Goal: Task Accomplishment & Management: Use online tool/utility

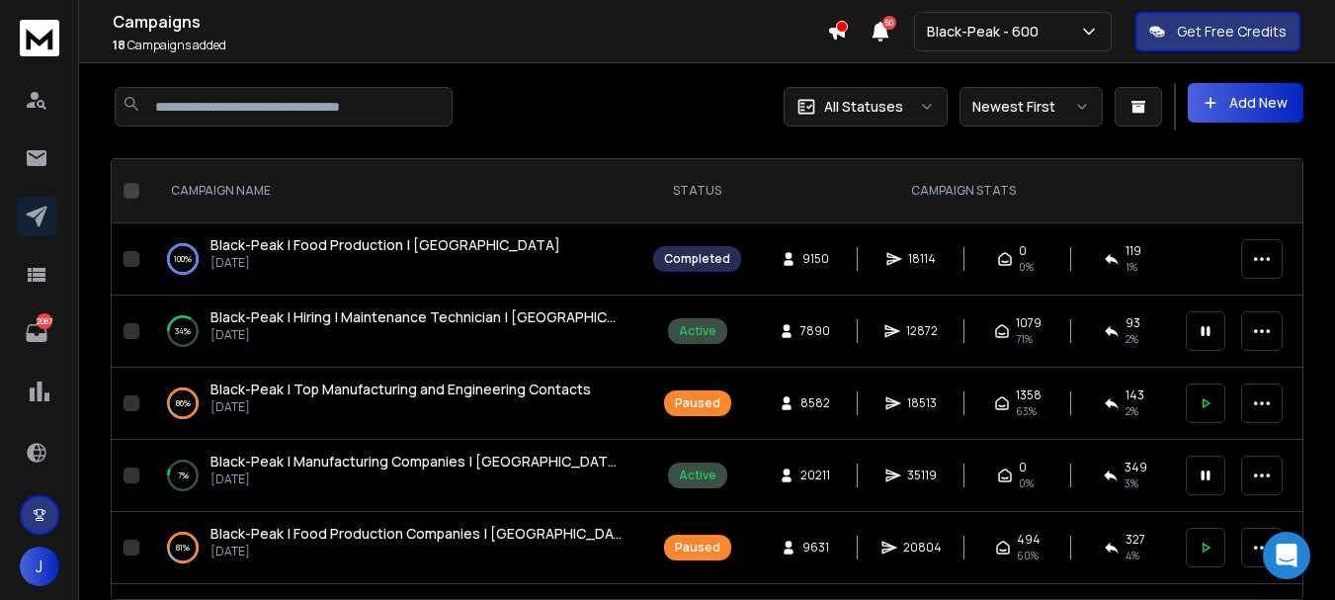
click at [1012, 38] on p "Black-Peak - 600" at bounding box center [987, 32] width 120 height 20
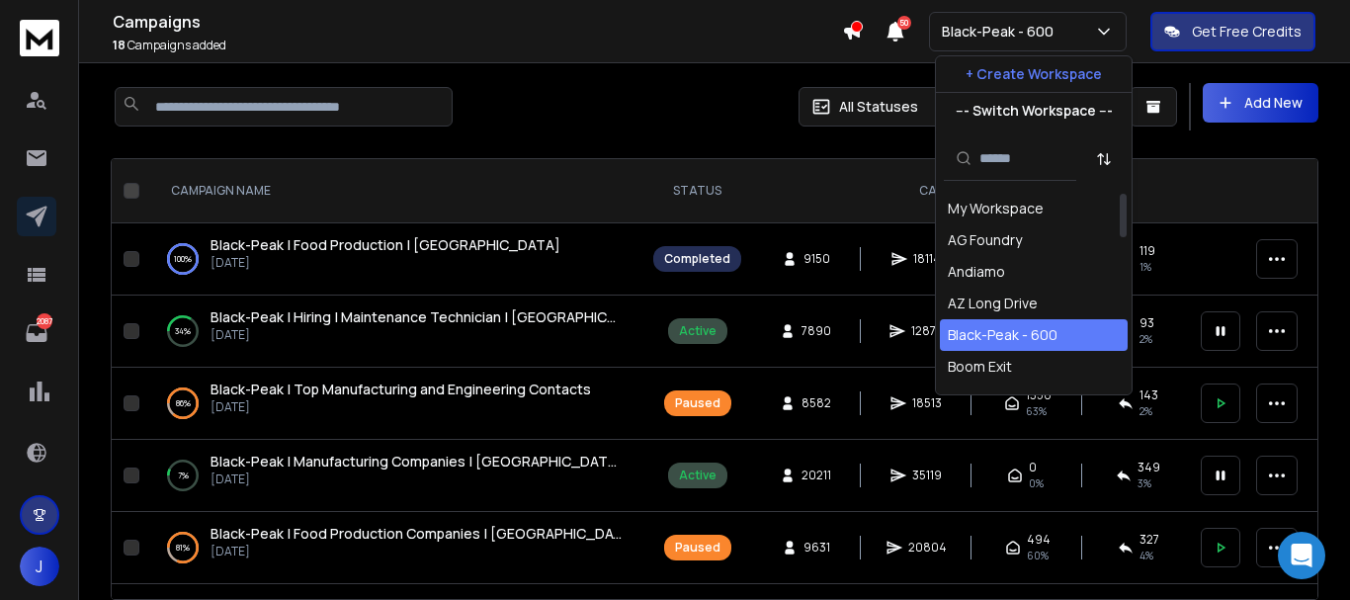
click at [994, 338] on div "Black-Peak - 600" at bounding box center [1003, 335] width 110 height 20
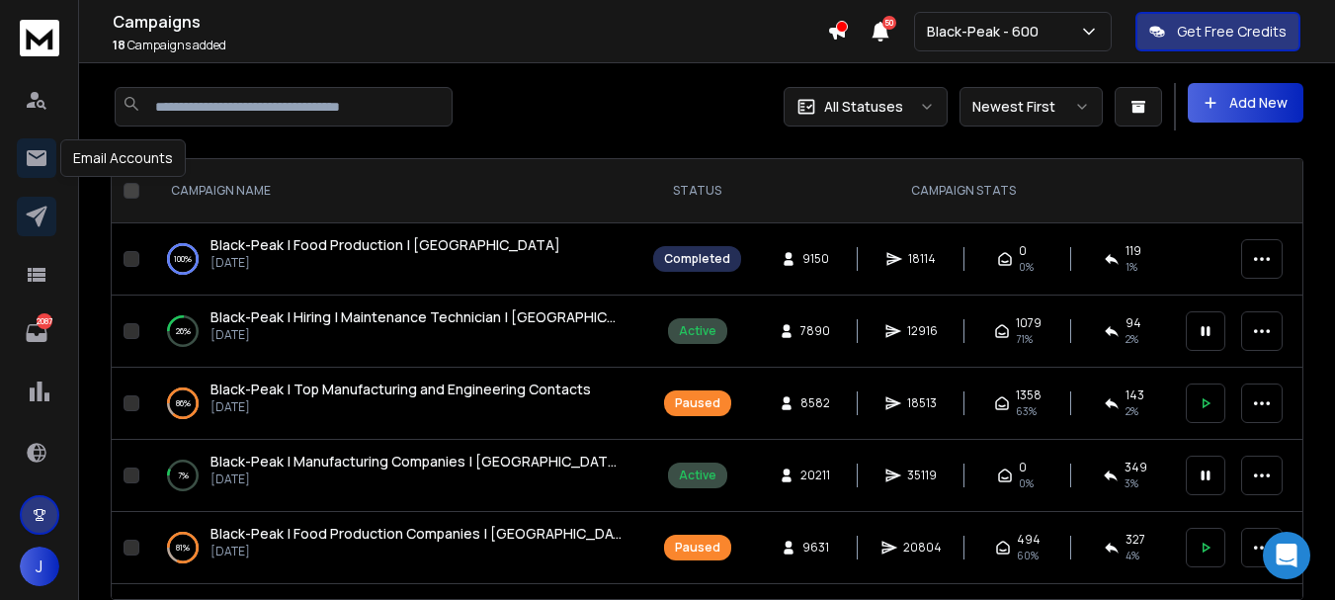
click at [50, 157] on link at bounding box center [37, 158] width 40 height 40
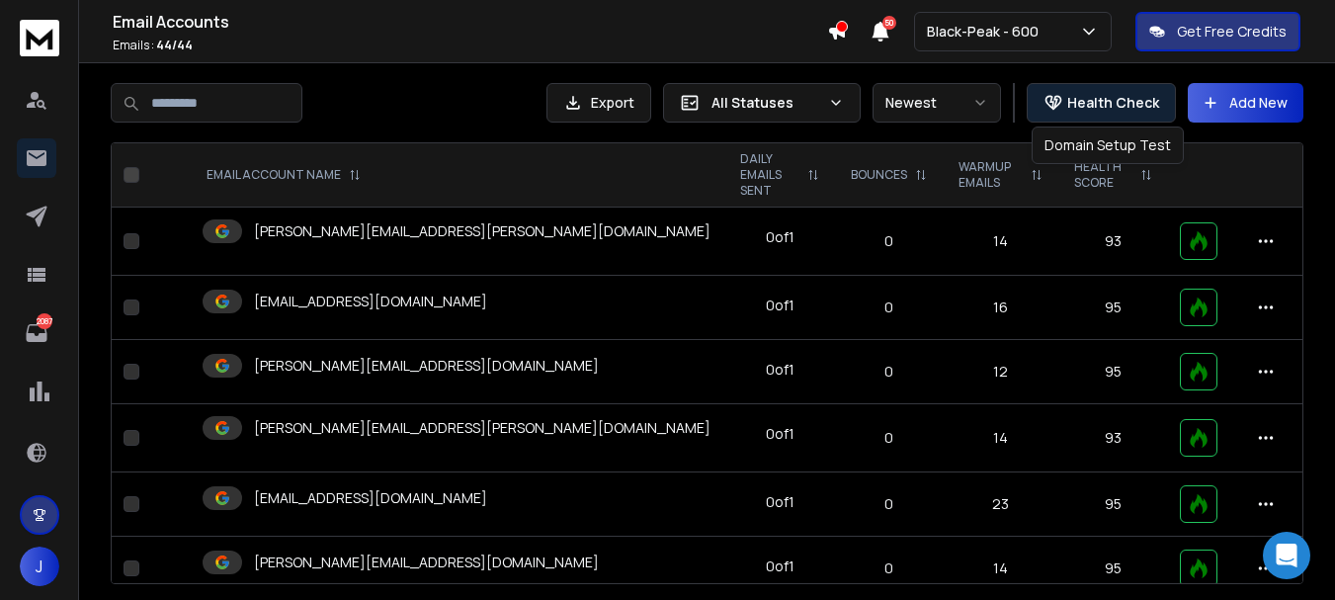
click at [1086, 98] on p "Health Check" at bounding box center [1113, 103] width 92 height 20
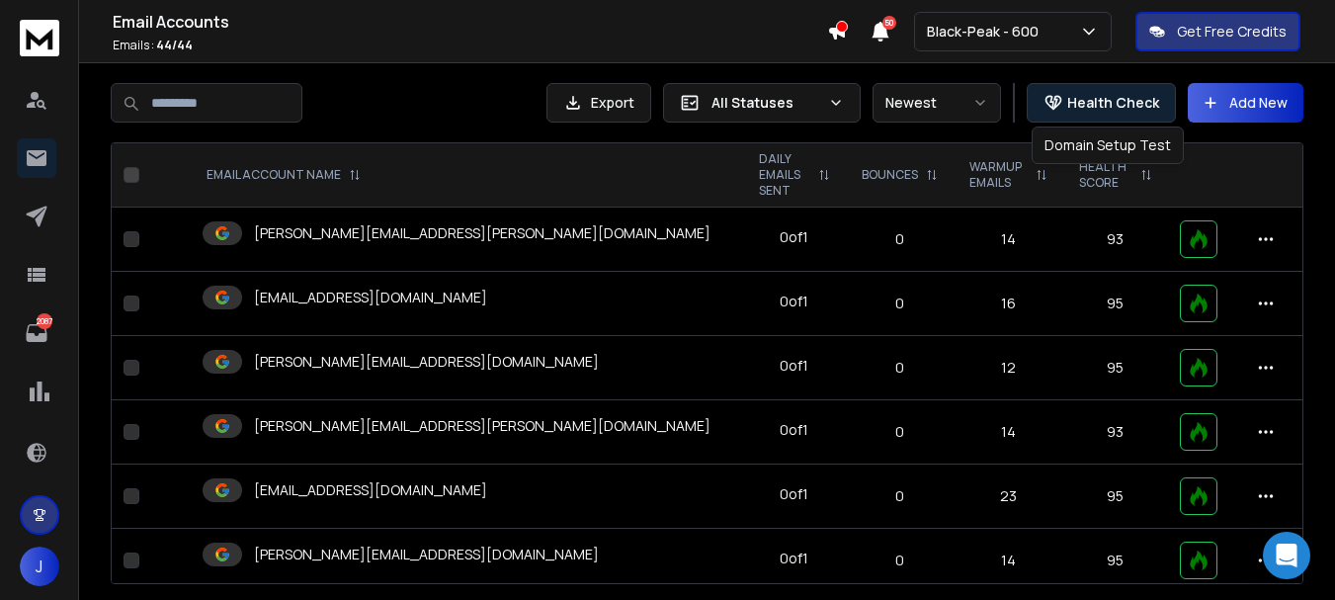
click at [377, 238] on p "jim.bernier@teamblackpeak.xyz" at bounding box center [482, 233] width 456 height 20
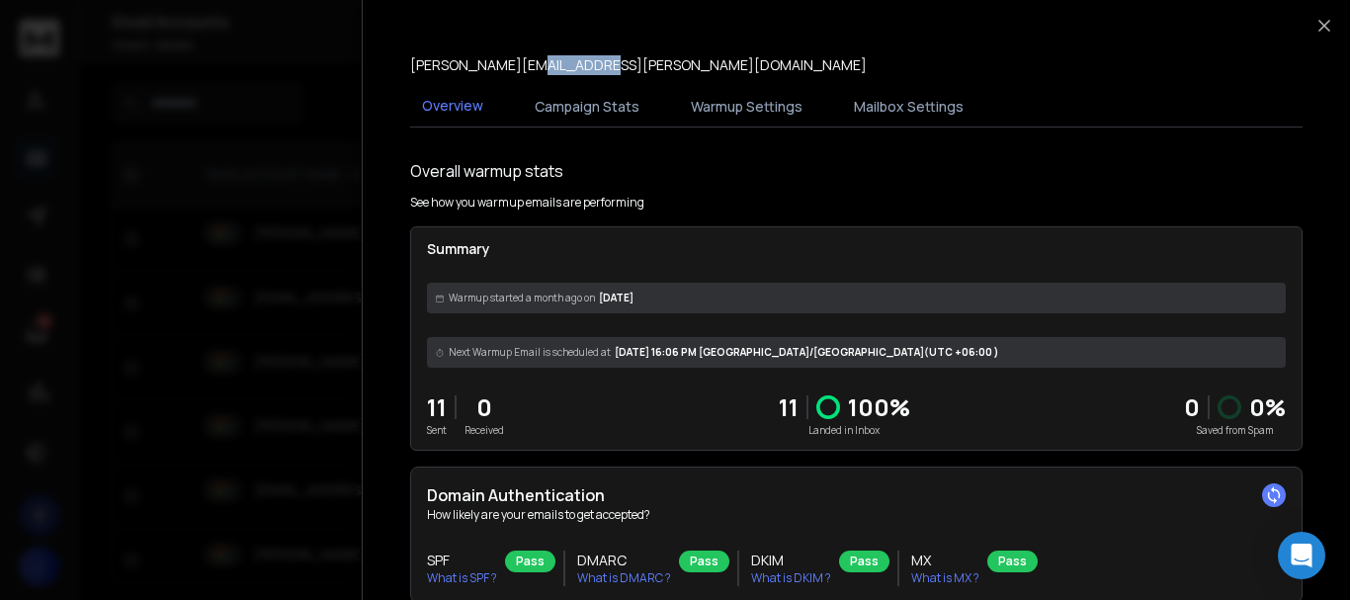
drag, startPoint x: 523, startPoint y: 64, endPoint x: 588, endPoint y: 69, distance: 65.4
click at [588, 69] on p "jim.bernier@teamblackpeak.xyz" at bounding box center [638, 65] width 456 height 20
copy p "blackpeak"
click at [52, 103] on div at bounding box center [675, 300] width 1350 height 600
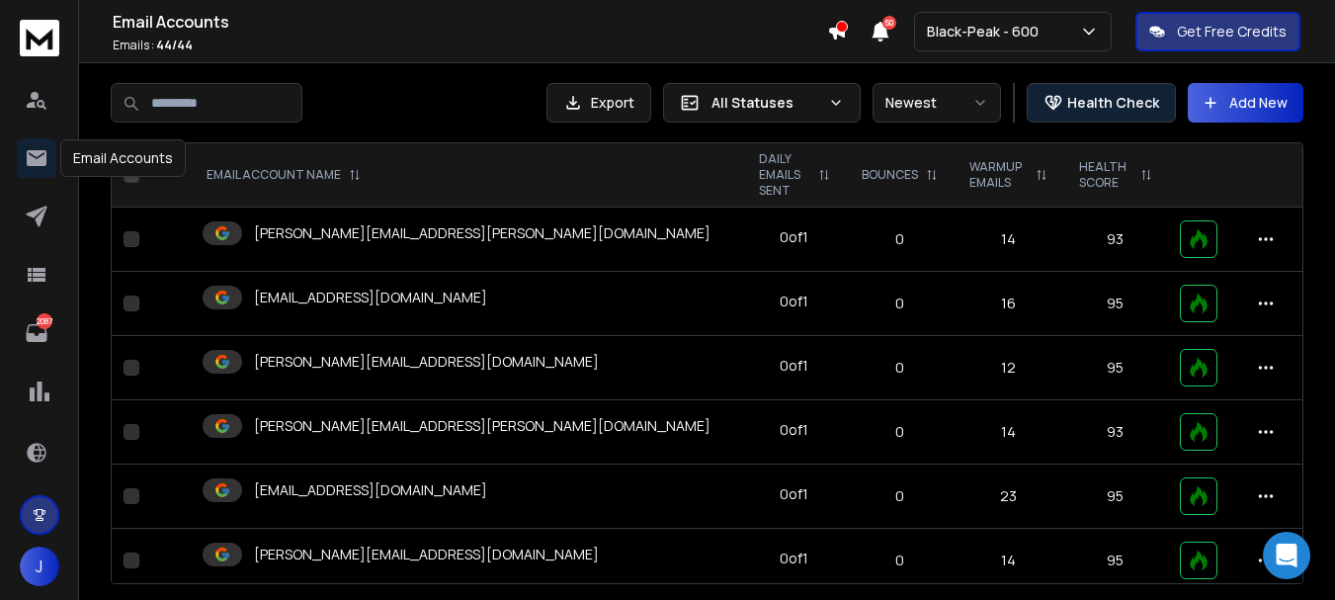
click at [41, 153] on icon at bounding box center [37, 158] width 20 height 16
click at [1038, 24] on p "Black-Peak - 600" at bounding box center [987, 32] width 120 height 20
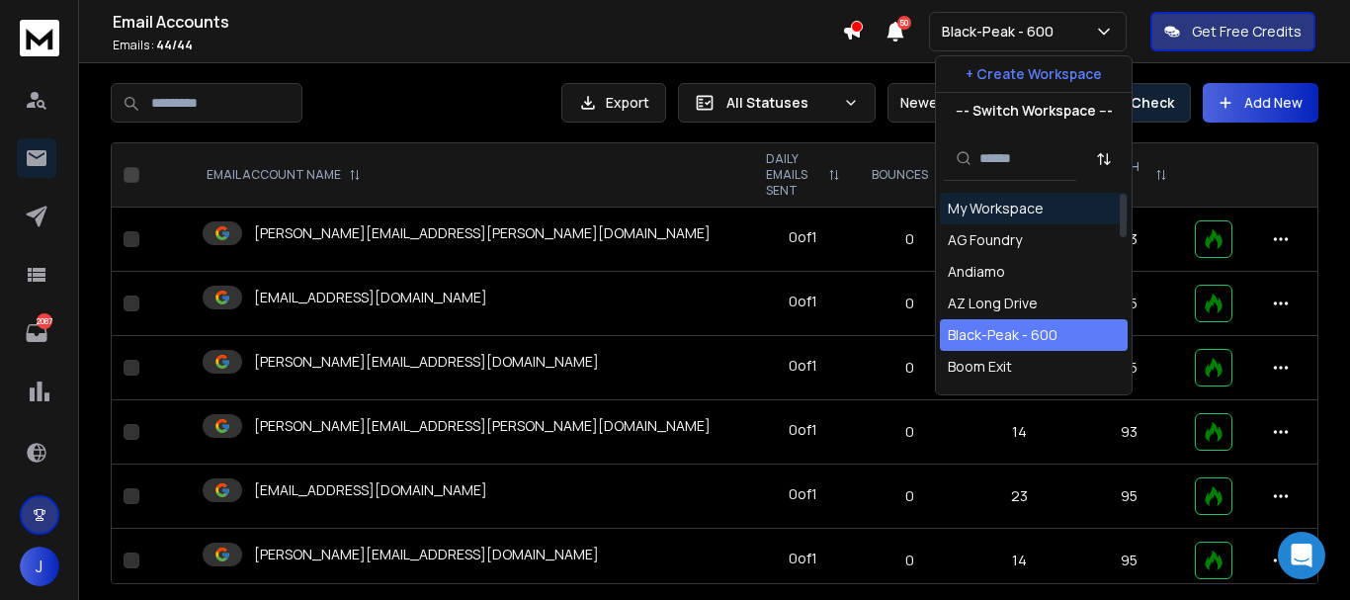
click at [996, 211] on div "My Workspace" at bounding box center [996, 209] width 96 height 20
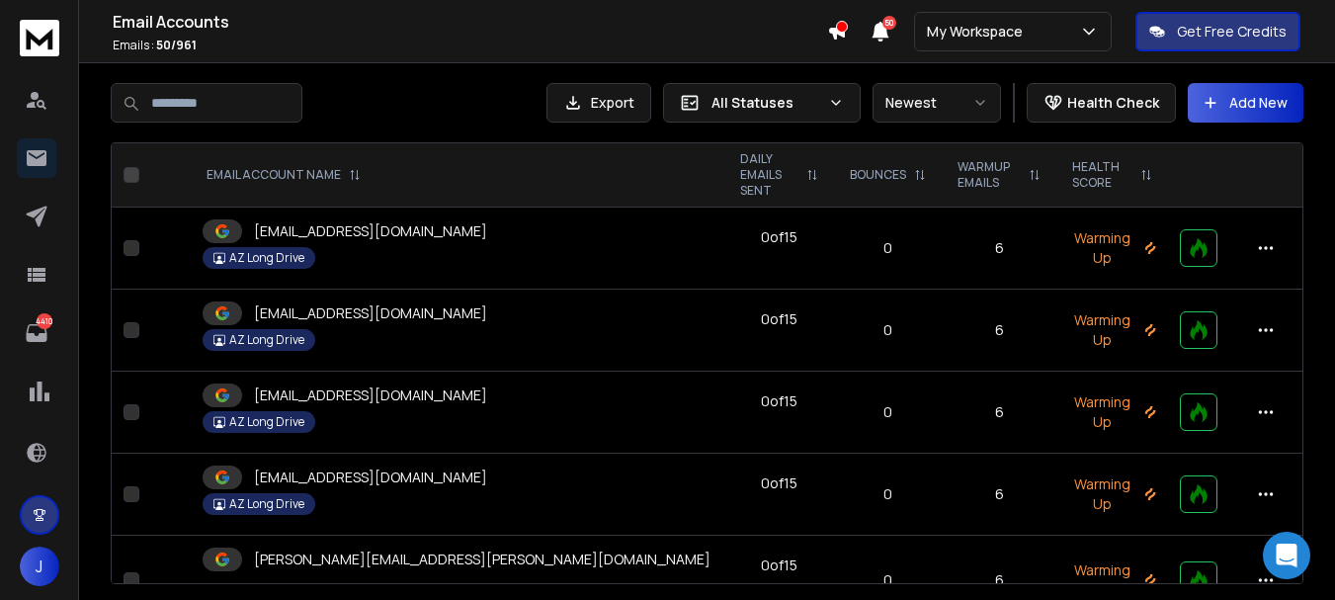
click at [200, 113] on input at bounding box center [207, 103] width 192 height 40
click at [207, 103] on input at bounding box center [207, 103] width 192 height 40
paste input "*********"
type input "*********"
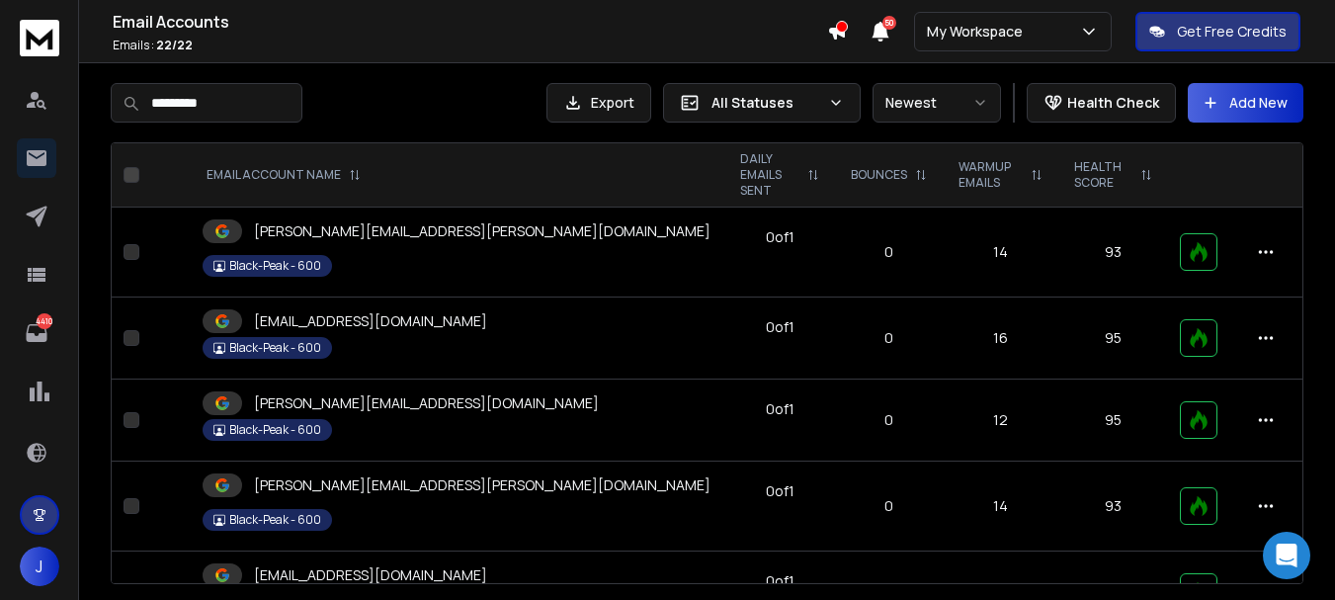
drag, startPoint x: 233, startPoint y: 100, endPoint x: 0, endPoint y: 101, distance: 233.2
click at [0, 101] on div "4410 J Email Accounts Emails : 22 / 22 50 My Workspace Get Free Credits *******…" at bounding box center [667, 302] width 1335 height 604
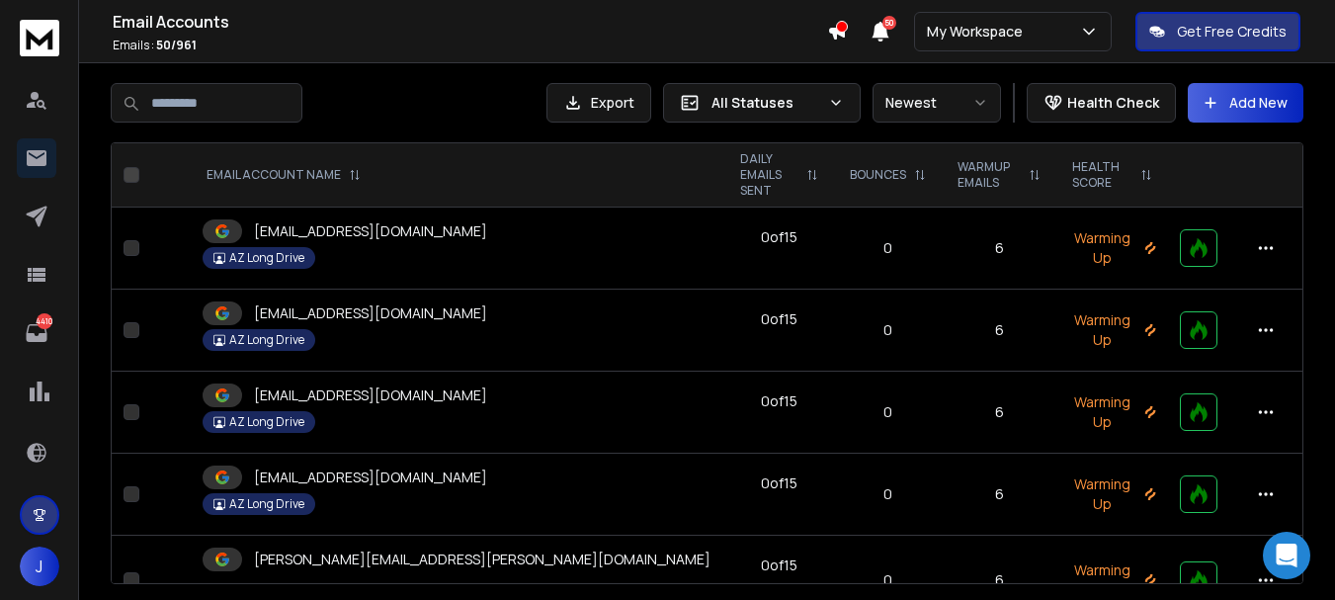
click at [429, 233] on p "jamespalmer@azlngdrivehub.xyz" at bounding box center [370, 231] width 233 height 20
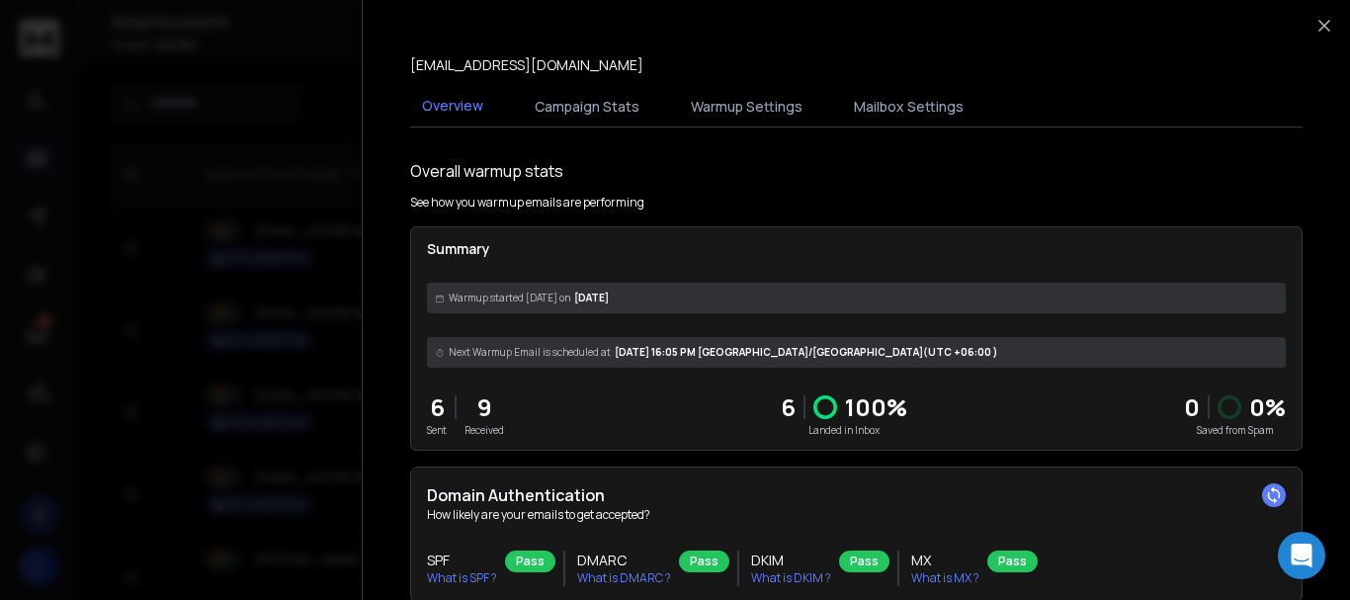
click at [96, 163] on div at bounding box center [675, 300] width 1350 height 600
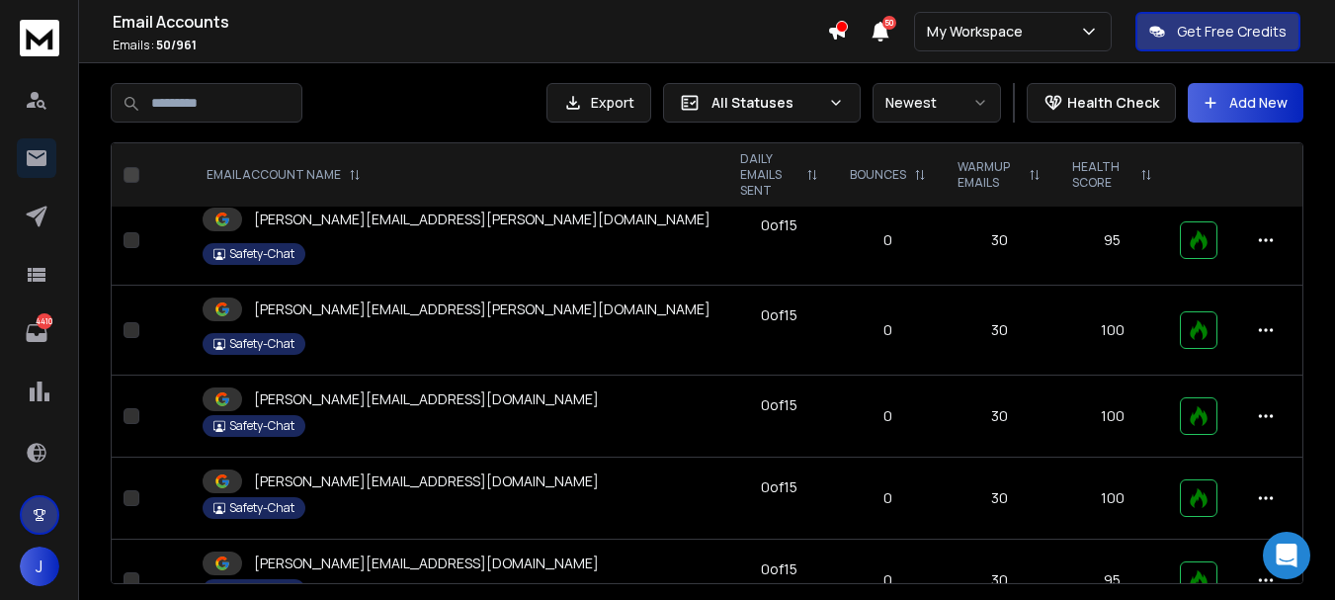
scroll to position [3771, 0]
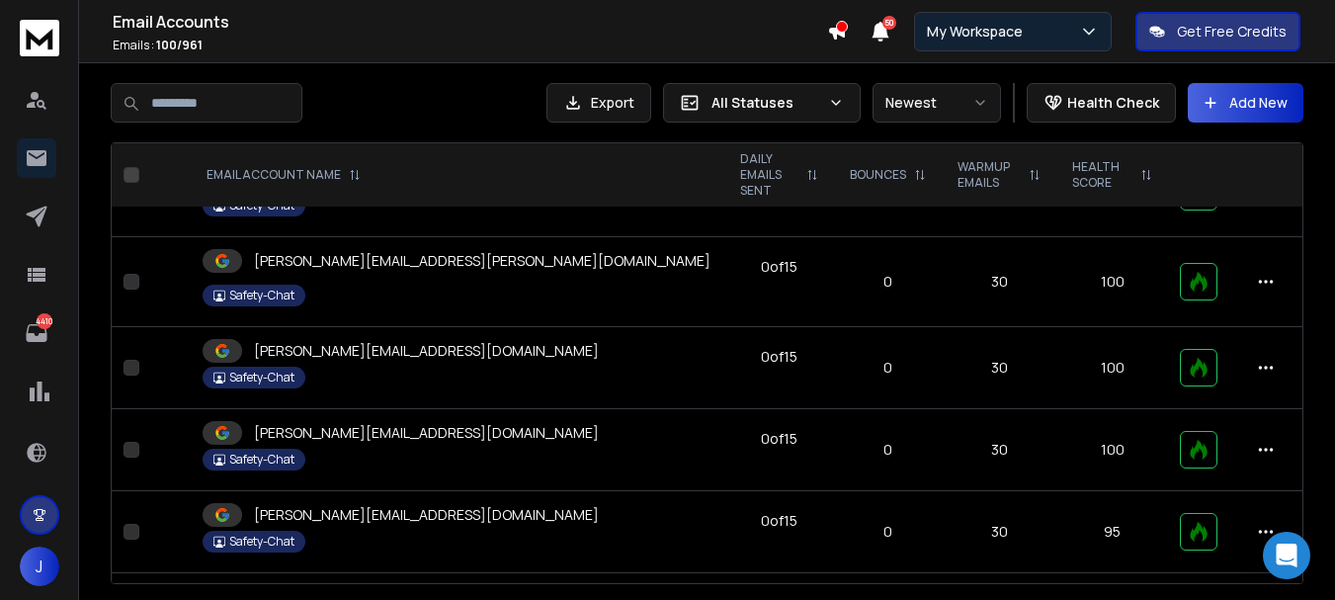
click at [987, 36] on p "My Workspace" at bounding box center [979, 32] width 104 height 20
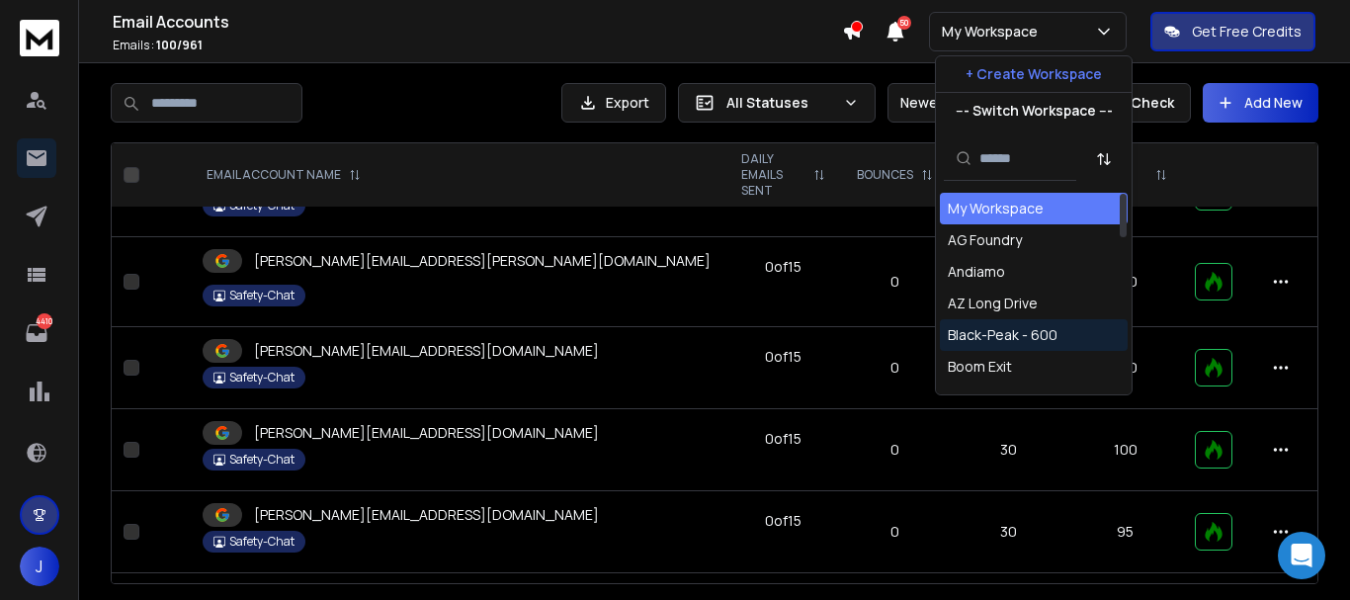
click at [1017, 322] on div "Black-Peak - 600" at bounding box center [1034, 335] width 188 height 32
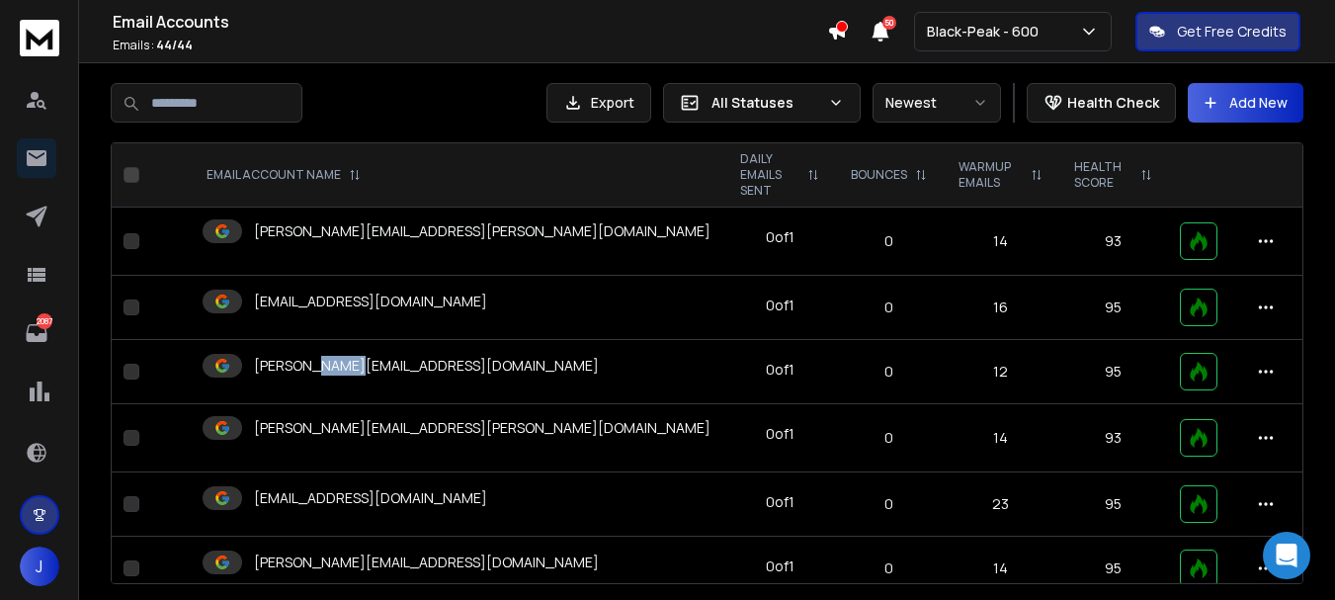
drag, startPoint x: 317, startPoint y: 363, endPoint x: 352, endPoint y: 362, distance: 34.6
click at [352, 362] on p "[PERSON_NAME][EMAIL_ADDRESS][DOMAIN_NAME]" at bounding box center [426, 366] width 345 height 20
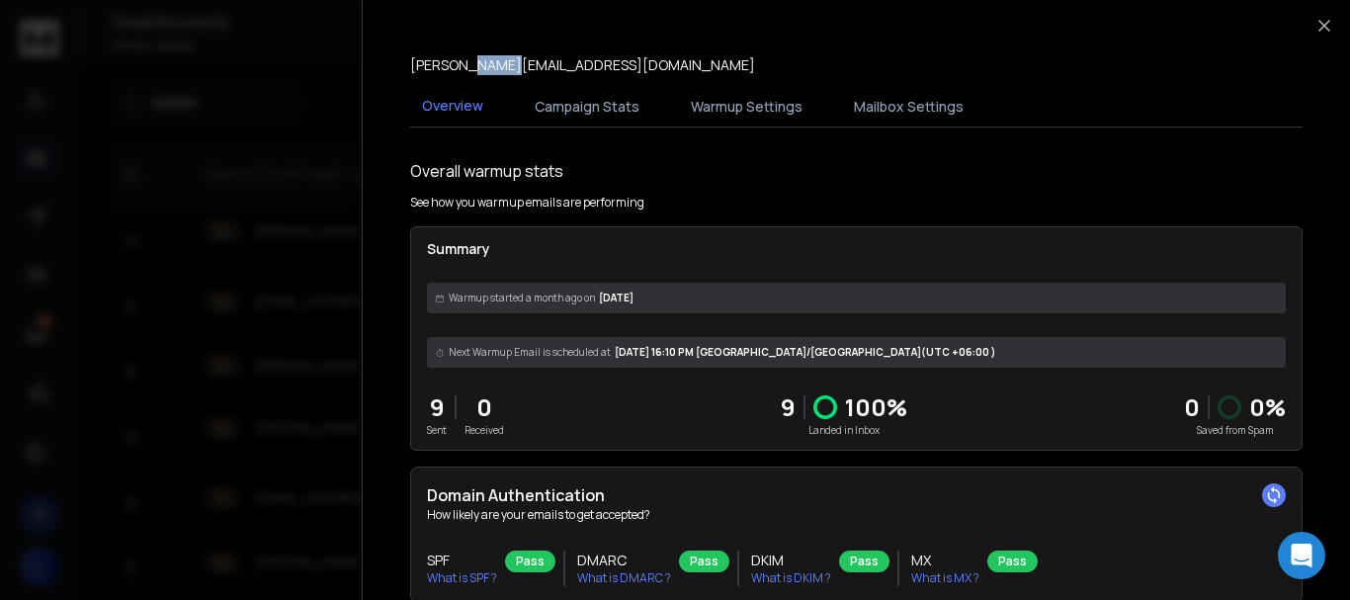
drag, startPoint x: 474, startPoint y: 63, endPoint x: 509, endPoint y: 68, distance: 34.9
click at [509, 68] on p "[PERSON_NAME][EMAIL_ADDRESS][DOMAIN_NAME]" at bounding box center [582, 65] width 345 height 20
copy p "black"
click at [1314, 26] on icon "button" at bounding box center [1324, 26] width 20 height 20
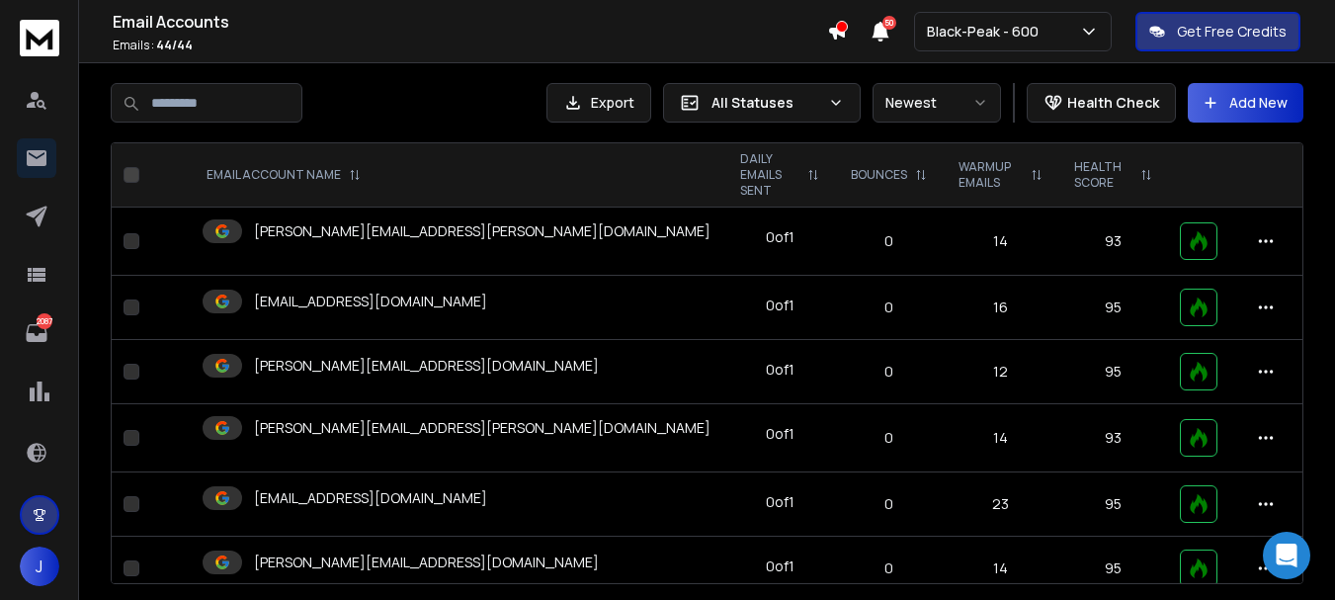
click at [290, 99] on input at bounding box center [207, 103] width 192 height 40
paste input "**********"
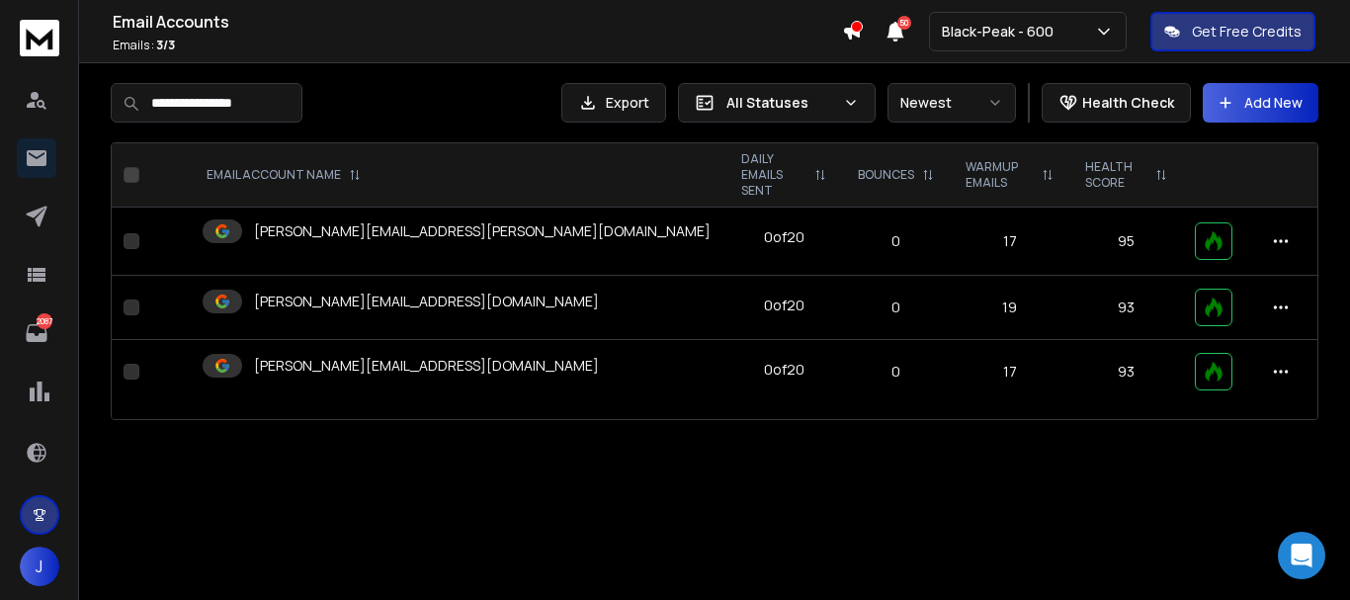
type input "**********"
drag, startPoint x: 290, startPoint y: 109, endPoint x: 0, endPoint y: 108, distance: 290.5
click at [0, 108] on div "**********" at bounding box center [675, 220] width 1350 height 440
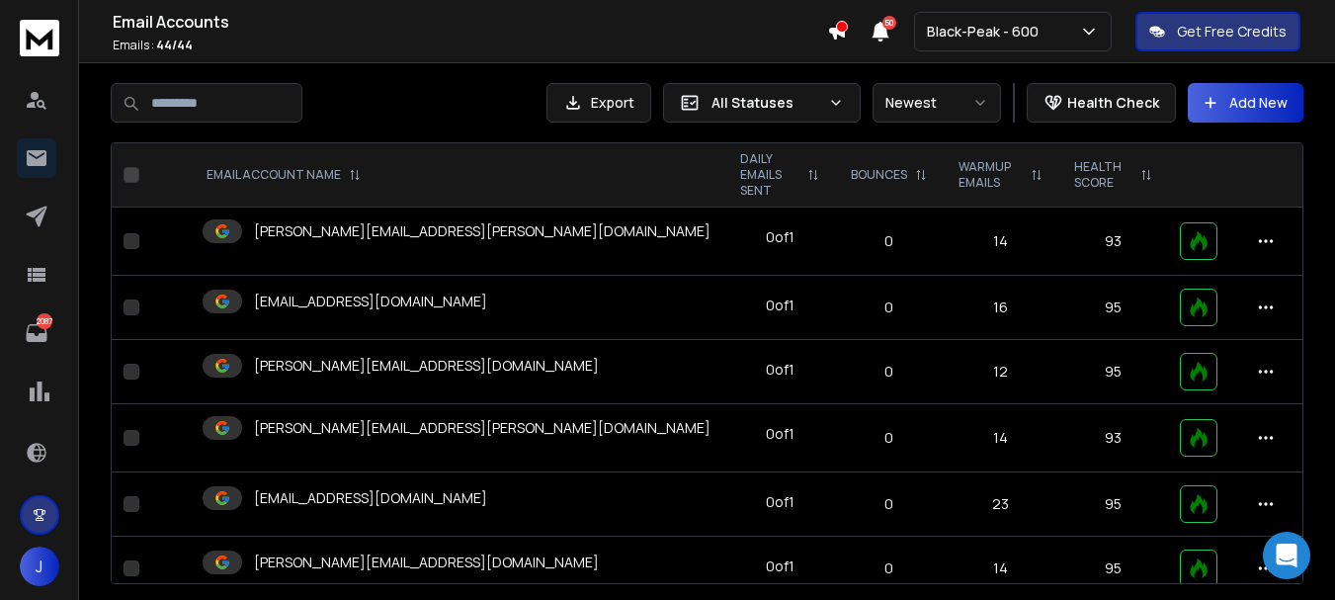
type input "**********"
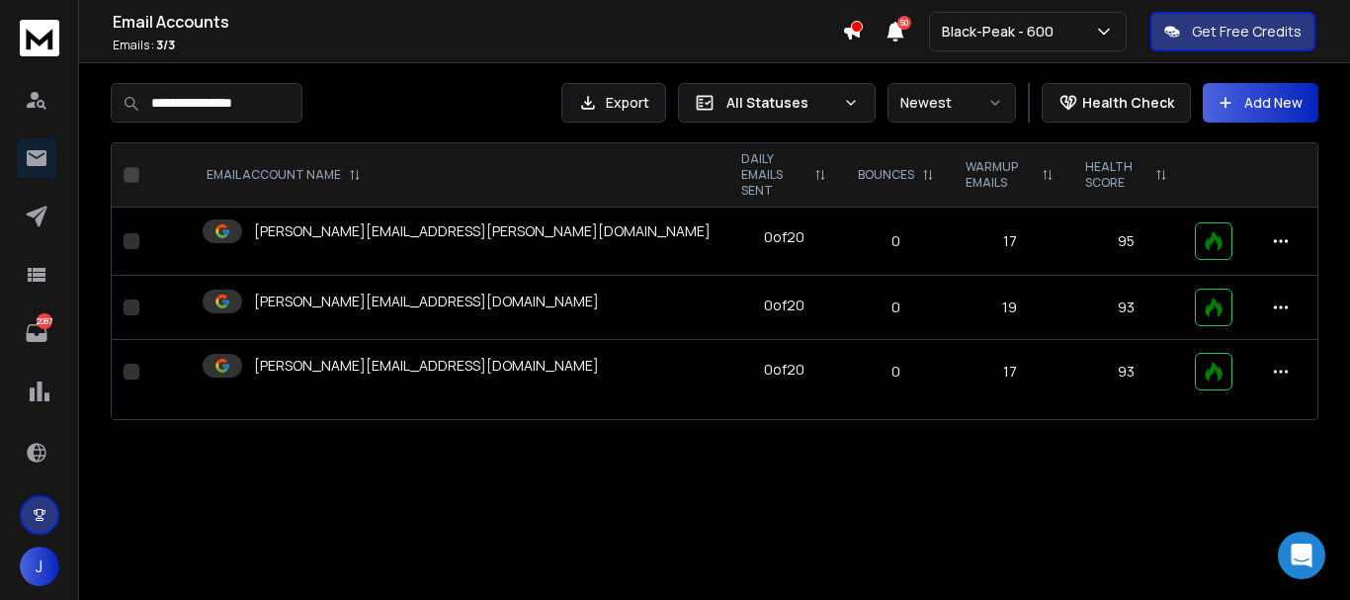
drag, startPoint x: 488, startPoint y: 188, endPoint x: 467, endPoint y: 208, distance: 29.3
click at [467, 208] on table "EMAIL ACCOUNT NAME DAILY EMAILS SENT BOUNCES WARMUP EMAILS HEALTH SCORE jim.ber…" at bounding box center [714, 281] width 1205 height 276
drag, startPoint x: 282, startPoint y: 98, endPoint x: 0, endPoint y: 119, distance: 282.4
click at [0, 119] on div "**********" at bounding box center [675, 220] width 1350 height 440
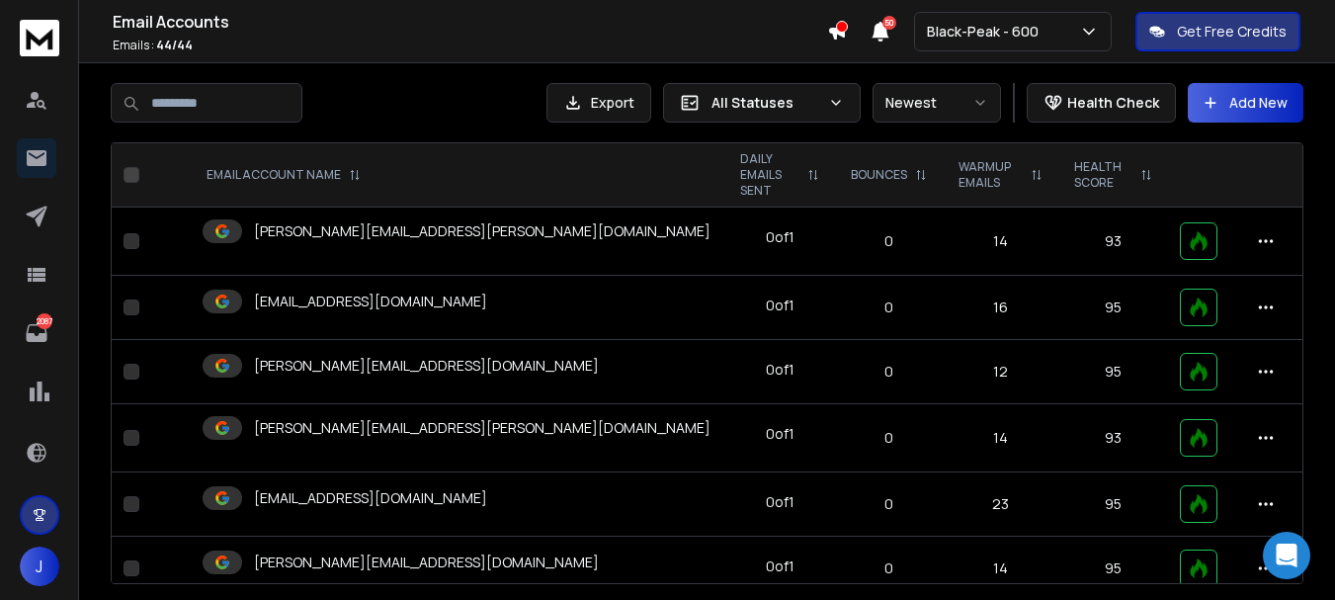
click at [302, 96] on input at bounding box center [207, 103] width 192 height 40
paste input "**********"
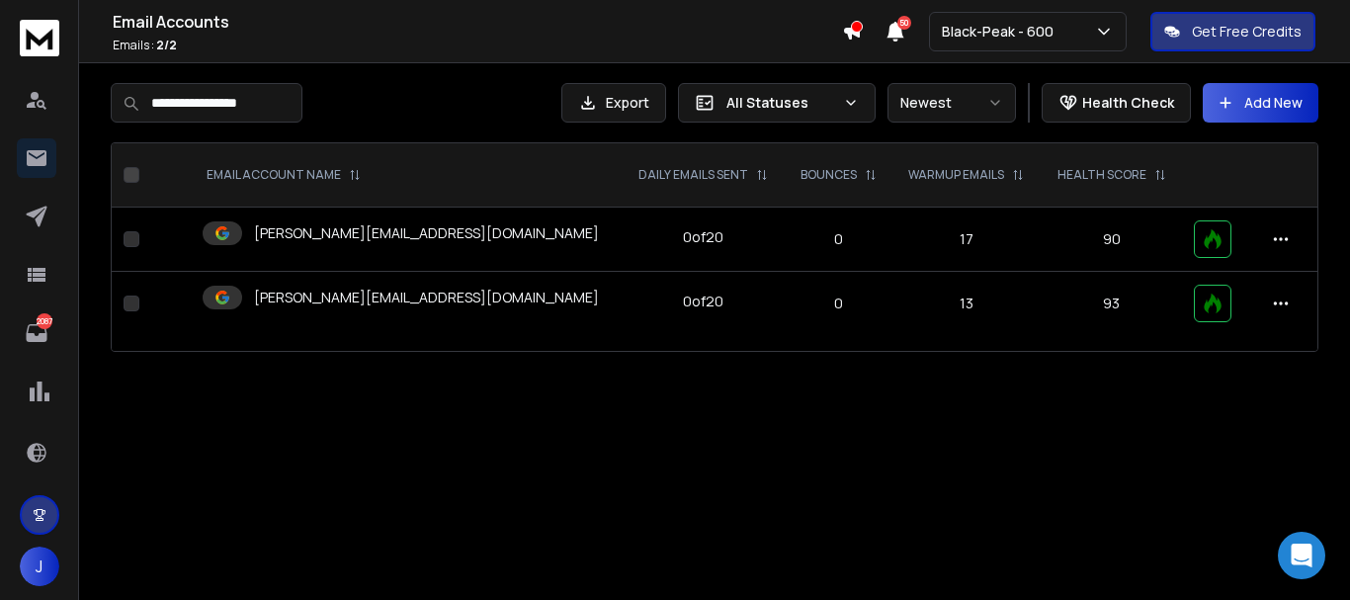
type input "**********"
click at [1243, 105] on button "Add New" at bounding box center [1260, 103] width 116 height 40
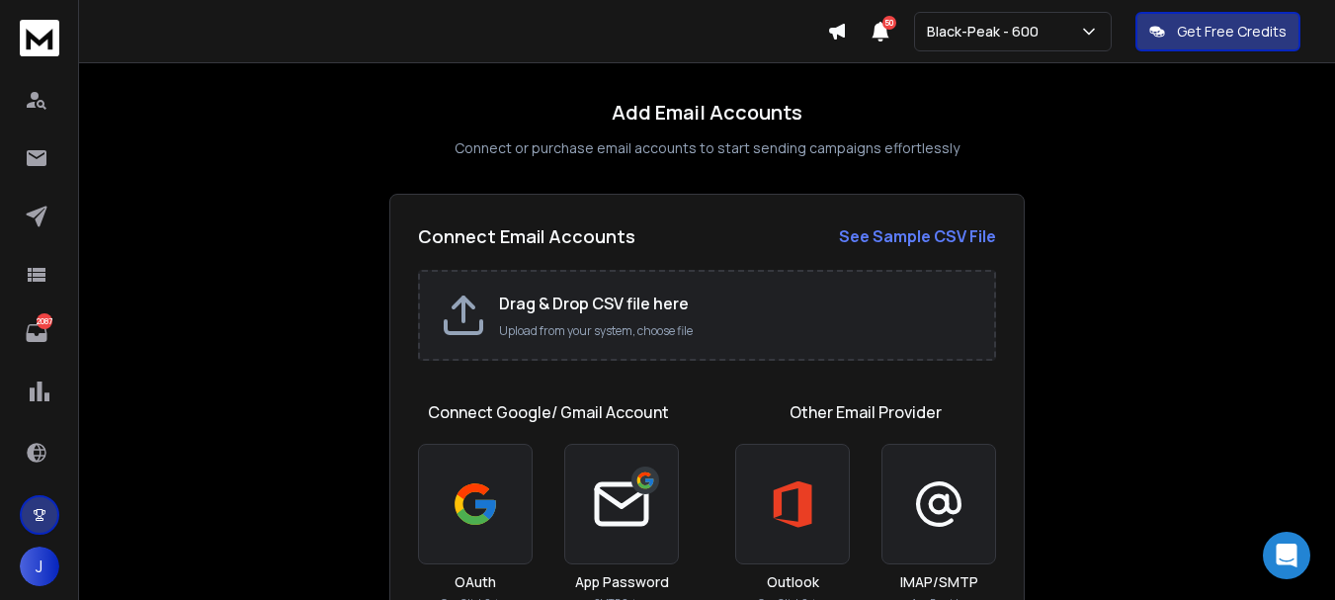
click at [530, 502] on div at bounding box center [475, 504] width 115 height 121
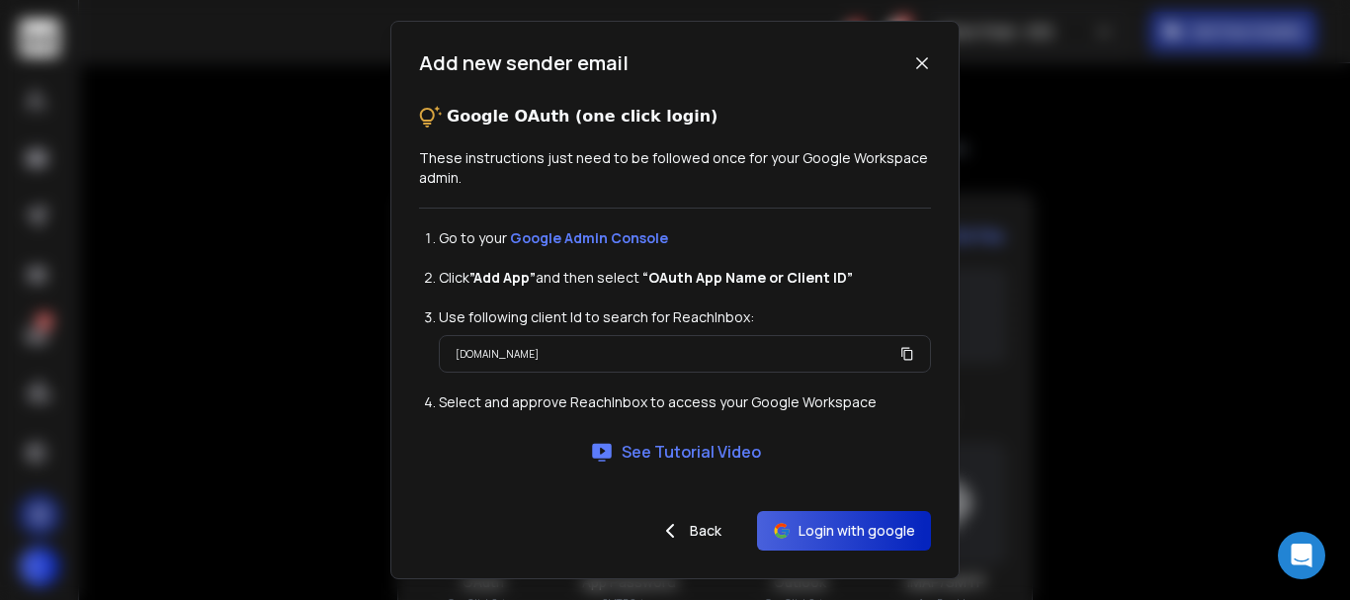
click at [826, 531] on button "Login with google" at bounding box center [844, 531] width 174 height 40
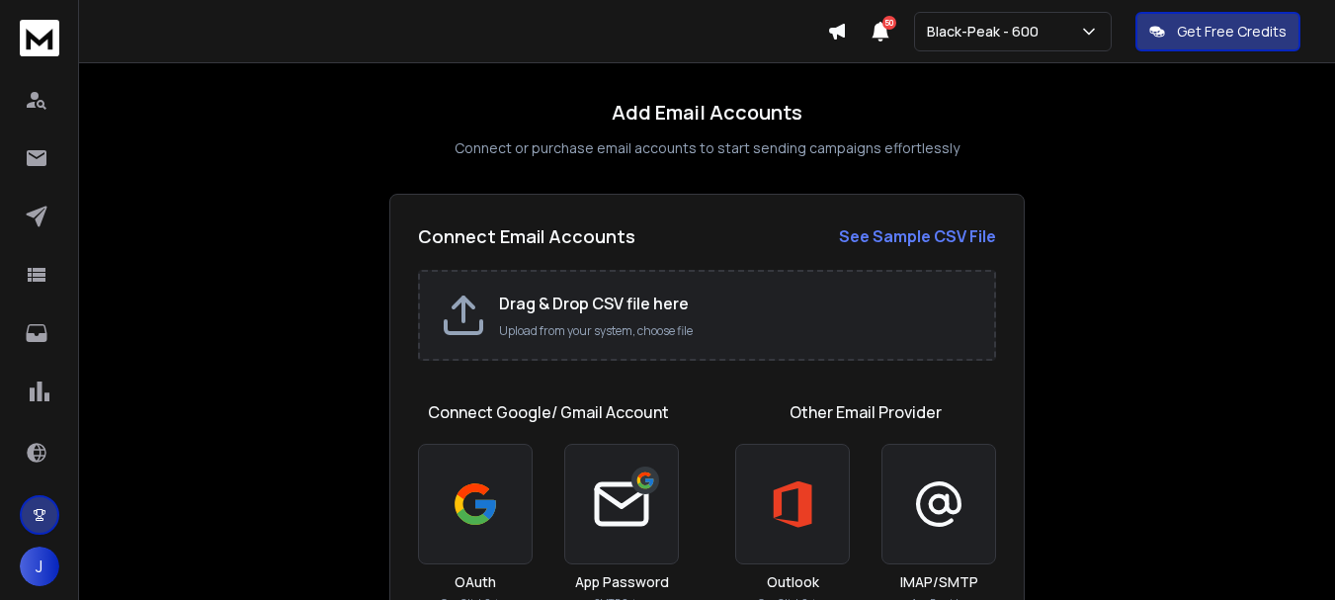
scroll to position [16, 0]
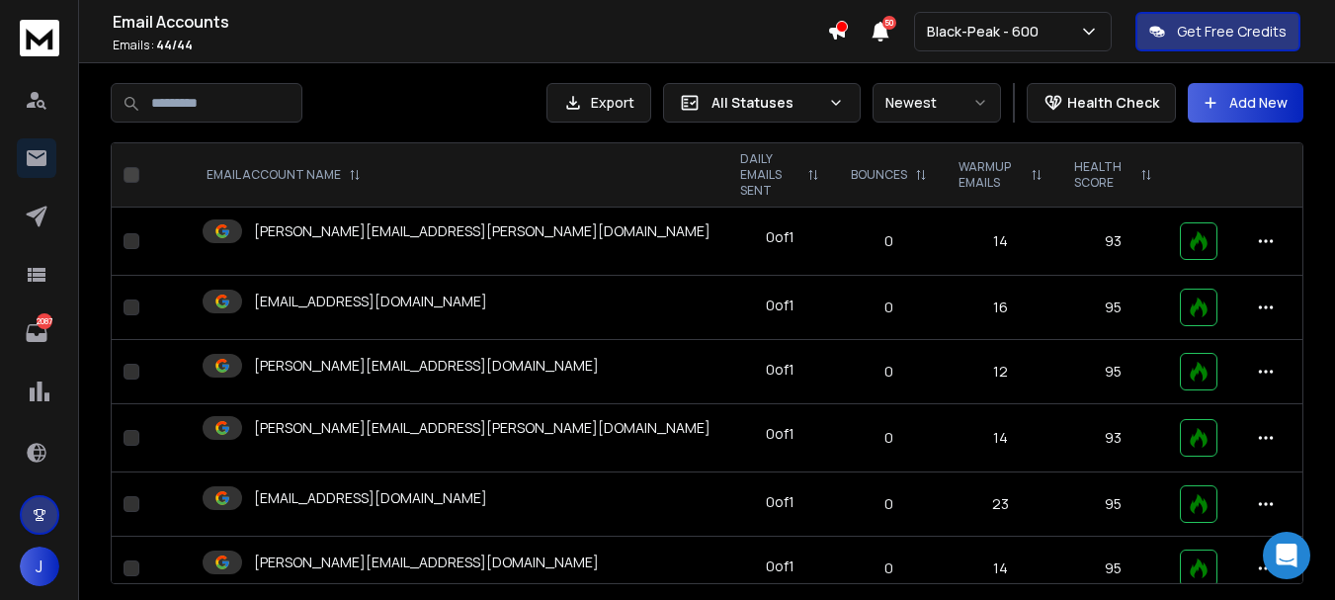
click at [220, 111] on input at bounding box center [207, 103] width 192 height 40
paste input "**********"
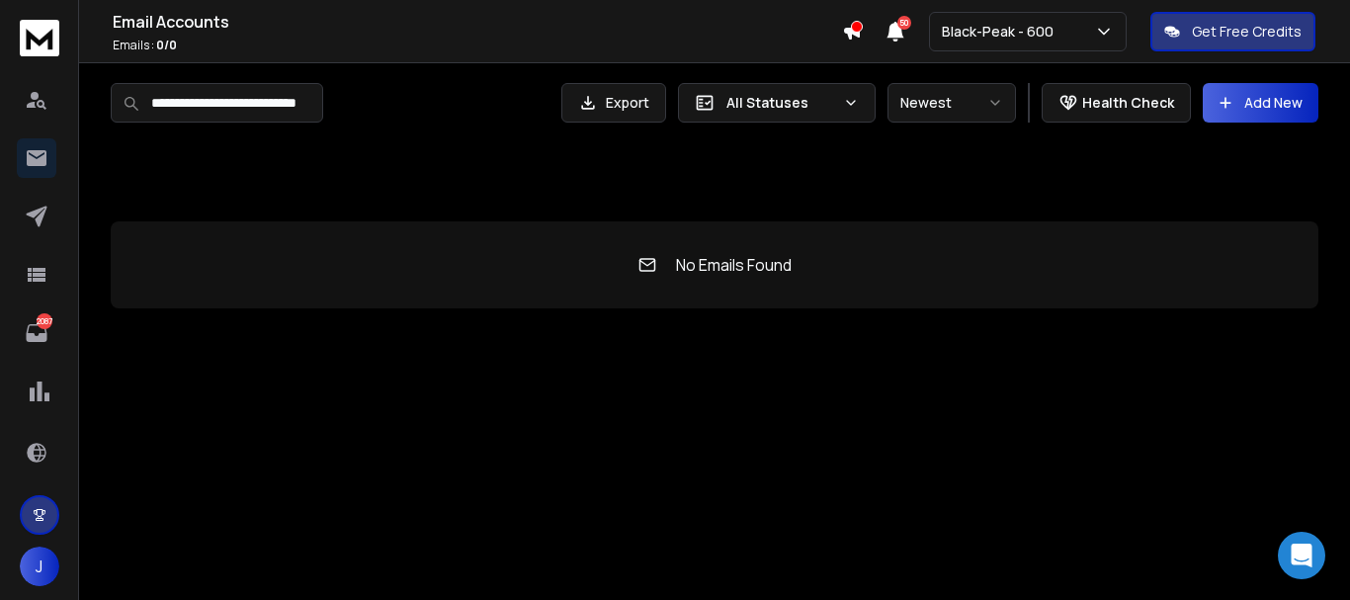
drag, startPoint x: 188, startPoint y: 99, endPoint x: 177, endPoint y: 92, distance: 12.9
click at [1, 121] on div "**********" at bounding box center [675, 164] width 1350 height 328
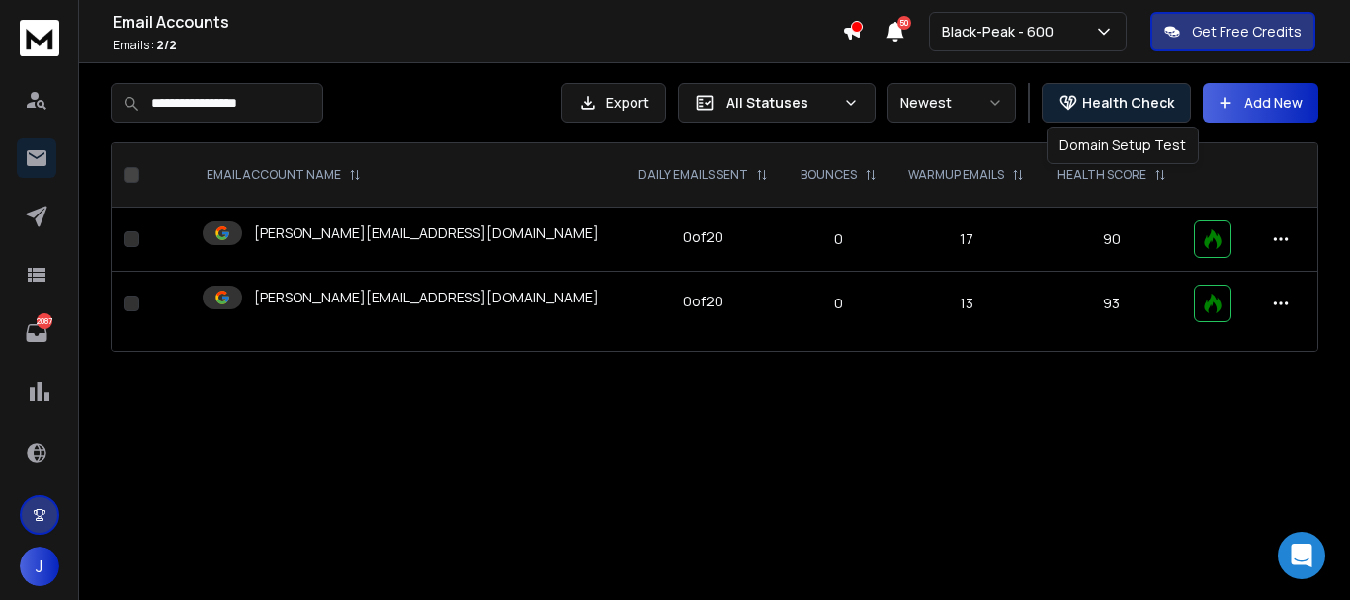
type input "**********"
click at [1179, 101] on button "Health Check" at bounding box center [1115, 103] width 149 height 40
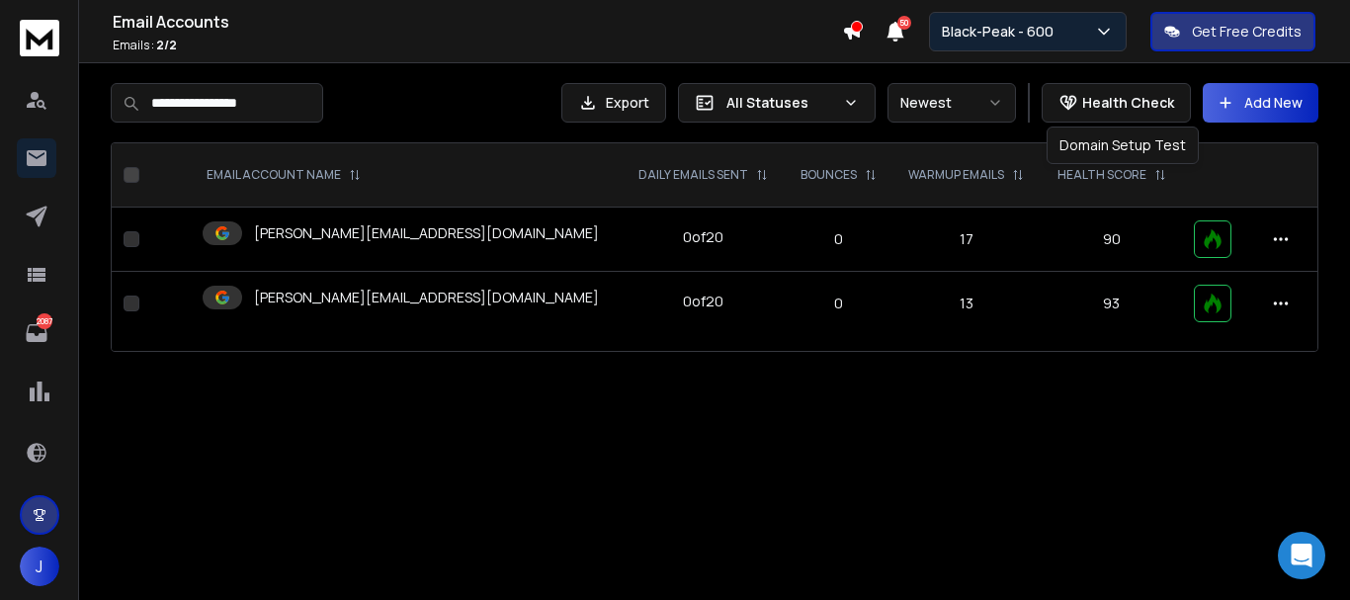
click at [1061, 34] on p "Black-Peak - 600" at bounding box center [1002, 32] width 120 height 20
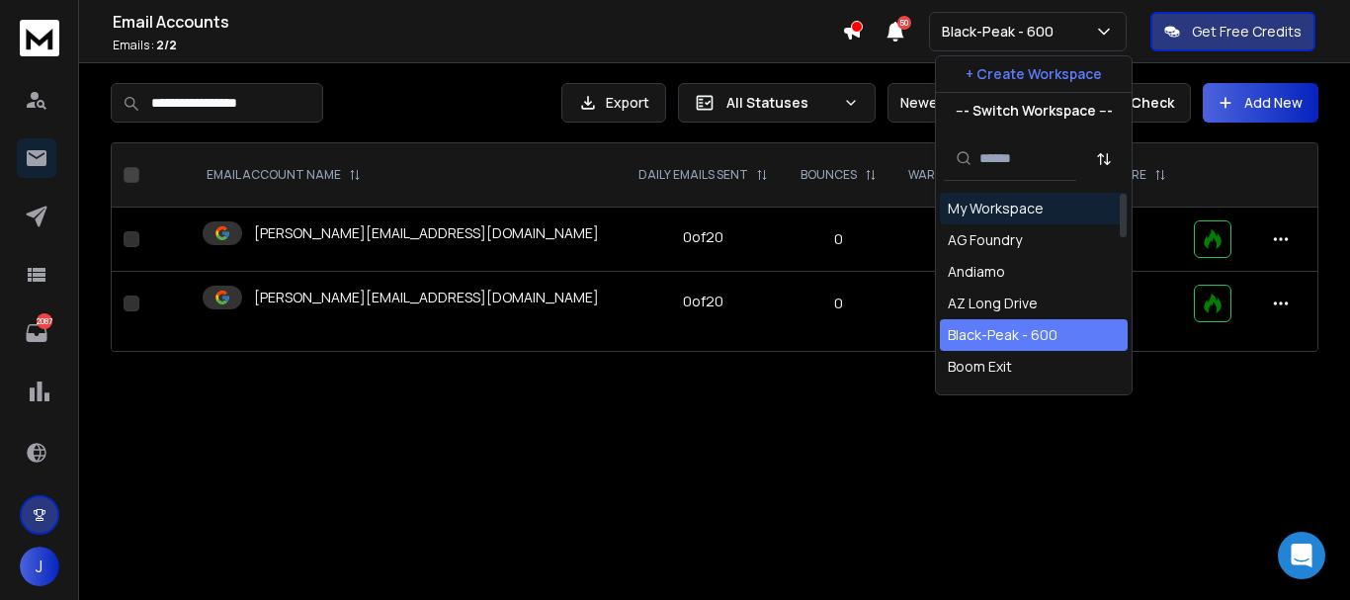
click at [1018, 204] on div "My Workspace" at bounding box center [996, 209] width 96 height 20
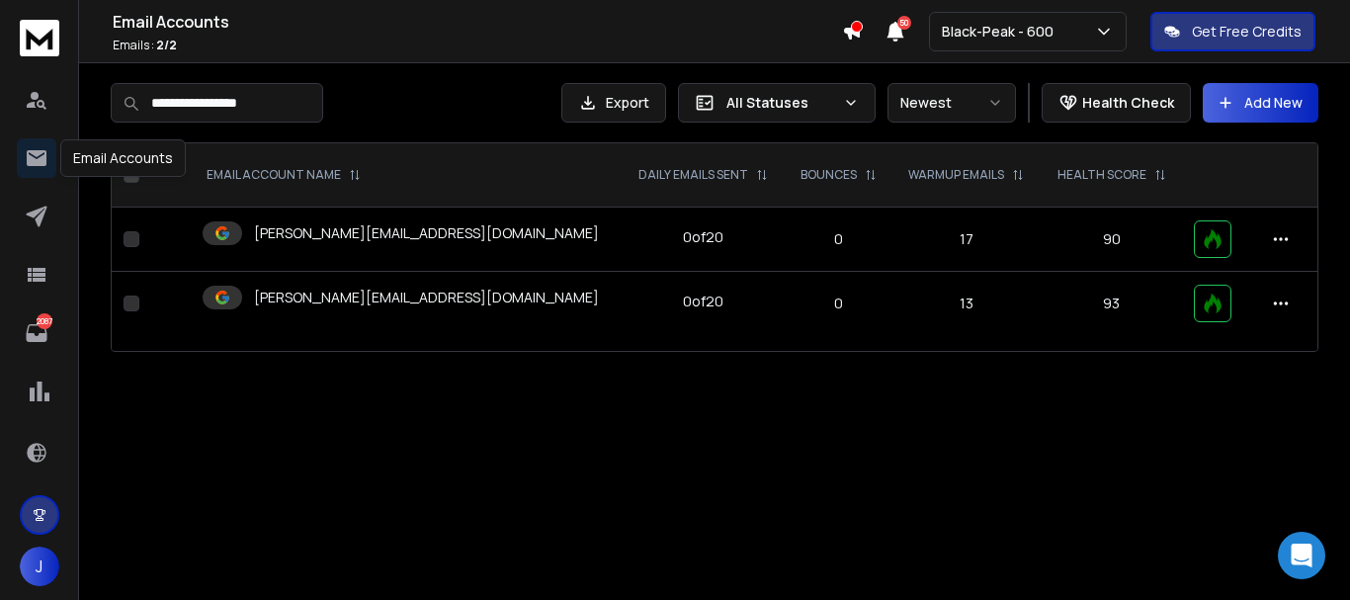
click at [33, 161] on icon at bounding box center [37, 158] width 20 height 16
click at [1060, 37] on p "Black-Peak - 600" at bounding box center [1002, 32] width 120 height 20
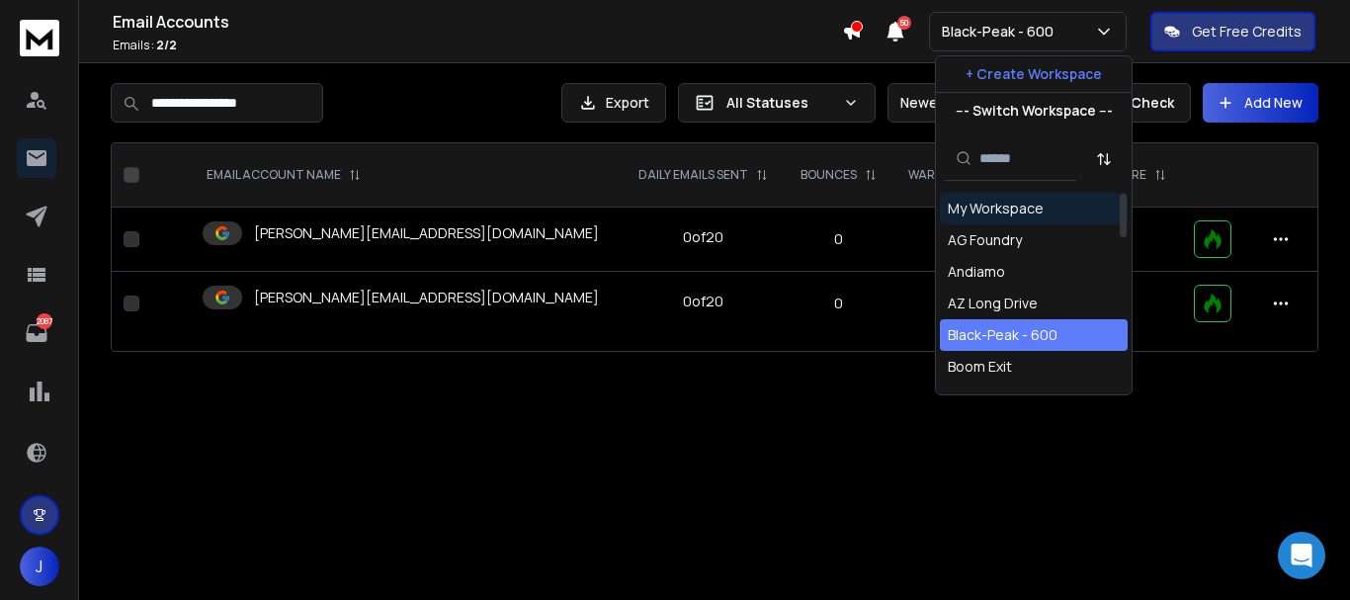
click at [991, 212] on div "My Workspace" at bounding box center [996, 209] width 96 height 20
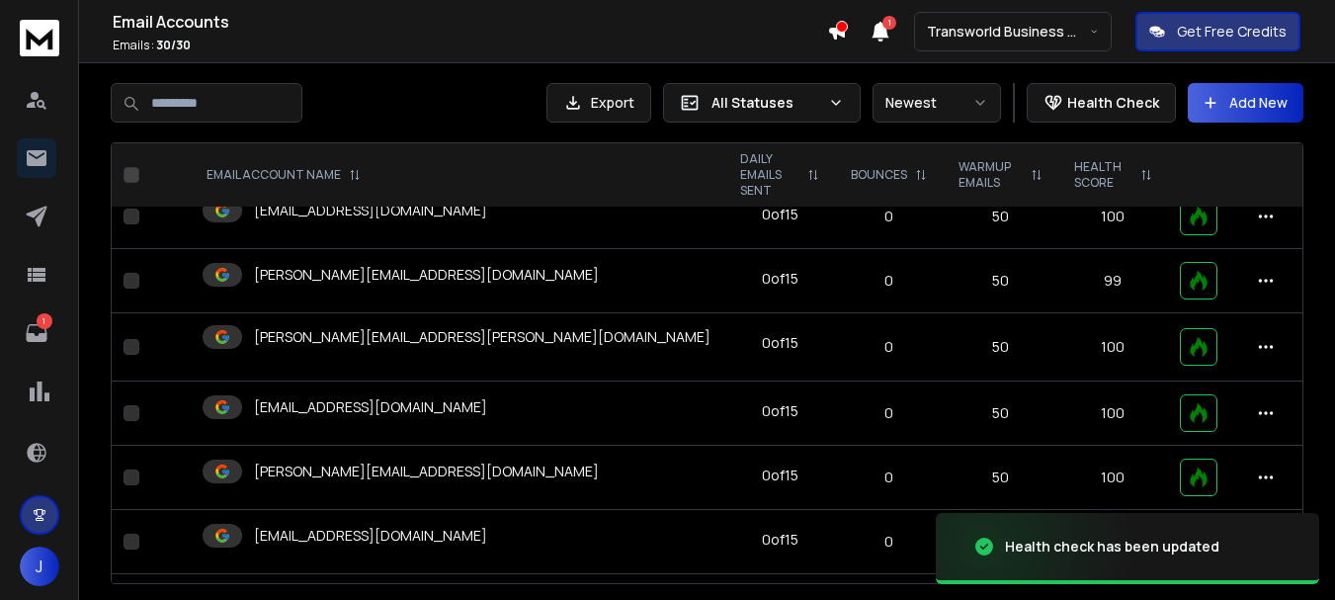
scroll to position [1566, 0]
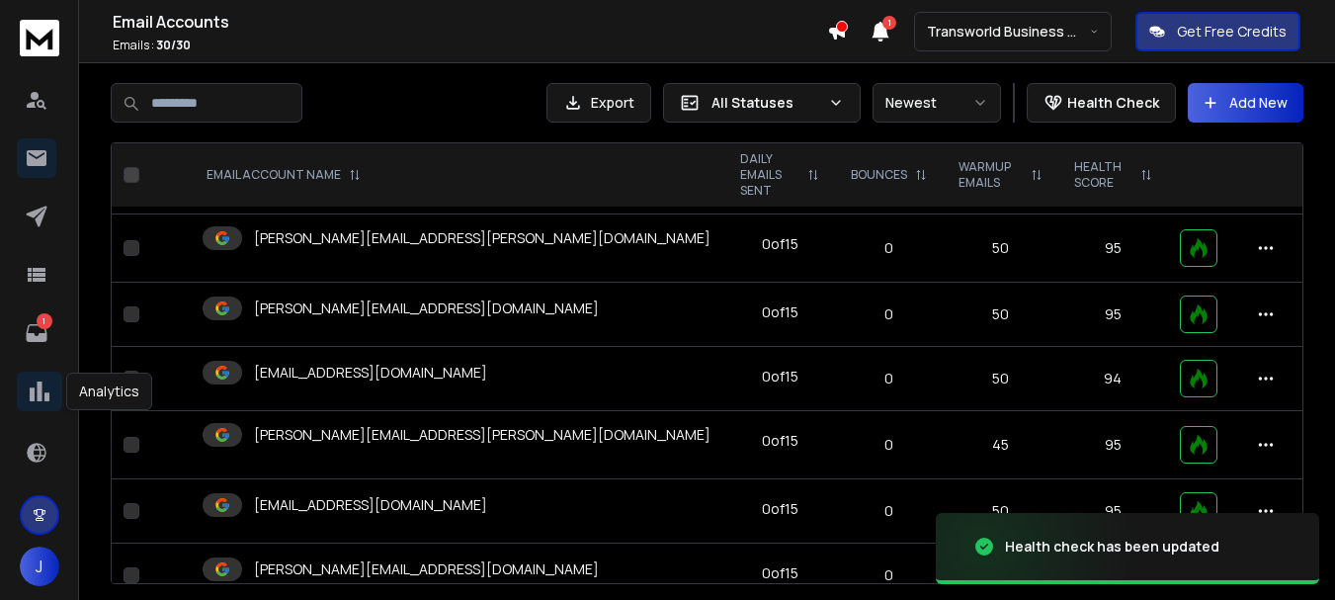
click at [41, 400] on icon at bounding box center [40, 391] width 20 height 20
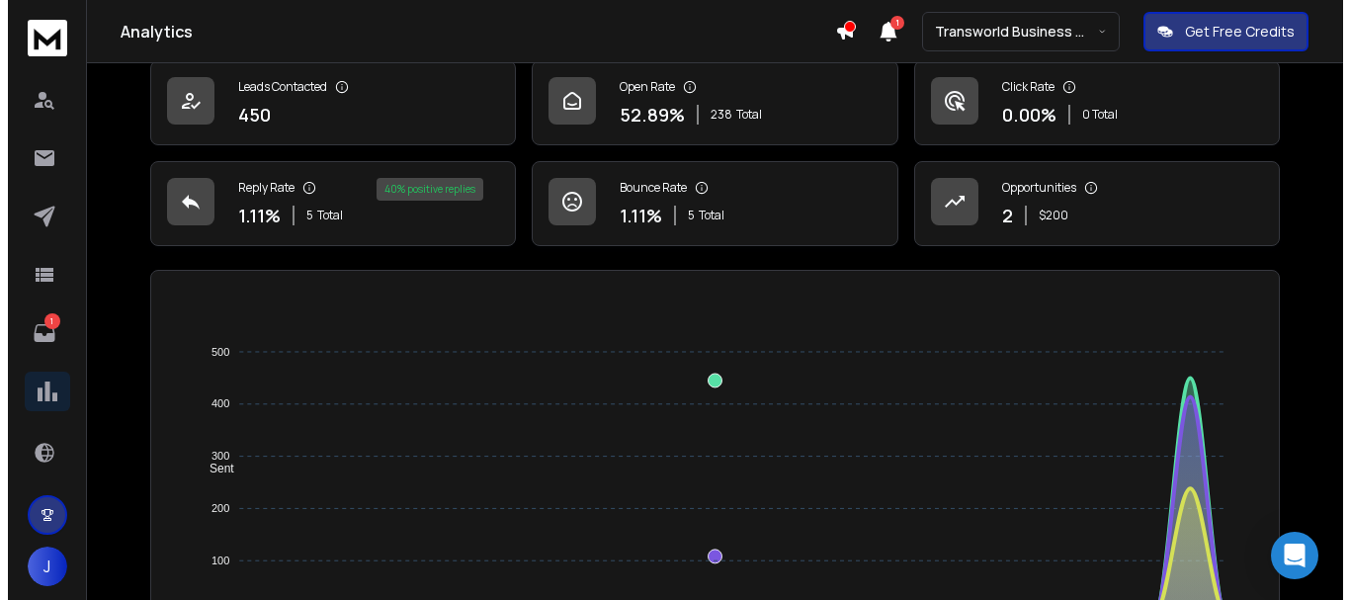
scroll to position [264, 0]
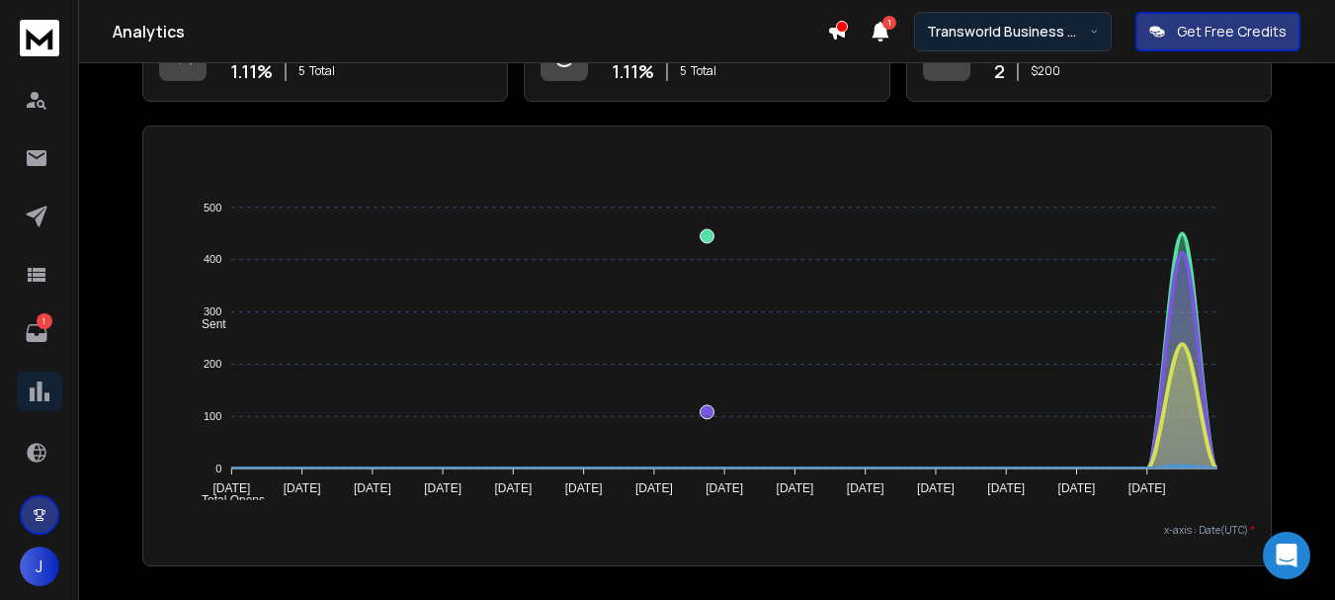
click at [996, 24] on p "Transworld Business Advisors of [GEOGRAPHIC_DATA]" at bounding box center [1008, 32] width 163 height 20
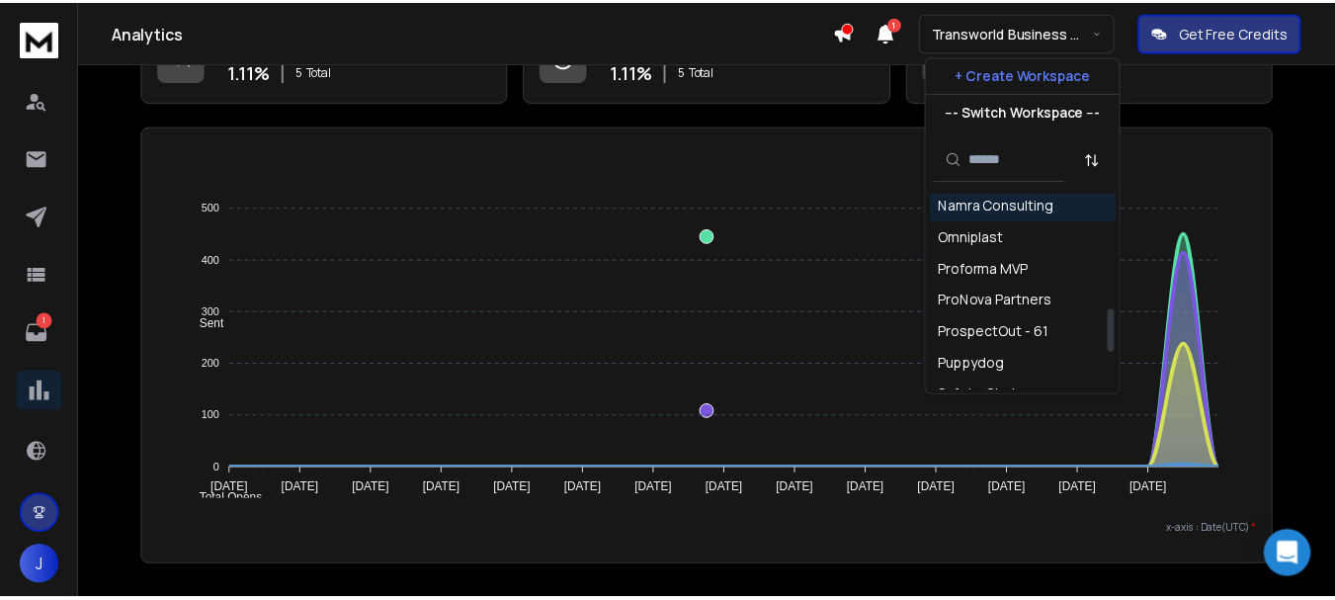
scroll to position [527, 0]
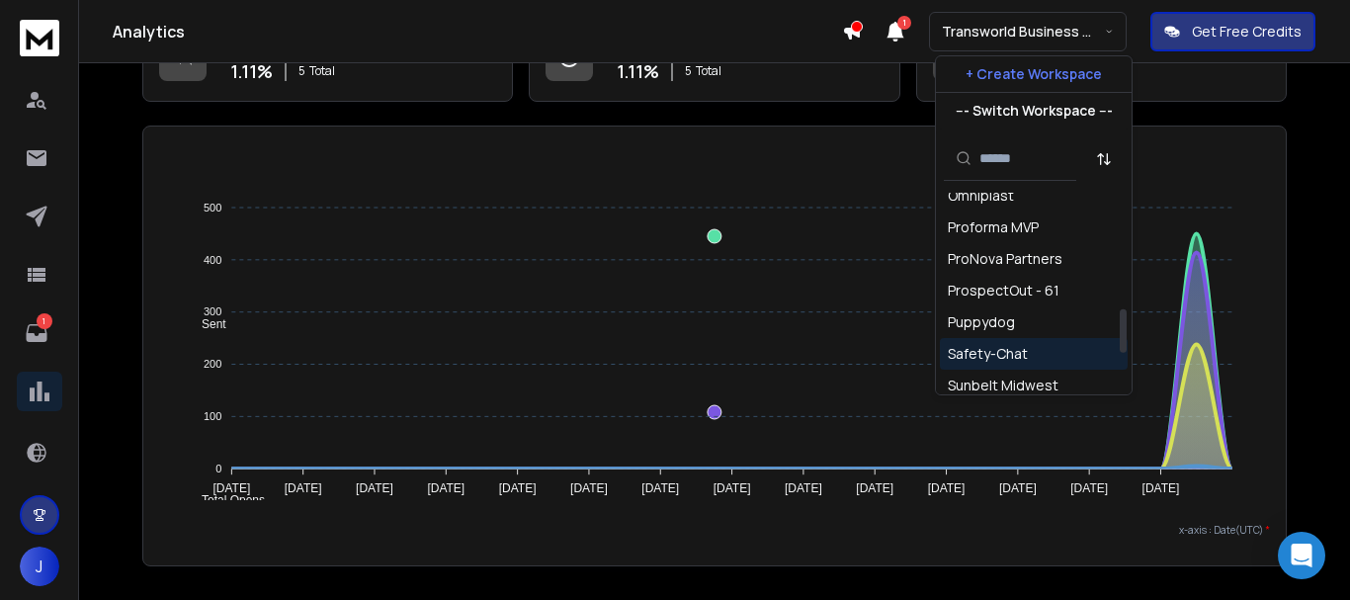
click at [1015, 344] on div "Safety-Chat" at bounding box center [988, 354] width 80 height 20
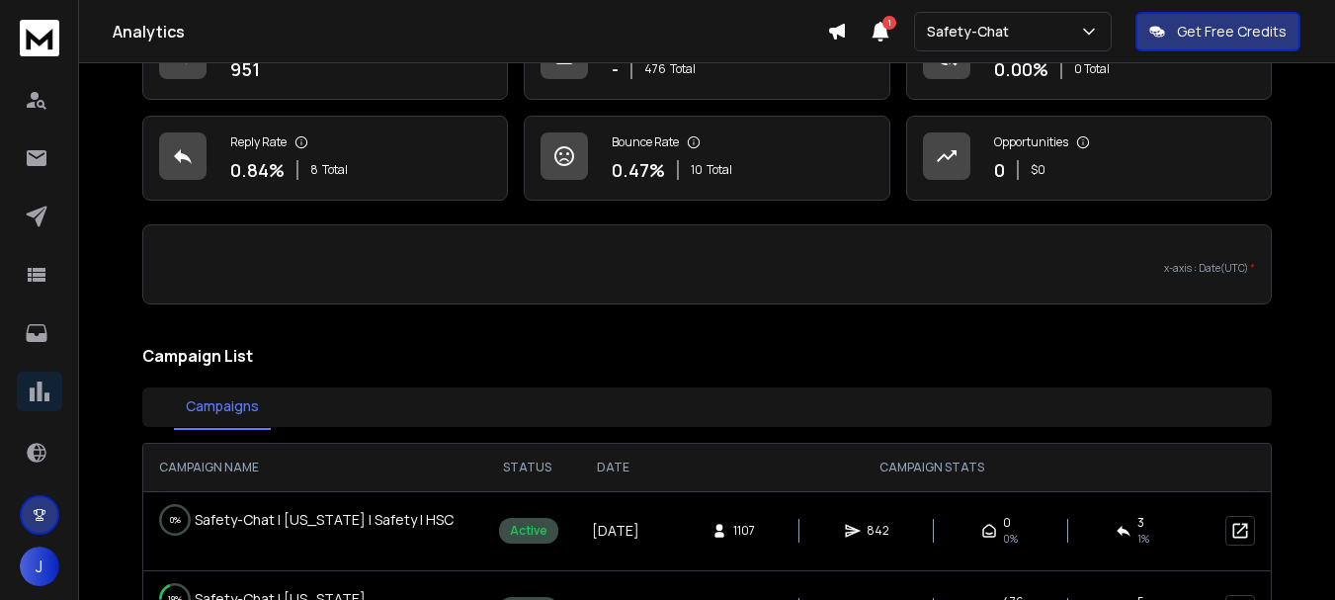
scroll to position [235, 0]
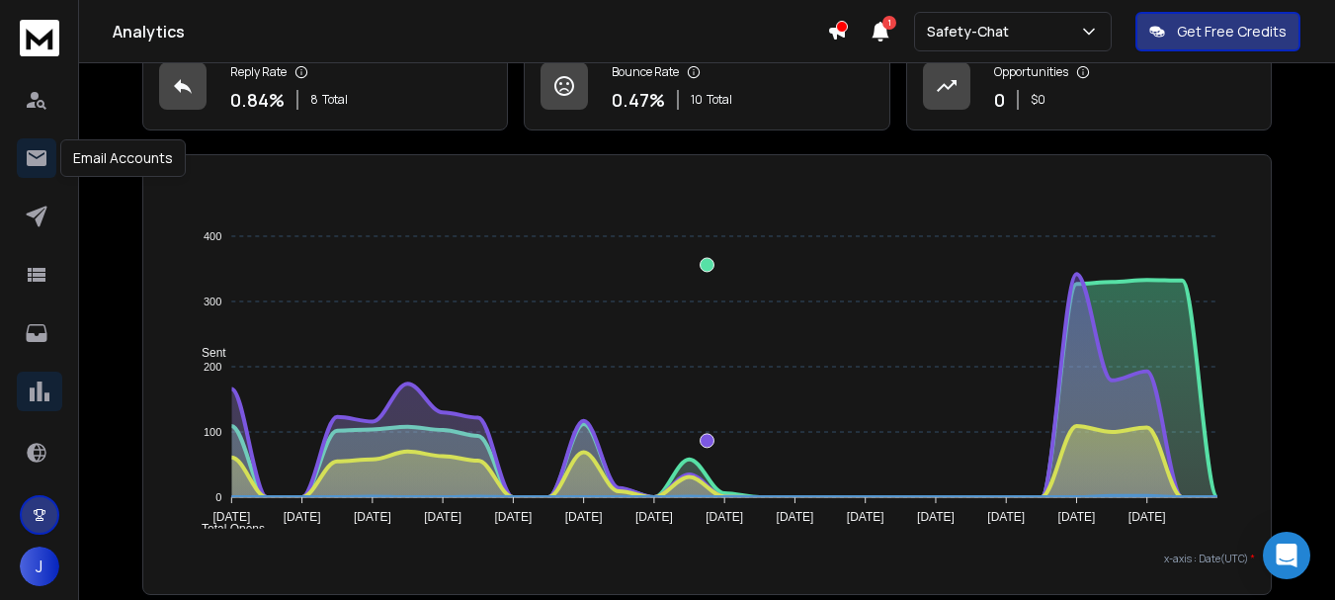
click at [41, 171] on link at bounding box center [37, 158] width 40 height 40
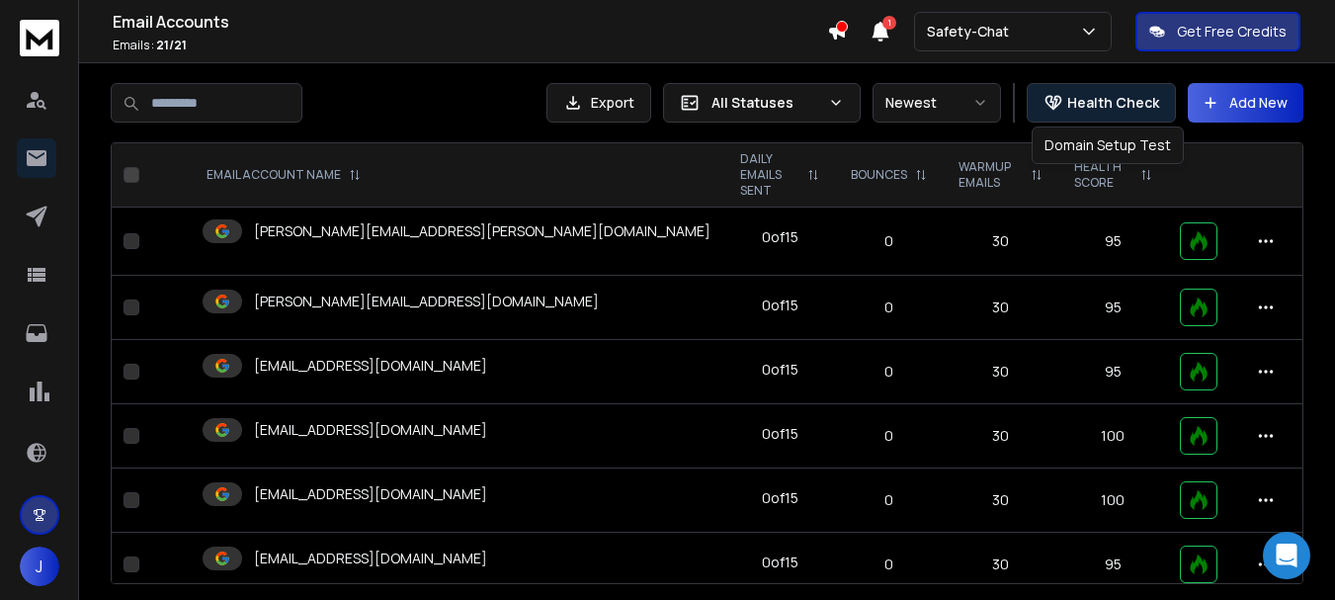
click at [1103, 111] on p "Health Check" at bounding box center [1113, 103] width 92 height 20
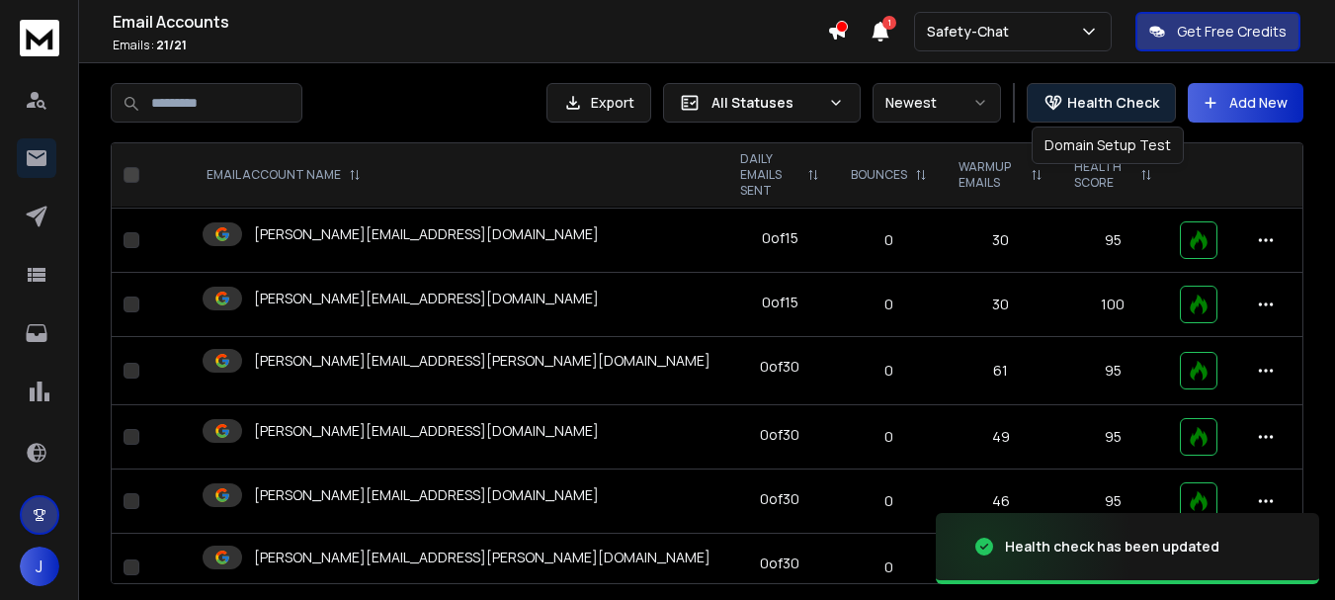
scroll to position [988, 0]
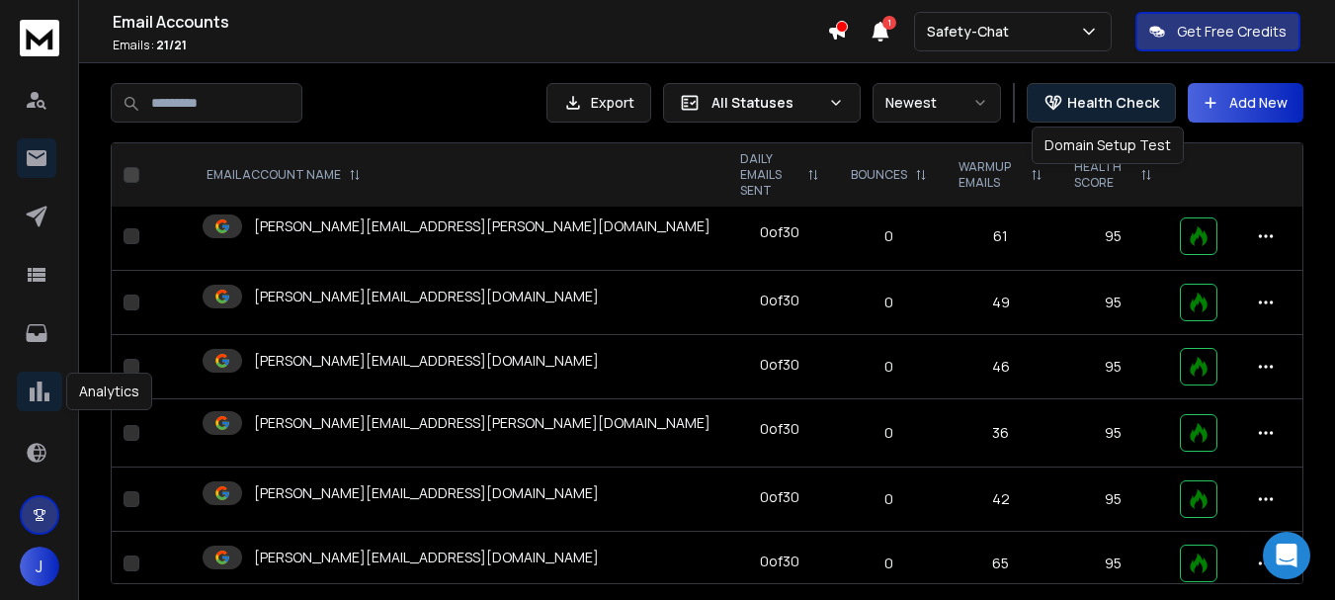
click at [49, 388] on icon at bounding box center [40, 391] width 30 height 30
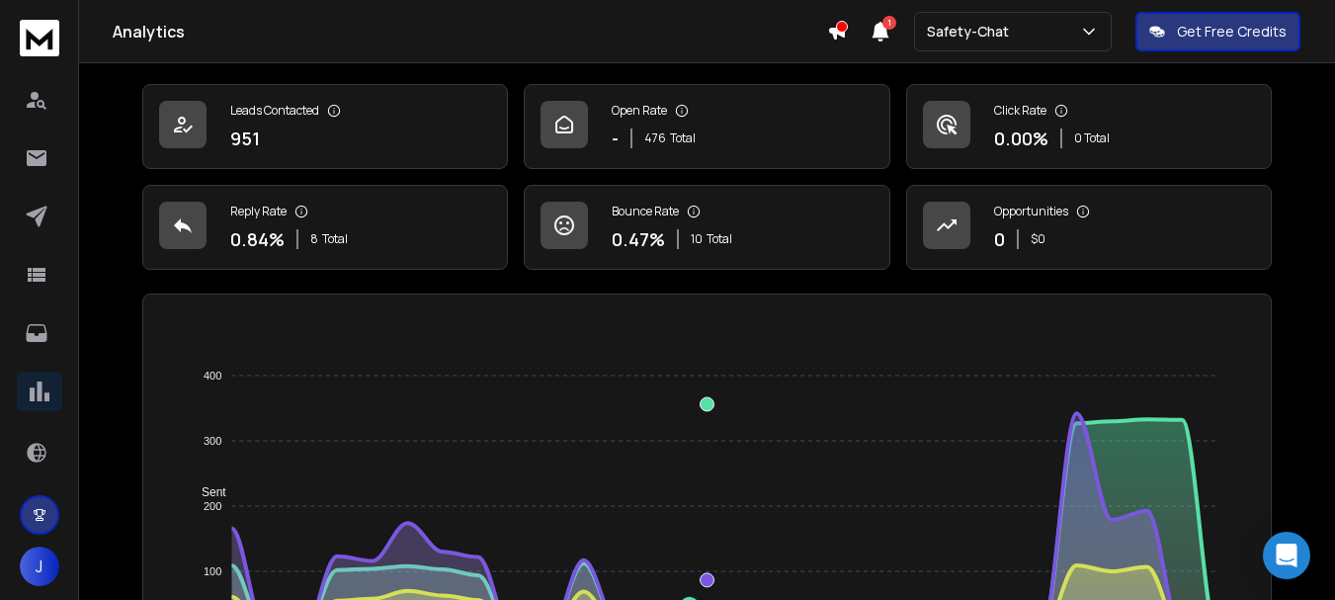
scroll to position [131, 0]
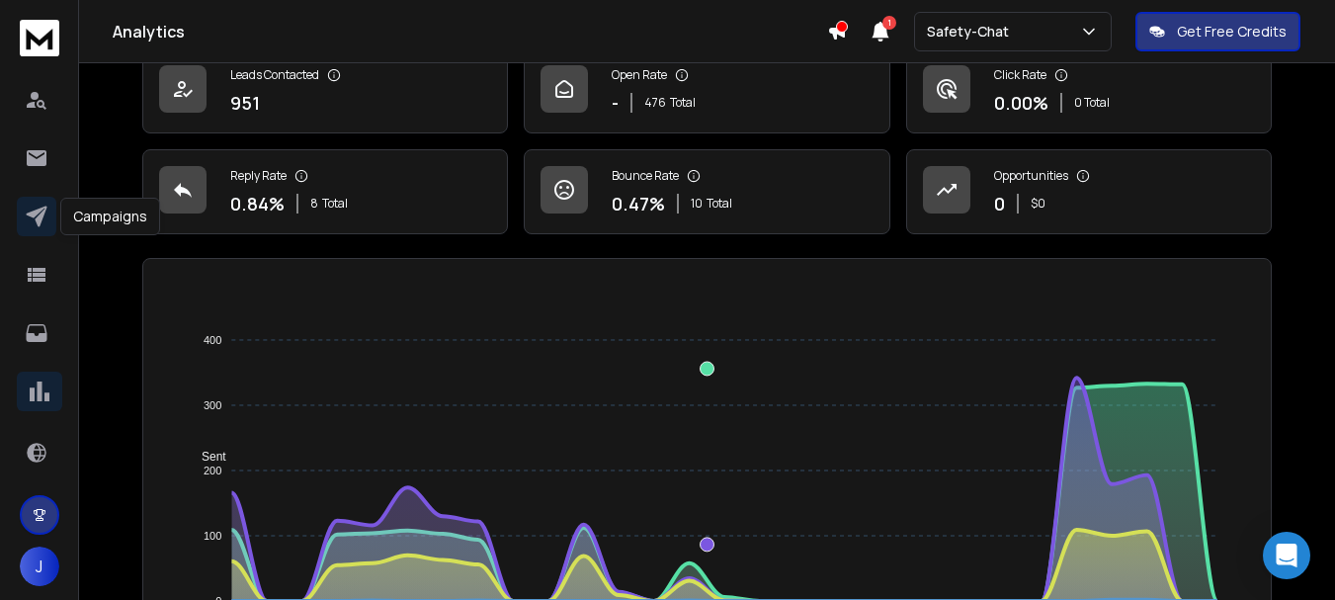
click at [31, 212] on icon at bounding box center [37, 217] width 24 height 24
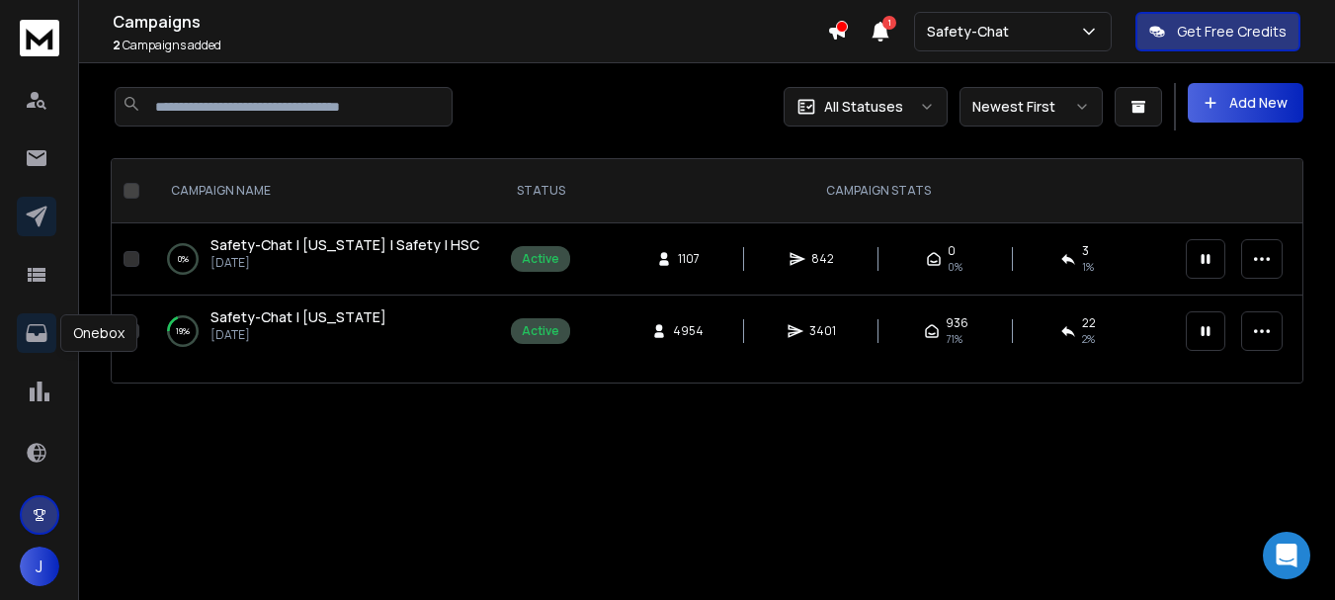
click at [38, 338] on icon at bounding box center [36, 333] width 21 height 18
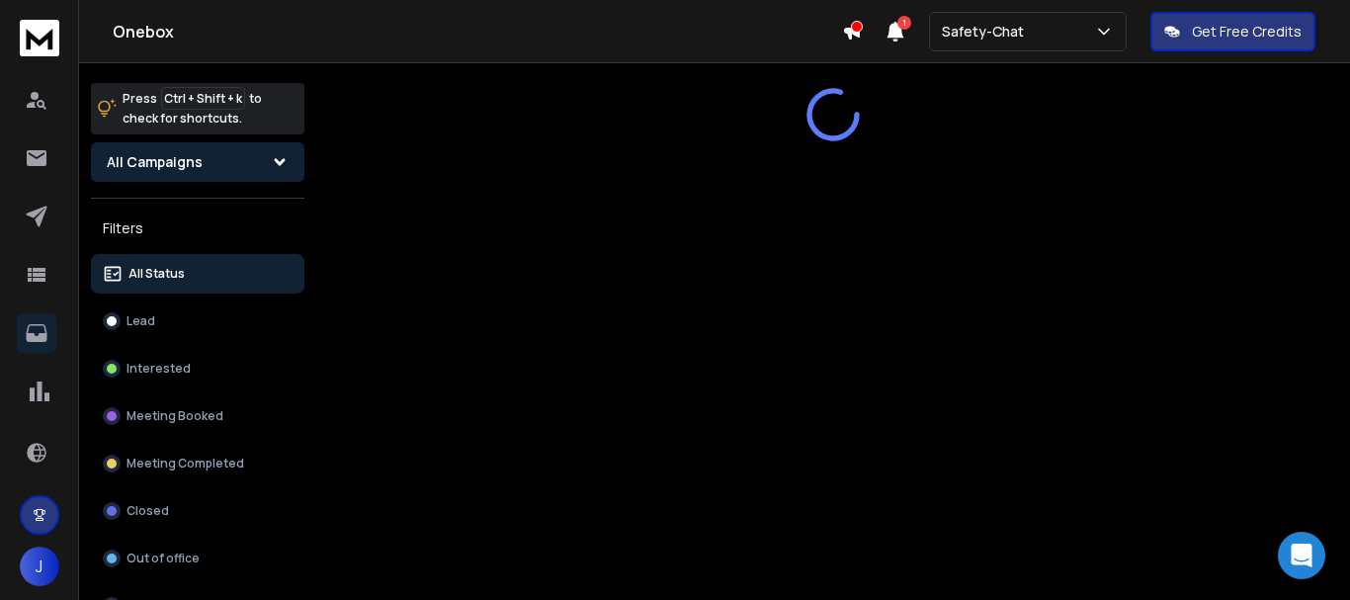
click at [285, 161] on button "All Campaigns" at bounding box center [197, 162] width 213 height 40
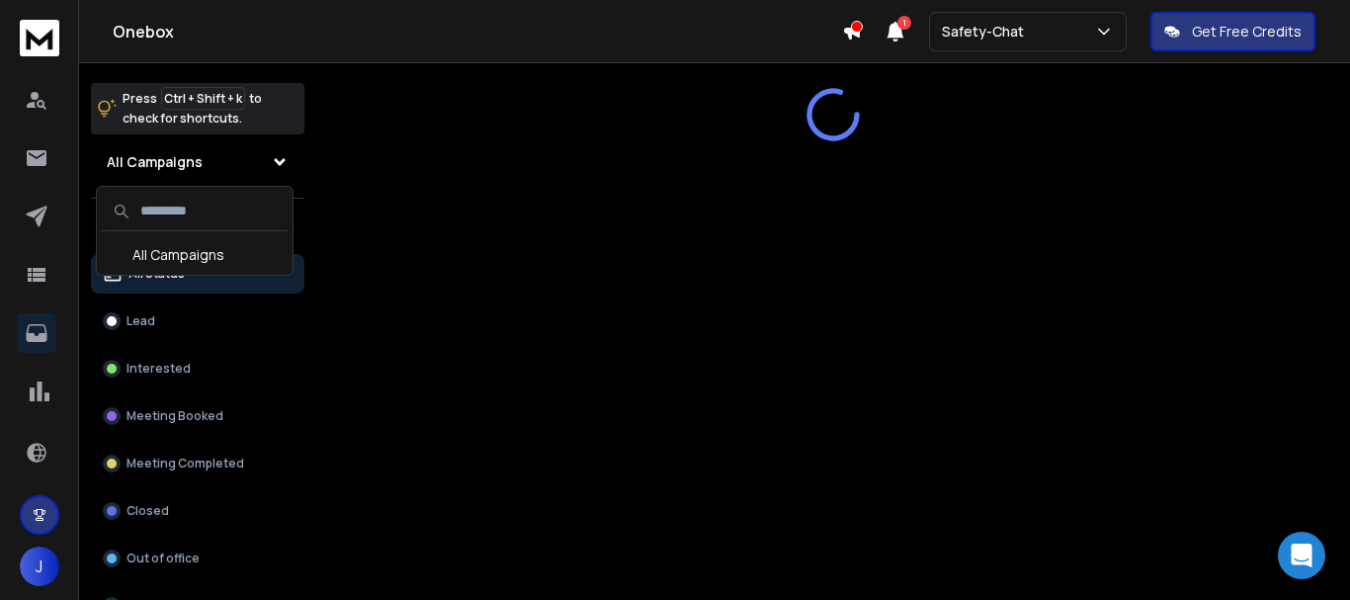
click at [521, 159] on div "Press Ctrl + Shift + k to check for shortcuts. All Campaigns All Campaigns Filt…" at bounding box center [714, 363] width 1271 height 600
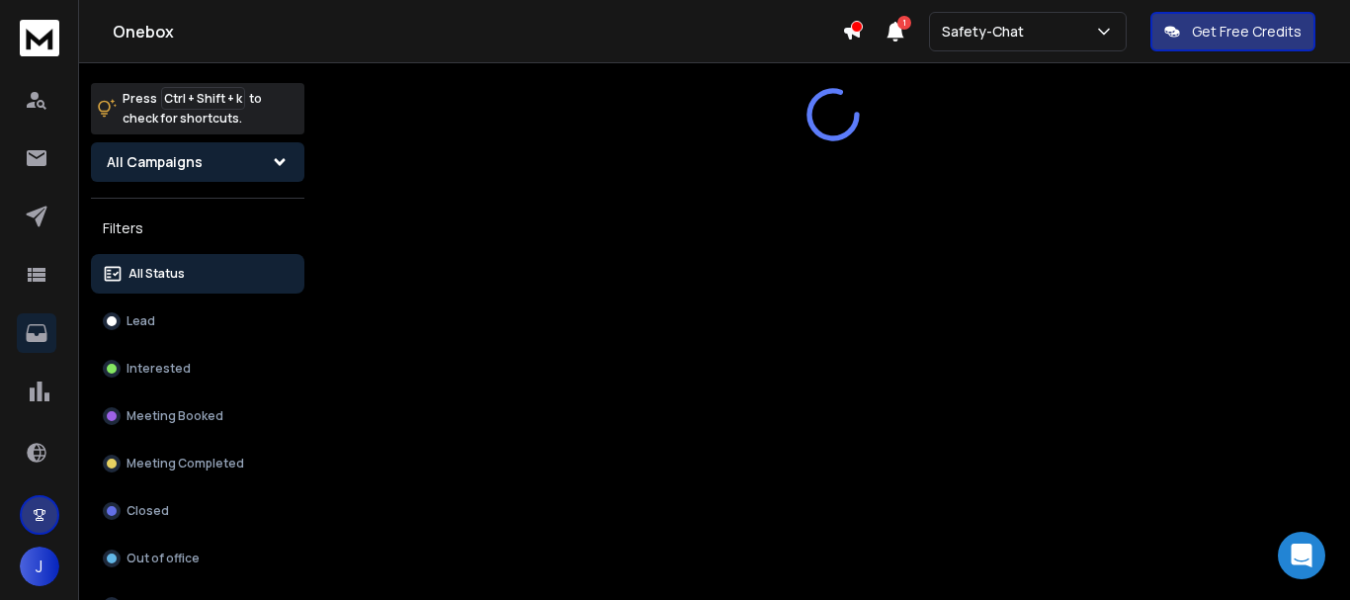
click at [276, 166] on icon at bounding box center [280, 162] width 18 height 18
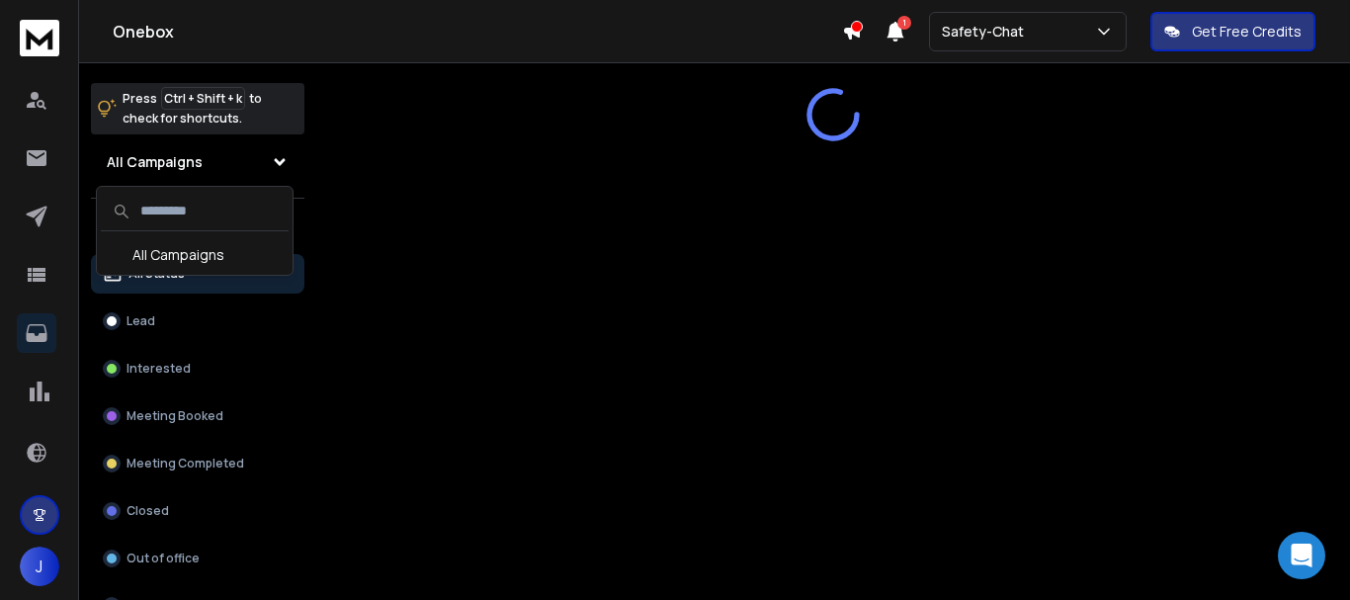
click at [689, 180] on div "Press Ctrl + Shift + k to check for shortcuts. All Campaigns All Campaigns Filt…" at bounding box center [714, 363] width 1271 height 600
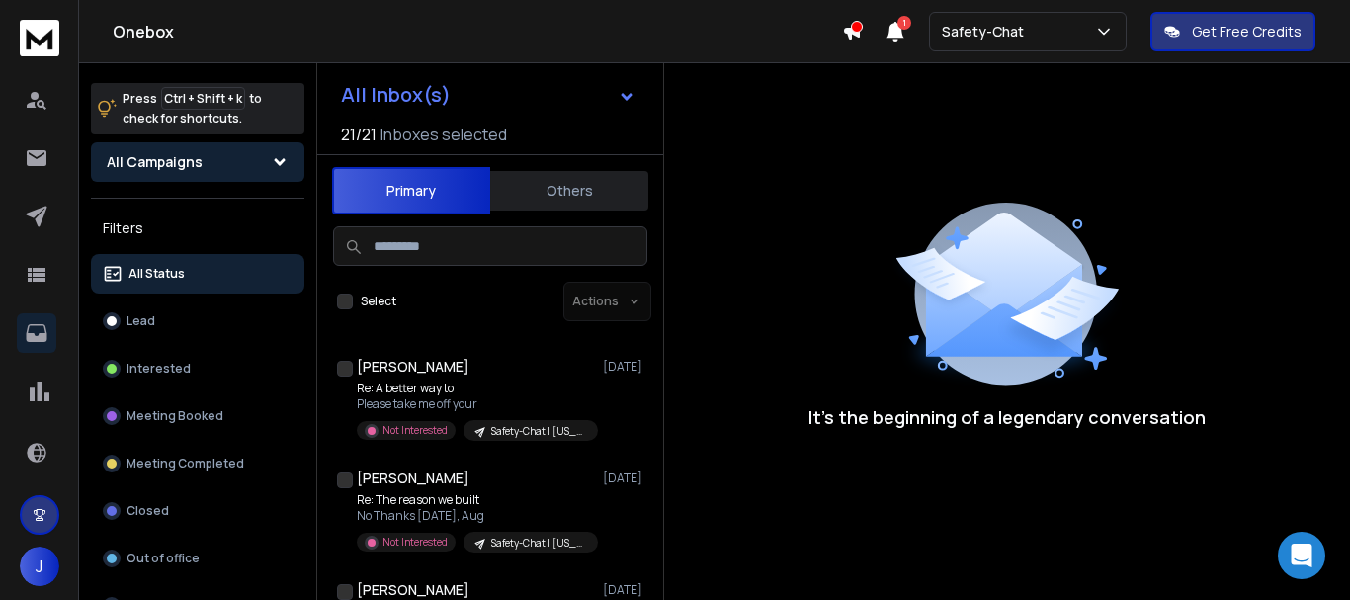
click at [256, 181] on button "All Campaigns" at bounding box center [197, 162] width 213 height 40
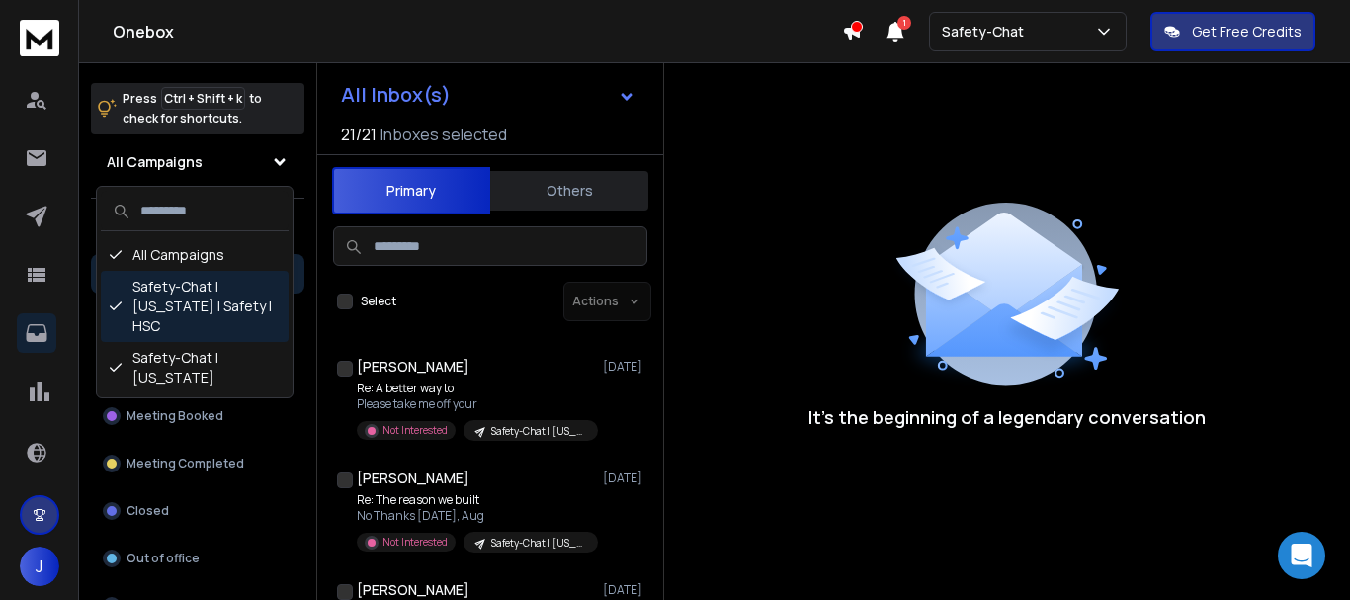
click at [199, 304] on div "Safety-Chat | Utah | Safety | HSC" at bounding box center [195, 306] width 188 height 71
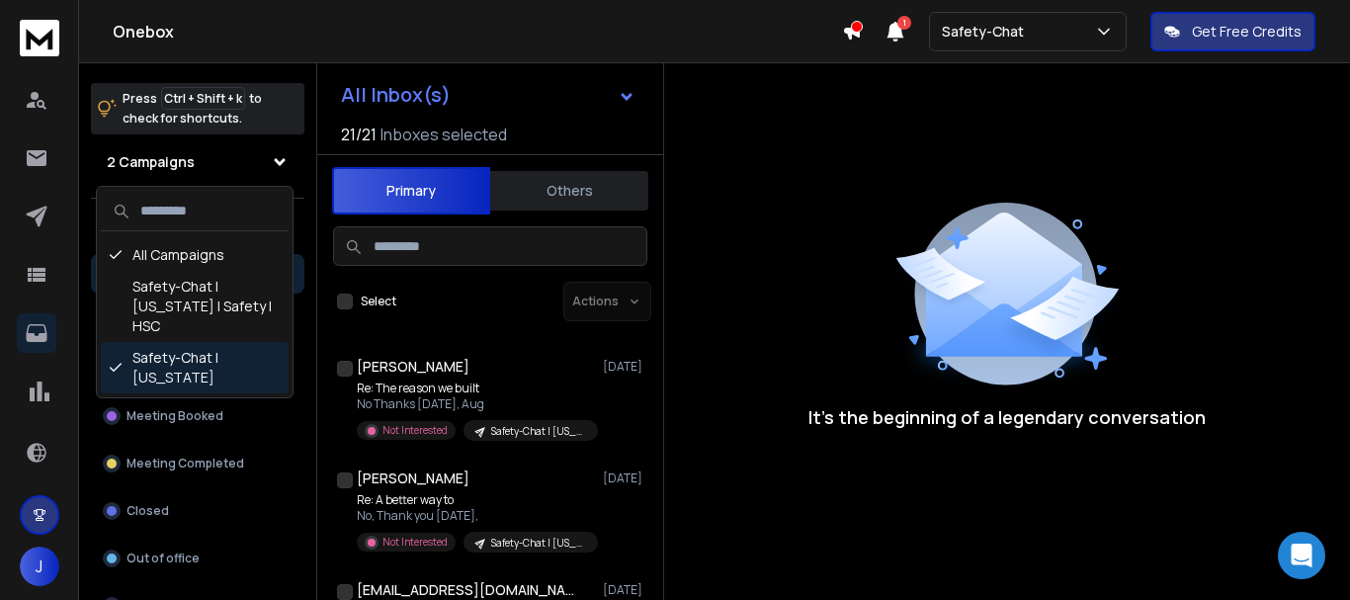
click at [174, 342] on div "Safety-Chat | Utah" at bounding box center [195, 367] width 188 height 51
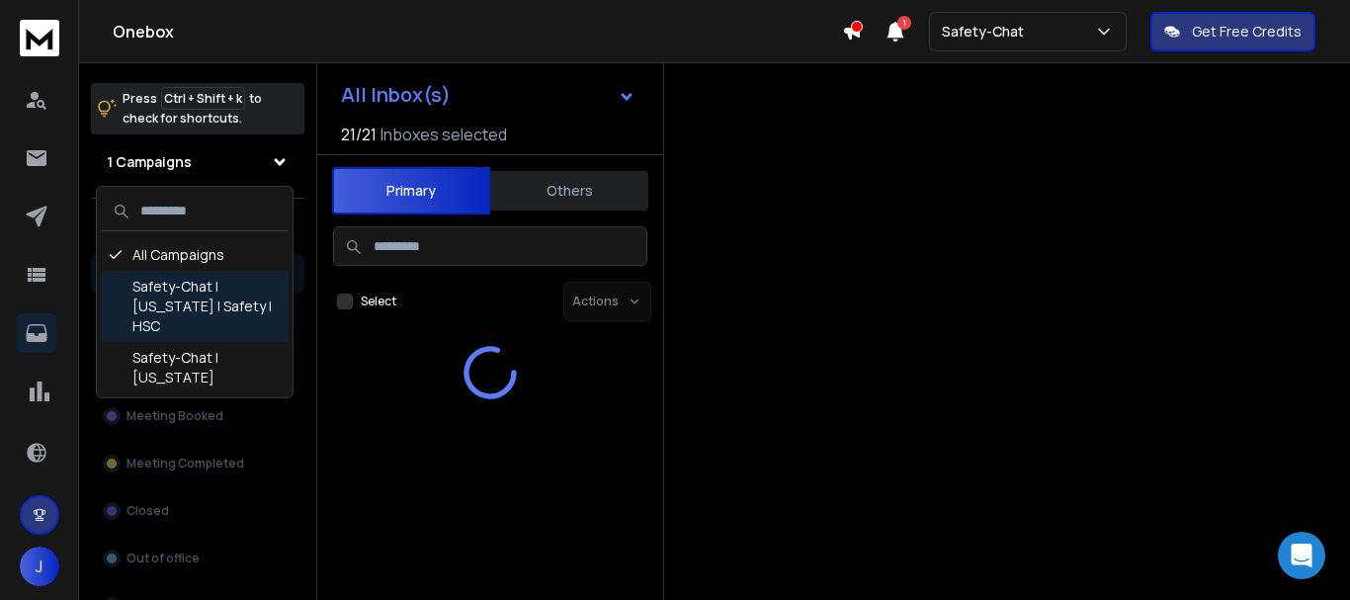
click at [177, 308] on div "Safety-Chat | Utah | Safety | HSC" at bounding box center [195, 306] width 188 height 71
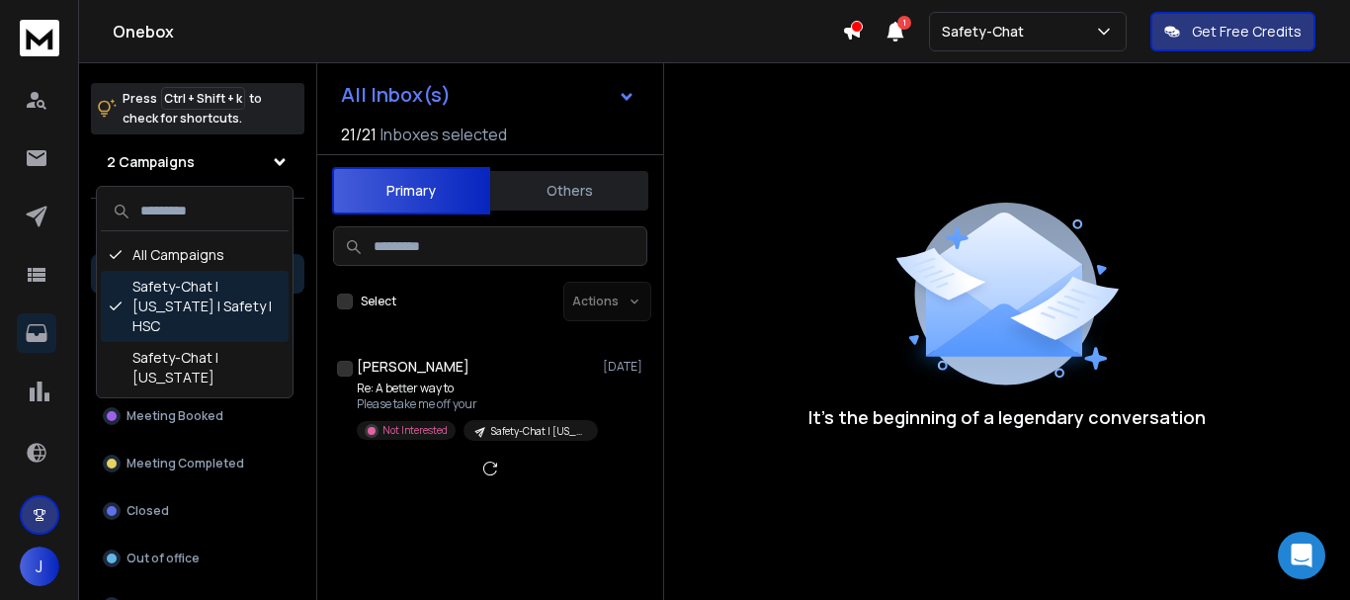
click at [166, 294] on div "Safety-Chat | Utah | Safety | HSC" at bounding box center [195, 306] width 188 height 71
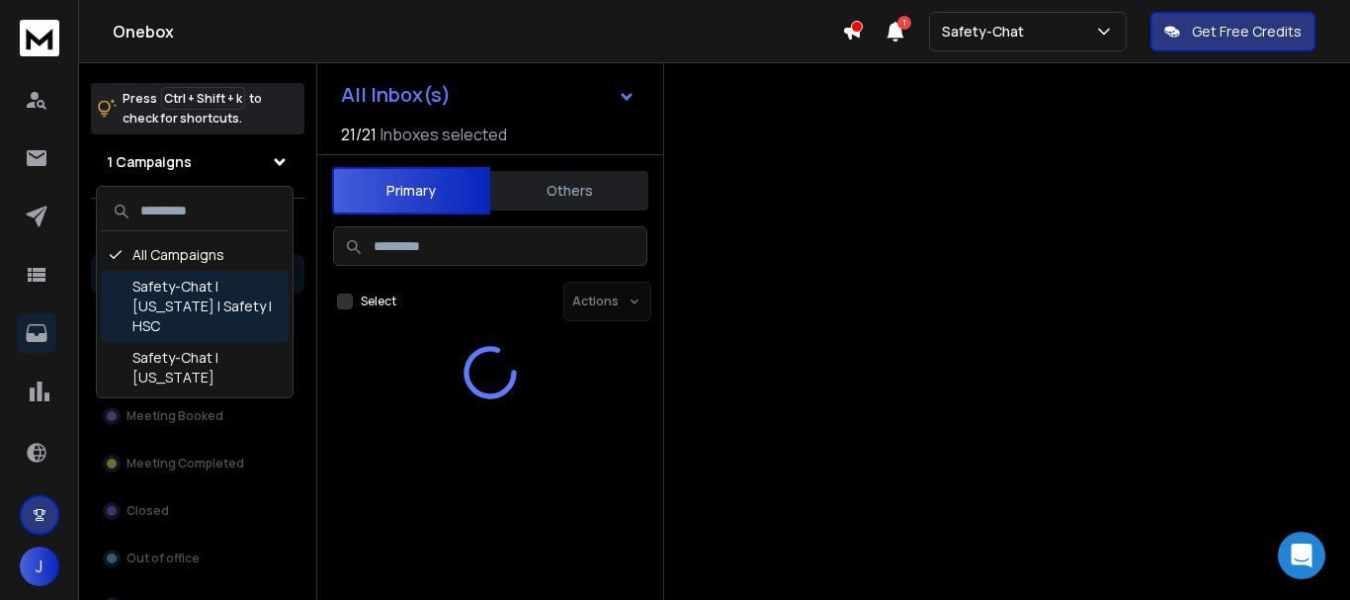
click at [206, 292] on div "Safety-Chat | Utah | Safety | HSC" at bounding box center [195, 306] width 188 height 71
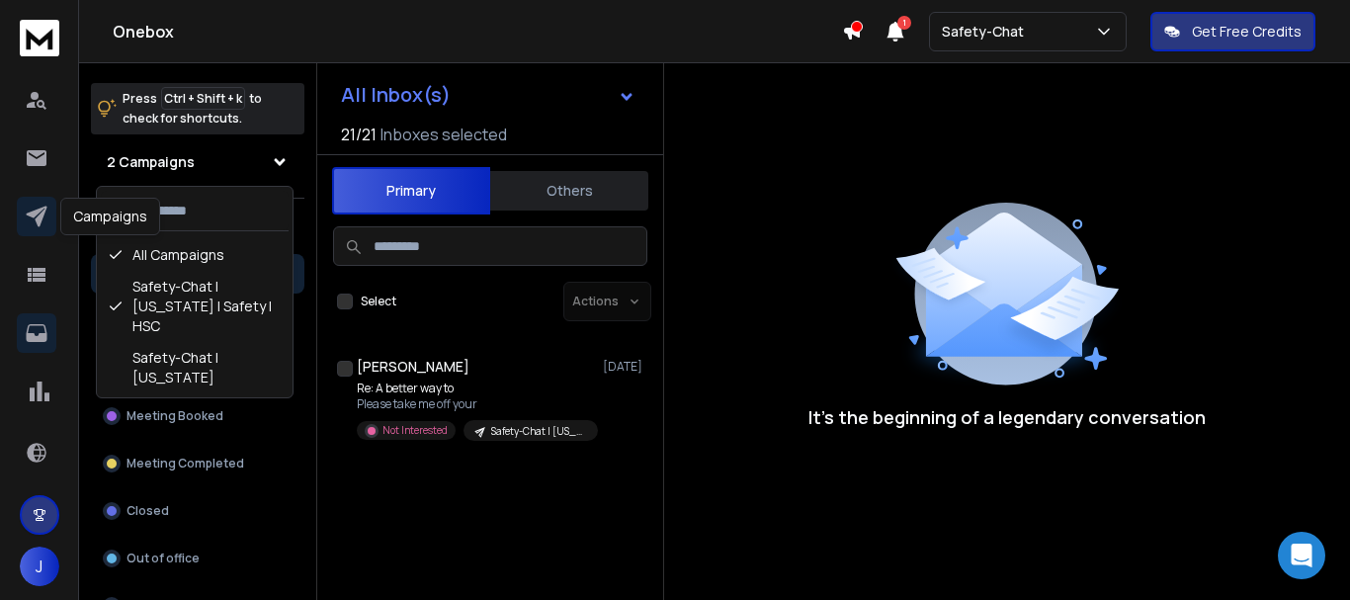
click at [40, 224] on icon at bounding box center [36, 216] width 21 height 21
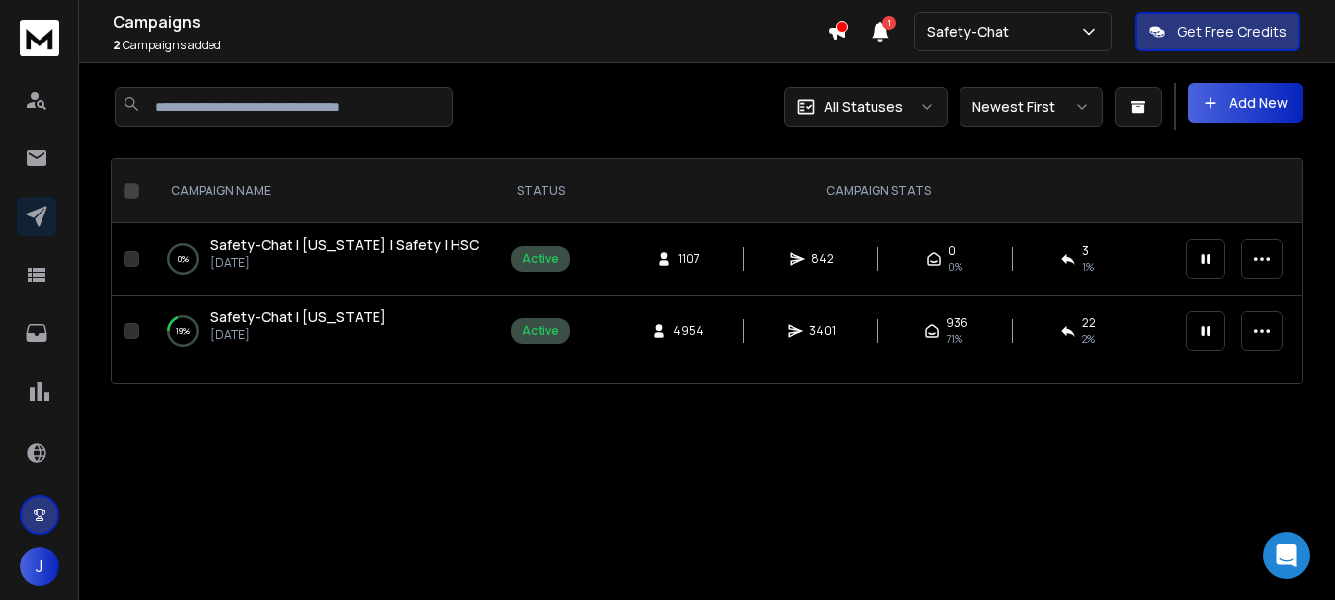
click at [367, 245] on span "Safety-Chat | Utah | Safety | HSC" at bounding box center [344, 244] width 269 height 19
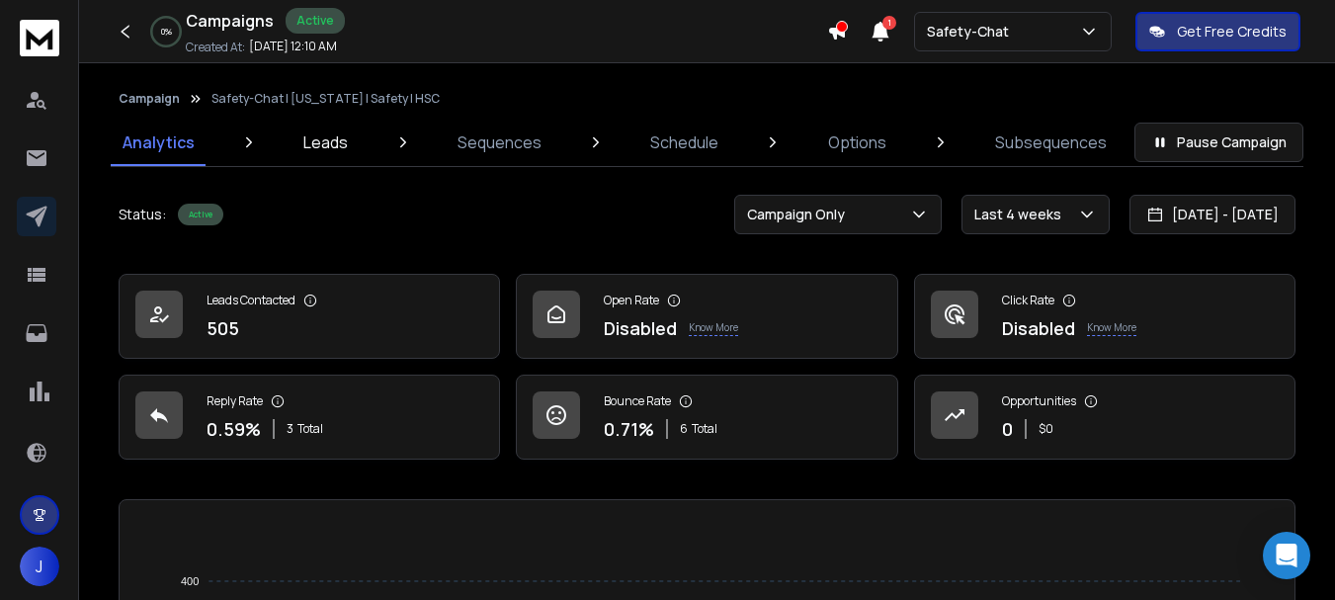
click at [338, 140] on p "Leads" at bounding box center [325, 142] width 44 height 24
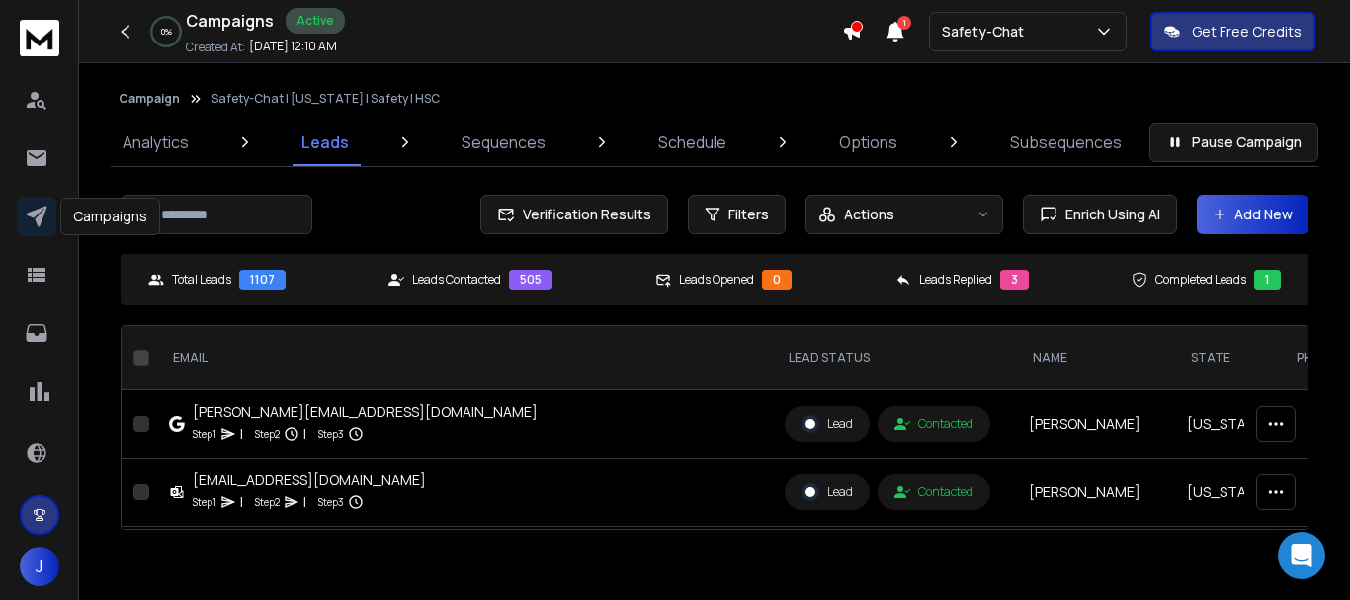
click at [33, 227] on icon at bounding box center [37, 217] width 24 height 24
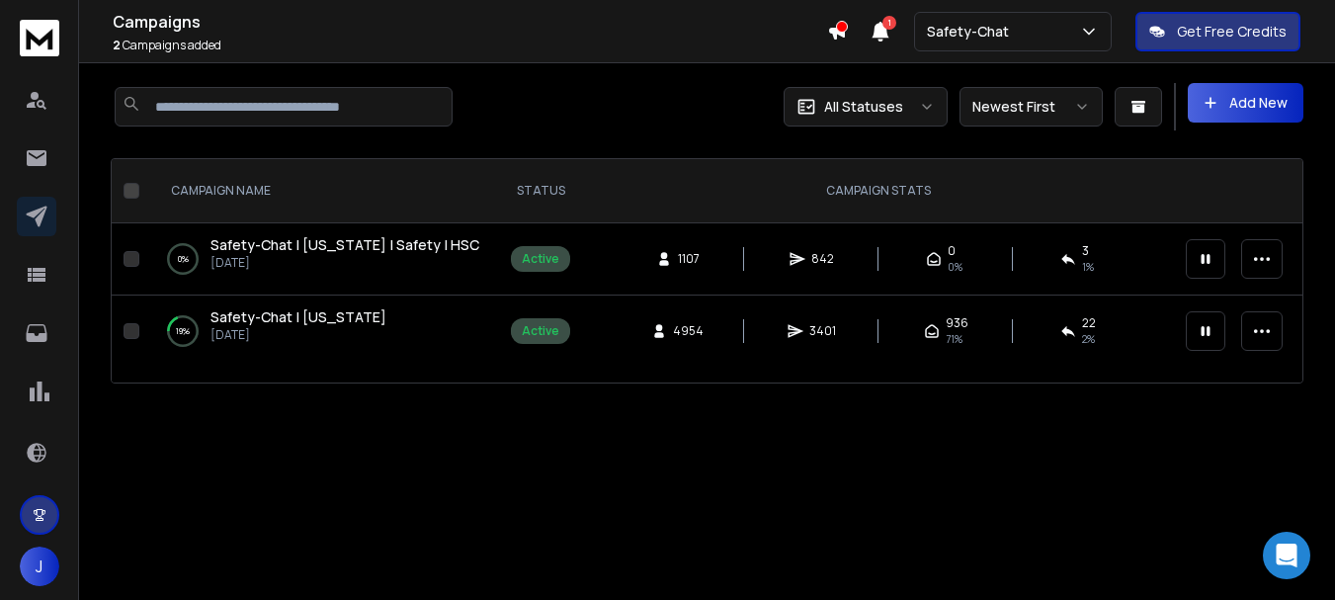
click at [229, 325] on span "Safety-Chat | Utah" at bounding box center [298, 316] width 176 height 19
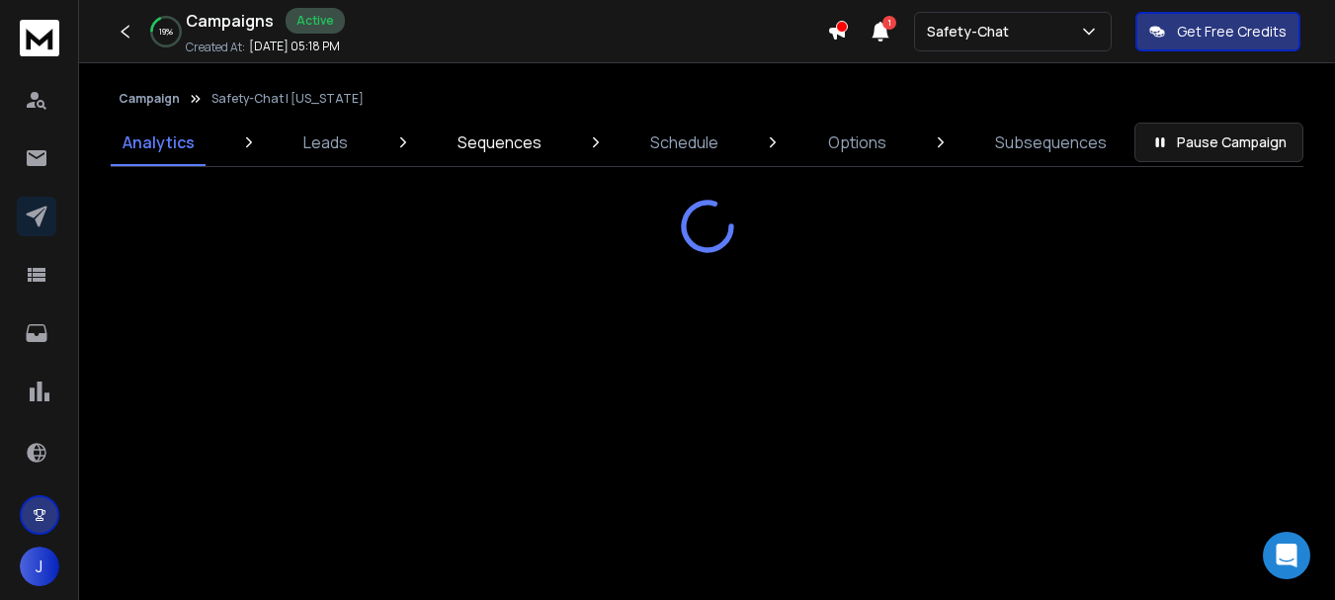
click at [486, 136] on p "Sequences" at bounding box center [499, 142] width 84 height 24
click at [485, 130] on p "Sequences" at bounding box center [501, 142] width 87 height 24
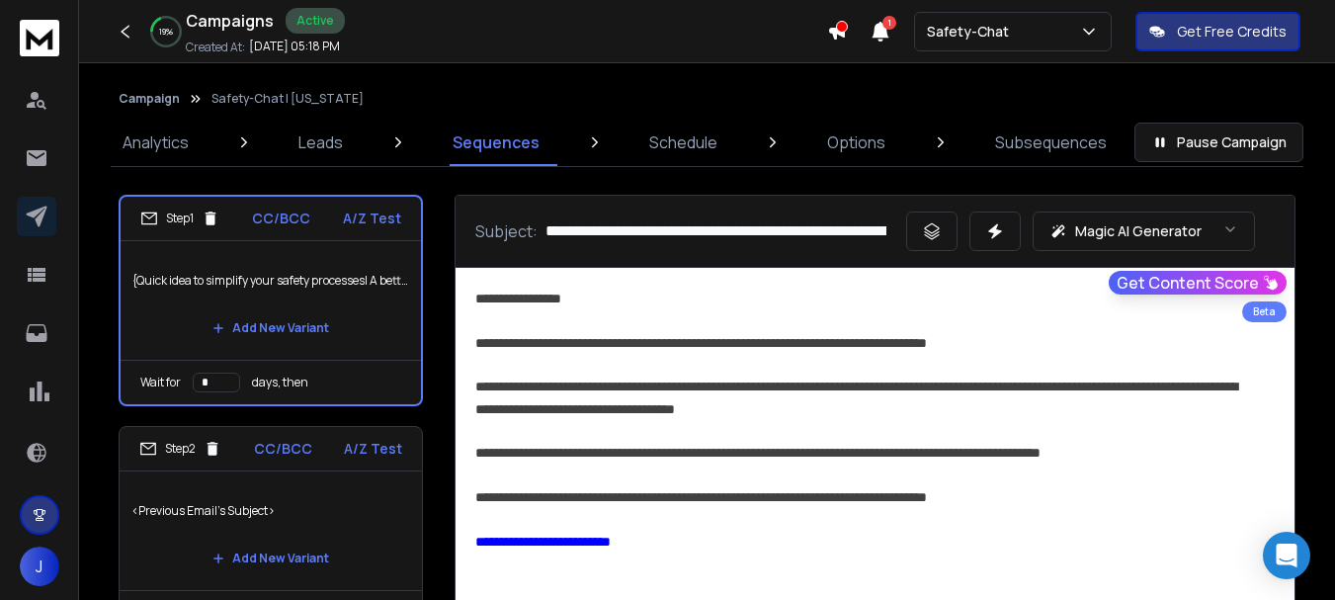
click at [333, 285] on p "{Quick idea to simplify your safety processes| A better way to manage safety|sa…" at bounding box center [270, 280] width 277 height 55
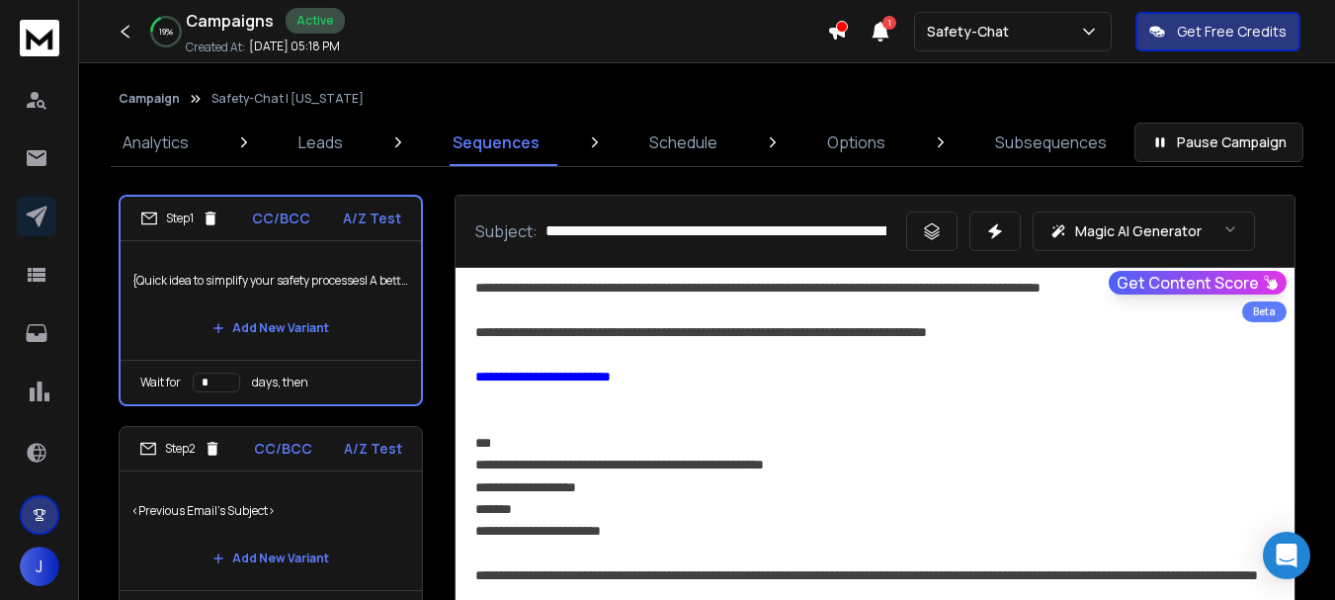
scroll to position [167, 0]
click at [576, 378] on link "**********" at bounding box center [542, 376] width 135 height 14
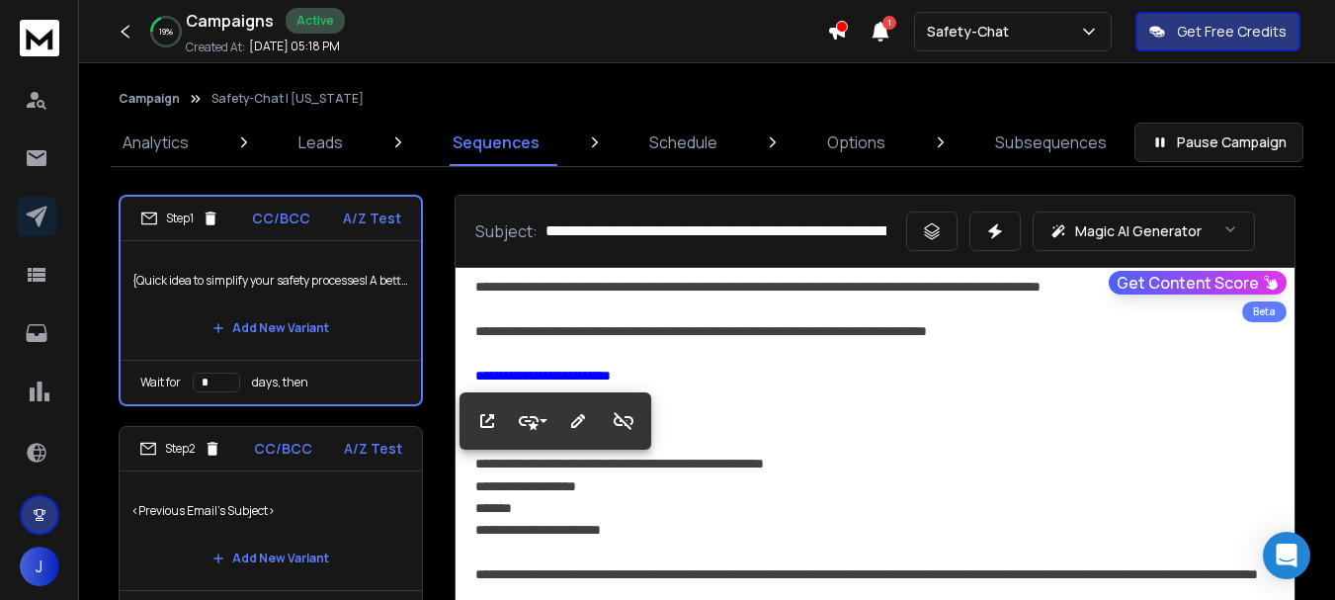
click at [558, 377] on link "**********" at bounding box center [542, 376] width 135 height 14
click at [679, 372] on div "**********" at bounding box center [874, 376] width 799 height 22
click at [860, 484] on div "**********" at bounding box center [867, 486] width 785 height 22
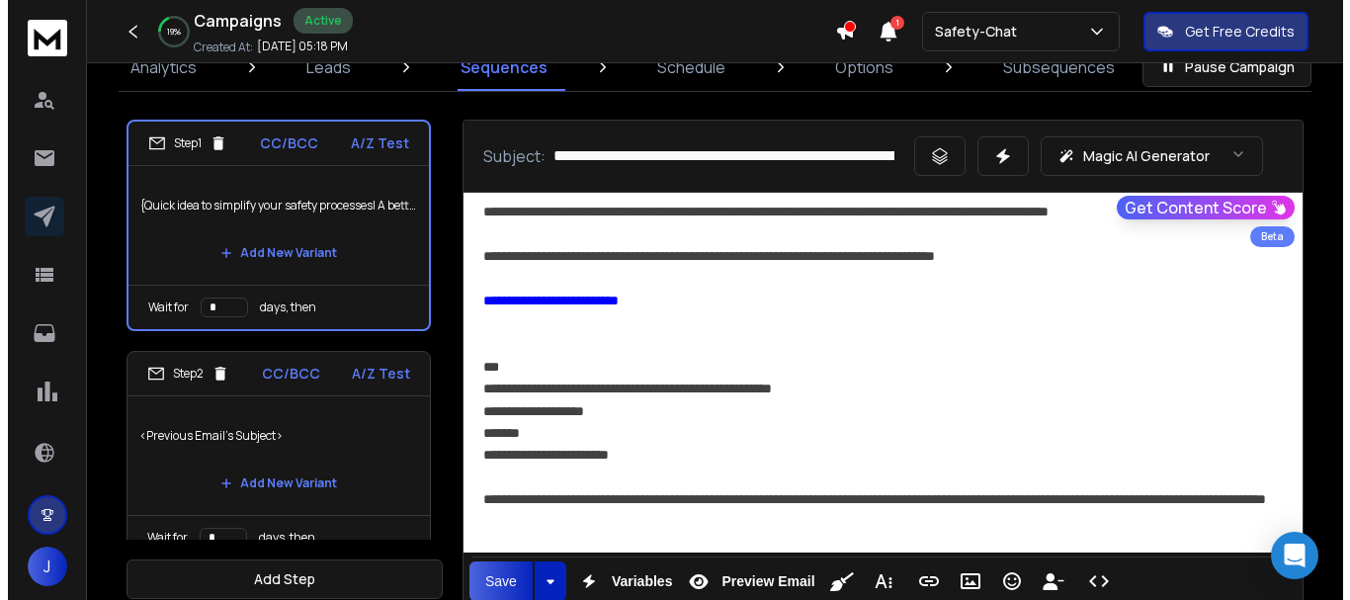
scroll to position [113, 0]
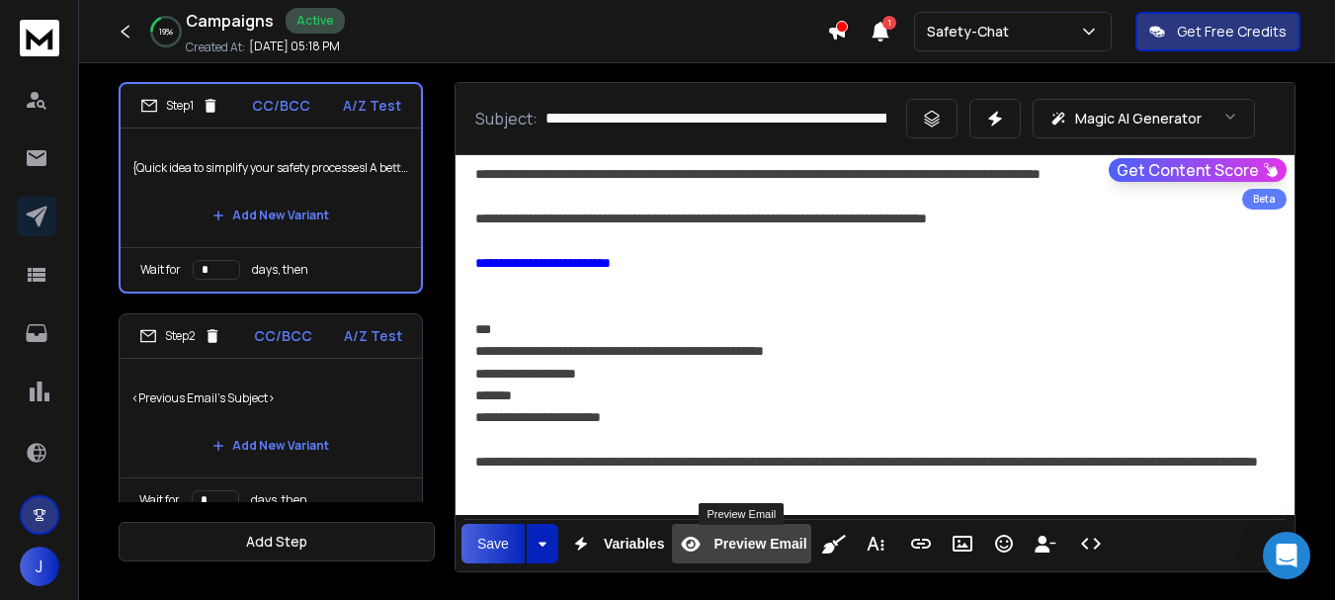
click at [760, 542] on span "Preview Email" at bounding box center [759, 544] width 101 height 17
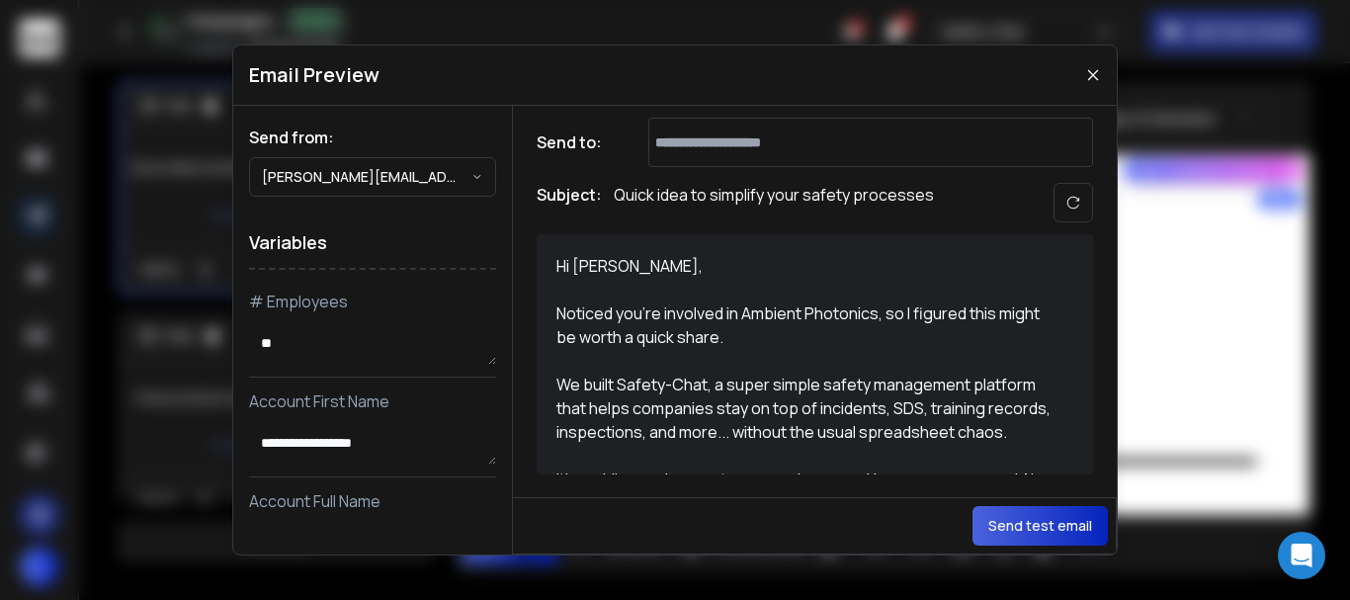
click at [438, 174] on p "alex@safety-chateam.com" at bounding box center [366, 177] width 209 height 20
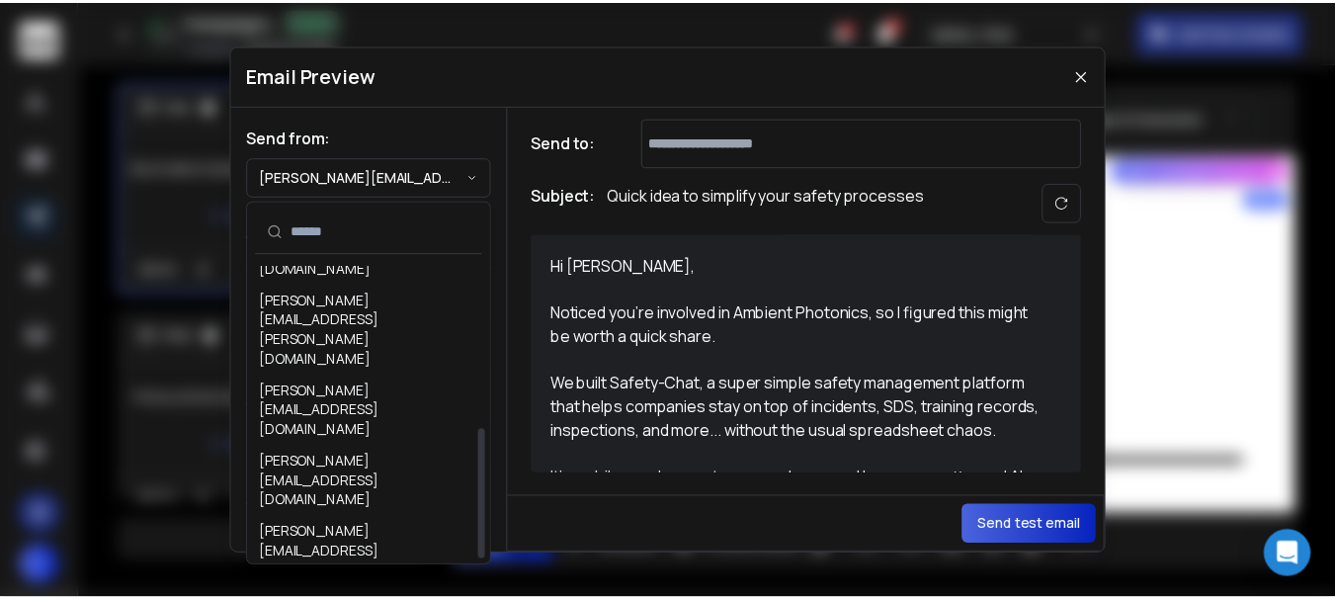
scroll to position [368, 0]
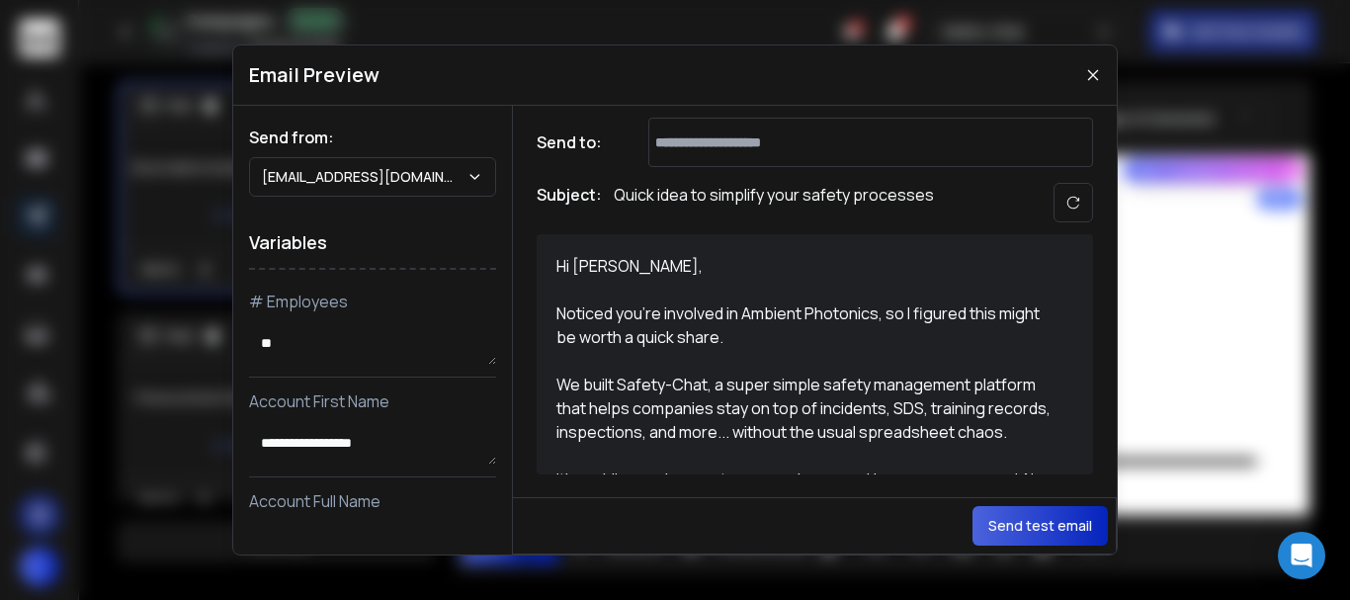
click at [817, 139] on input at bounding box center [870, 142] width 431 height 36
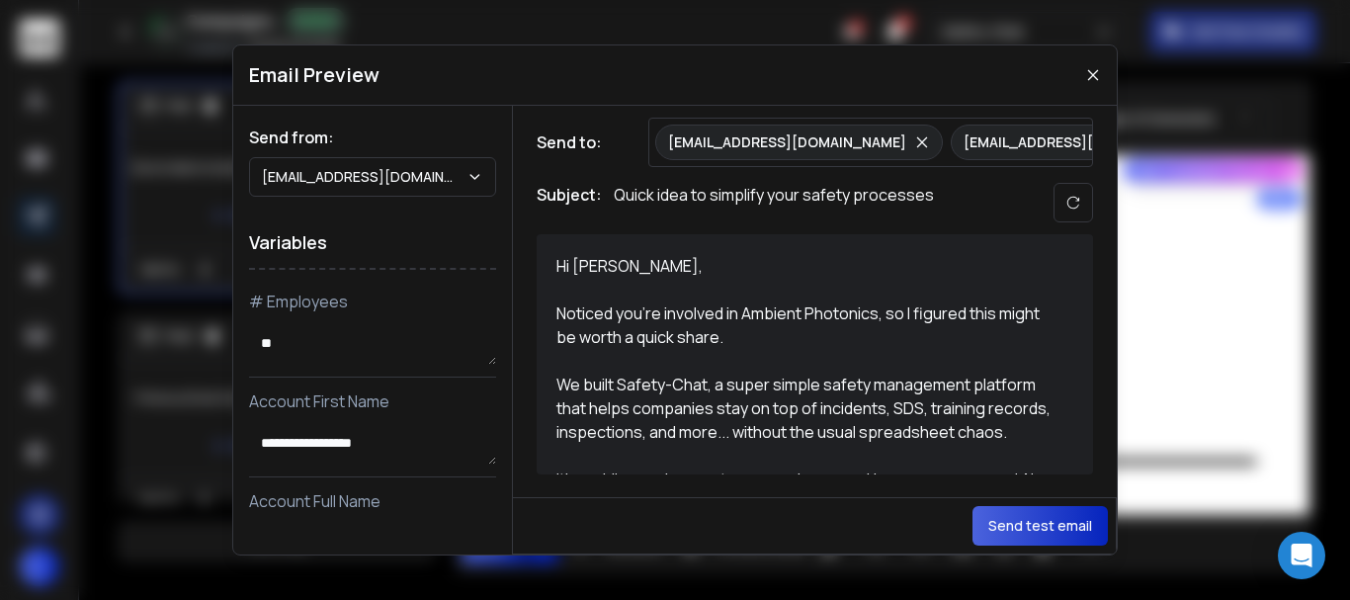
drag, startPoint x: 1046, startPoint y: 526, endPoint x: 1082, endPoint y: 482, distance: 56.2
click at [1046, 527] on button "Send test email" at bounding box center [1039, 526] width 135 height 40
click at [1091, 71] on icon at bounding box center [1093, 75] width 16 height 16
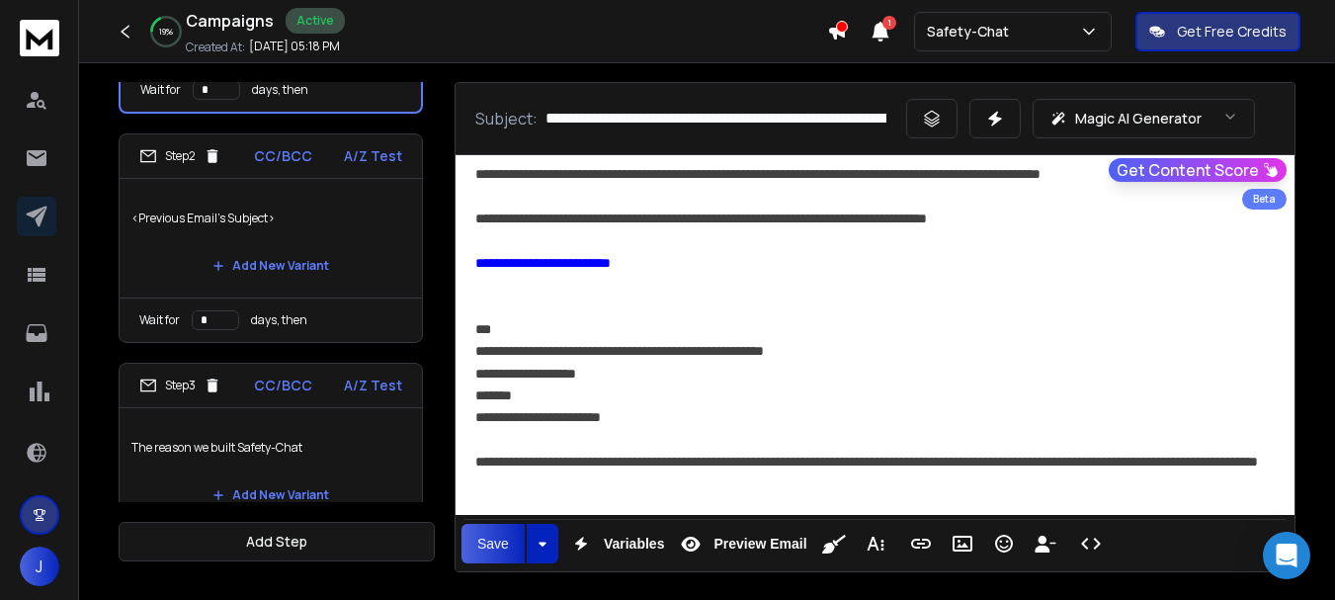
scroll to position [206, 0]
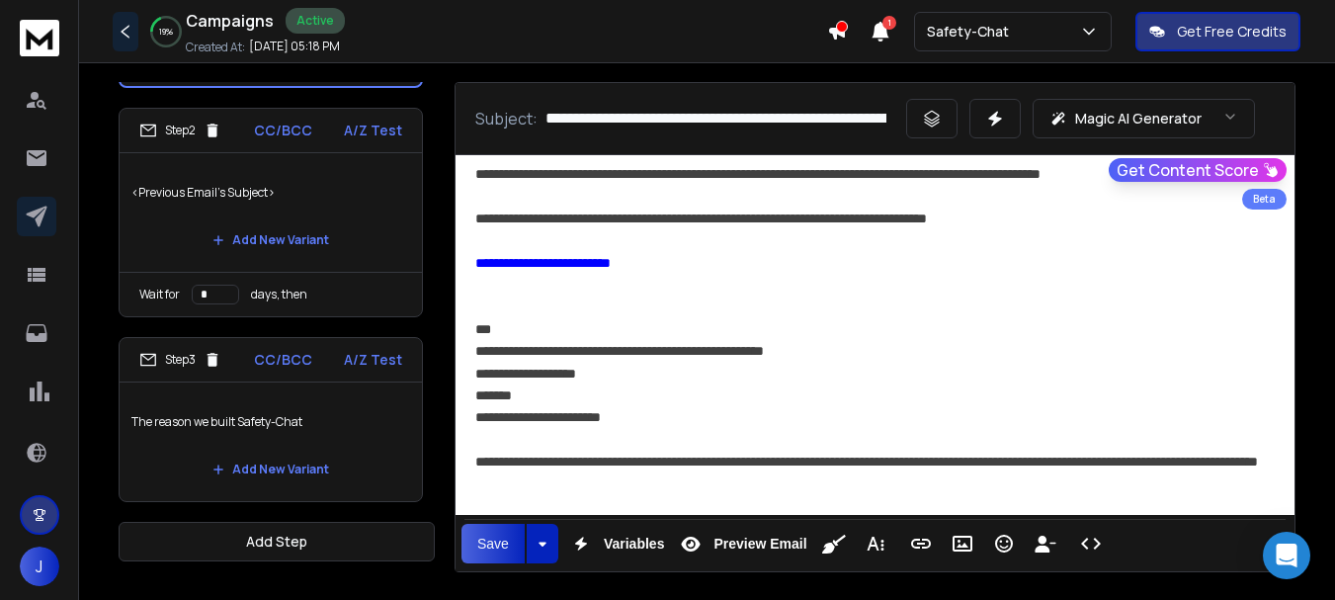
click at [118, 29] on icon at bounding box center [126, 32] width 18 height 18
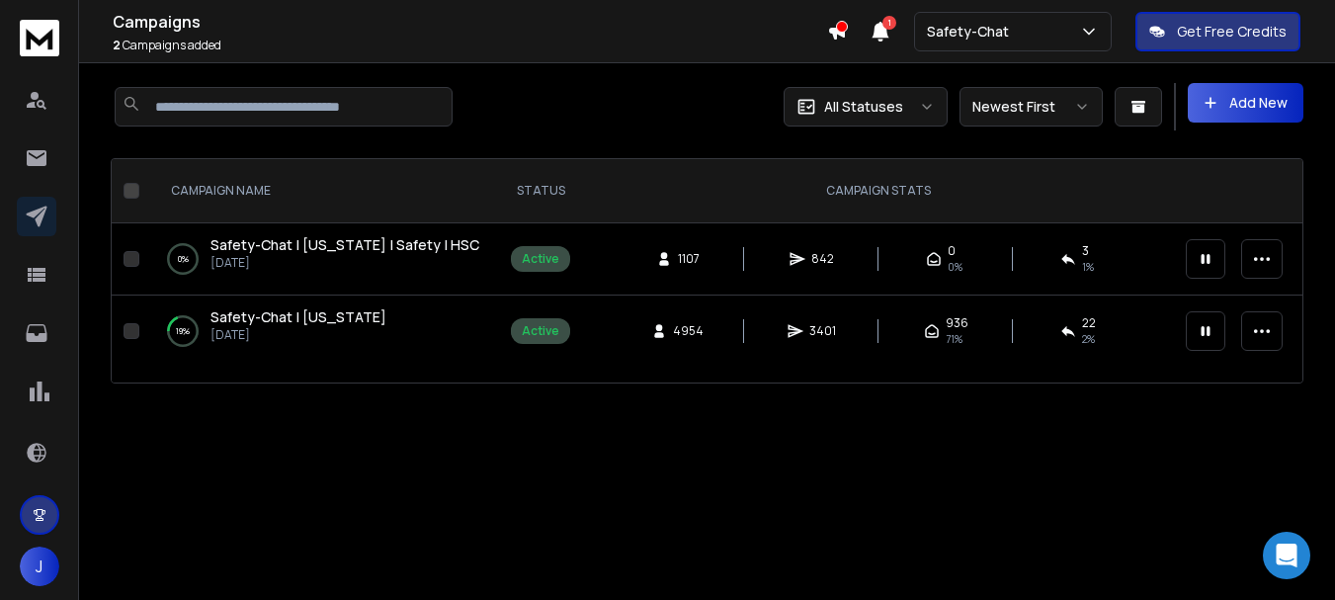
click at [310, 321] on span "Safety-Chat | Utah" at bounding box center [298, 316] width 176 height 19
click at [263, 321] on span "Safety-Chat | Utah" at bounding box center [298, 316] width 176 height 19
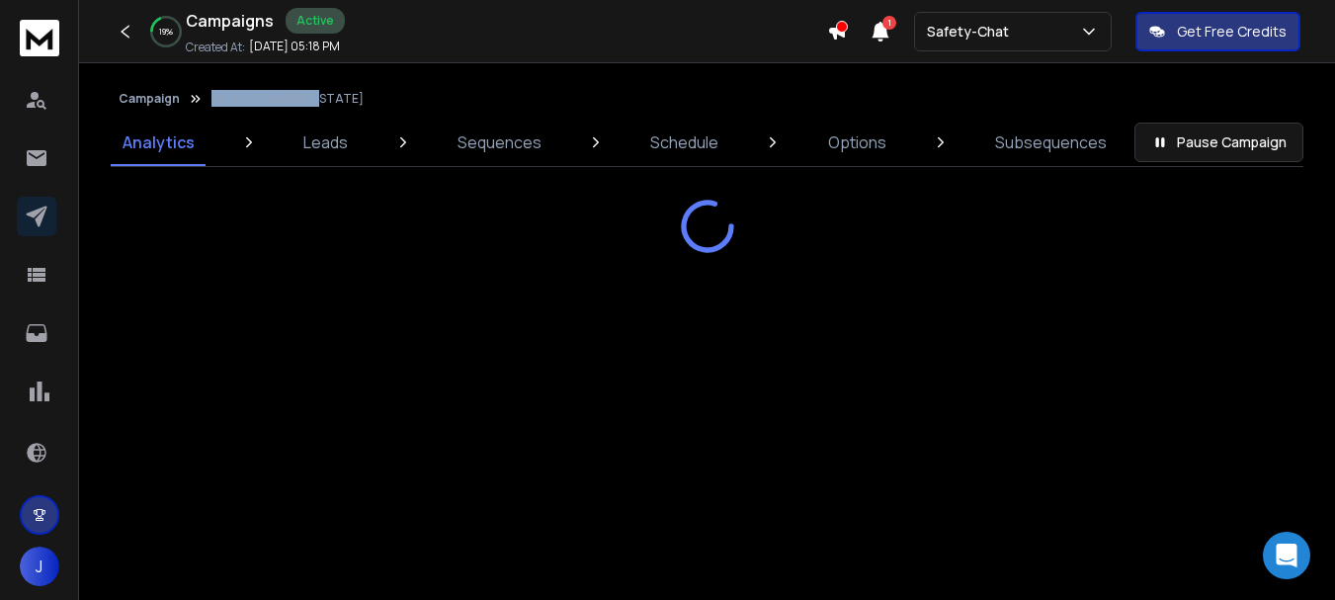
drag, startPoint x: 211, startPoint y: 96, endPoint x: 368, endPoint y: 83, distance: 156.6
click at [368, 83] on div "Campaign Safety-Chat | Utah" at bounding box center [707, 99] width 1193 height 32
drag, startPoint x: 212, startPoint y: 102, endPoint x: 377, endPoint y: 83, distance: 166.1
click at [377, 83] on div "Campaign Safety-Chat | Utah" at bounding box center [707, 99] width 1193 height 32
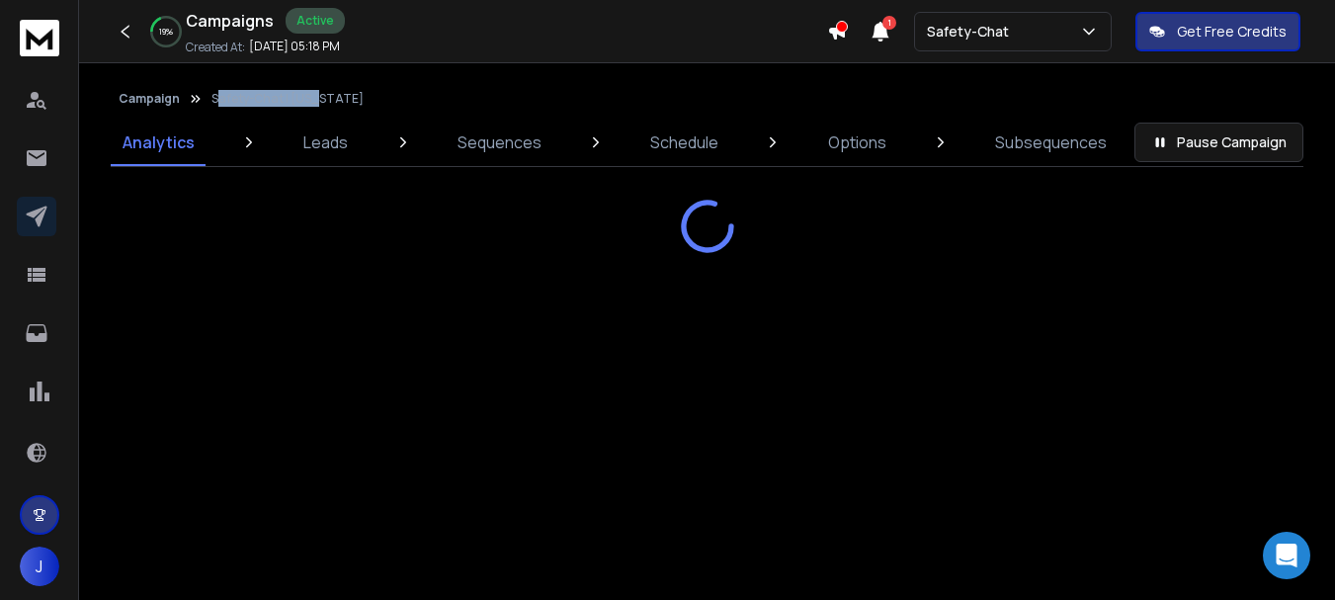
click at [266, 97] on p "Safety-Chat | Utah" at bounding box center [287, 99] width 152 height 16
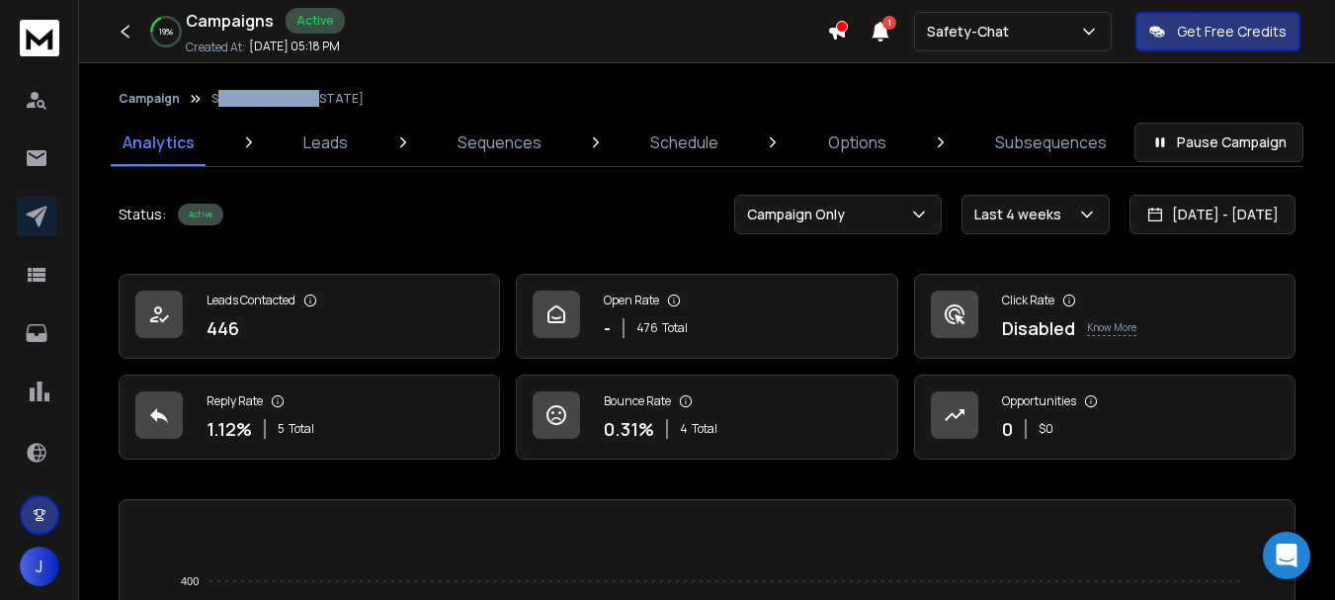
drag, startPoint x: 212, startPoint y: 99, endPoint x: 324, endPoint y: 91, distance: 111.9
click at [342, 92] on div "Campaign Safety-Chat | Utah" at bounding box center [707, 99] width 1177 height 16
click at [226, 106] on p "Safety-Chat | Utah" at bounding box center [287, 99] width 152 height 16
drag, startPoint x: 210, startPoint y: 100, endPoint x: 358, endPoint y: 99, distance: 147.2
click at [358, 99] on div "Campaign Safety-Chat | Utah" at bounding box center [707, 99] width 1177 height 16
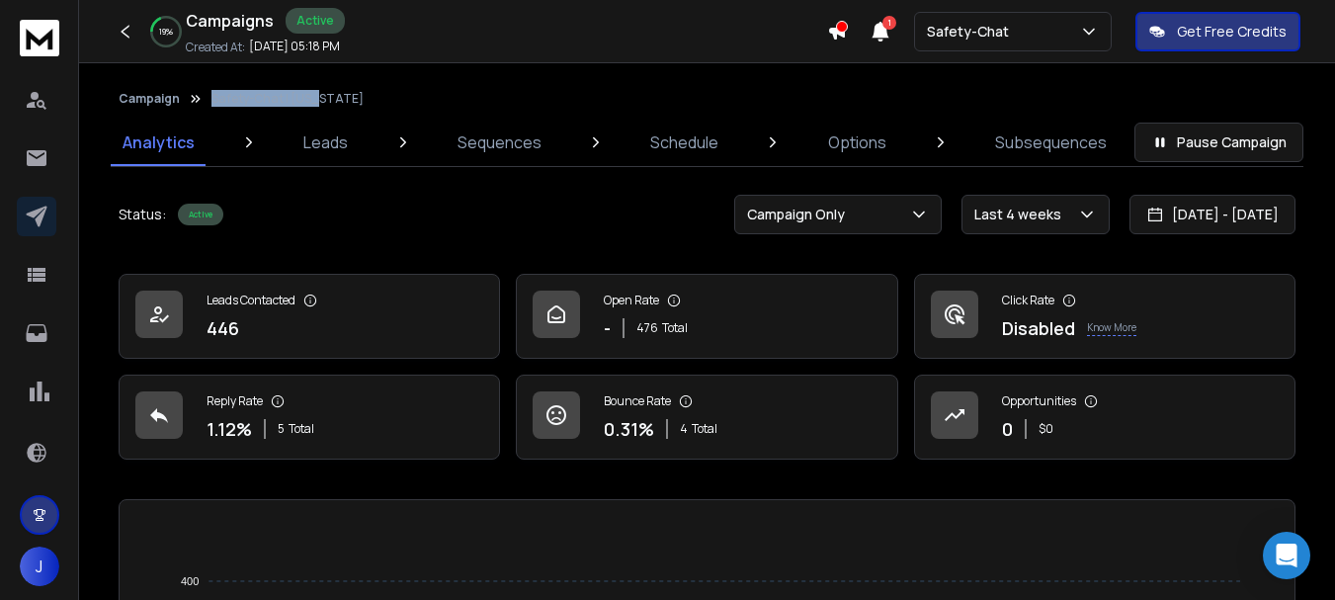
copy p "Safety-Chat | Utah"
click at [351, 139] on link "Leads" at bounding box center [325, 142] width 68 height 47
click at [319, 140] on p "Leads" at bounding box center [325, 142] width 44 height 24
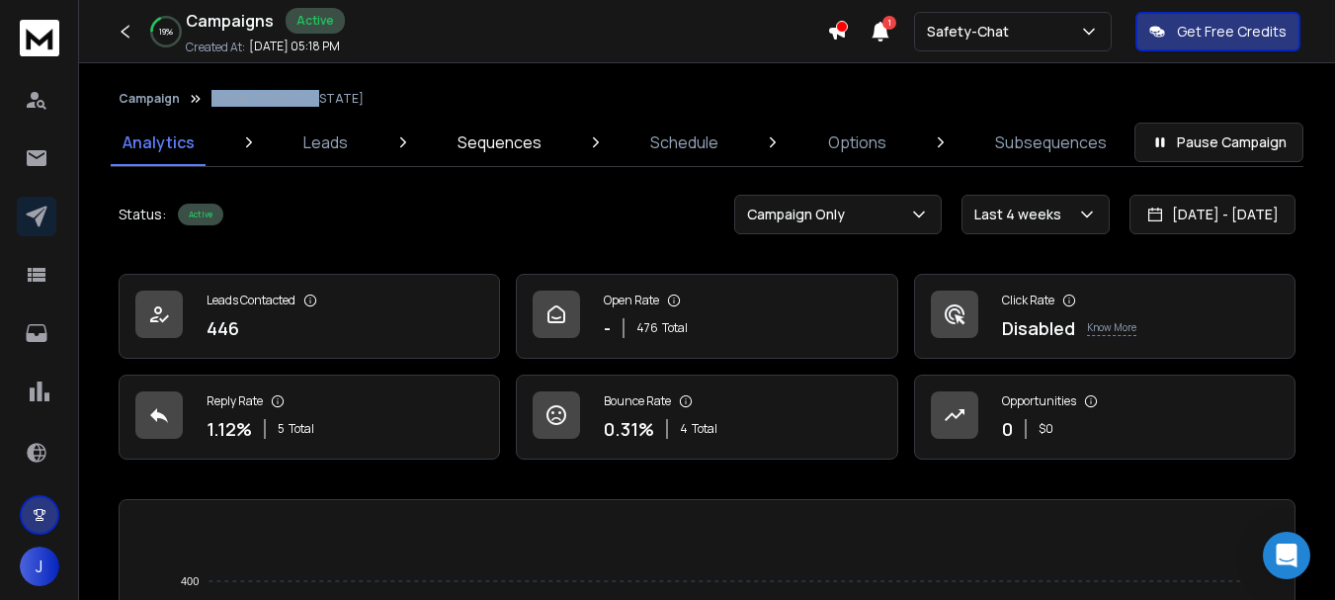
click at [484, 133] on p "Sequences" at bounding box center [499, 142] width 84 height 24
click at [295, 131] on link "Leads" at bounding box center [325, 142] width 68 height 47
click at [346, 138] on p "Leads" at bounding box center [325, 142] width 44 height 24
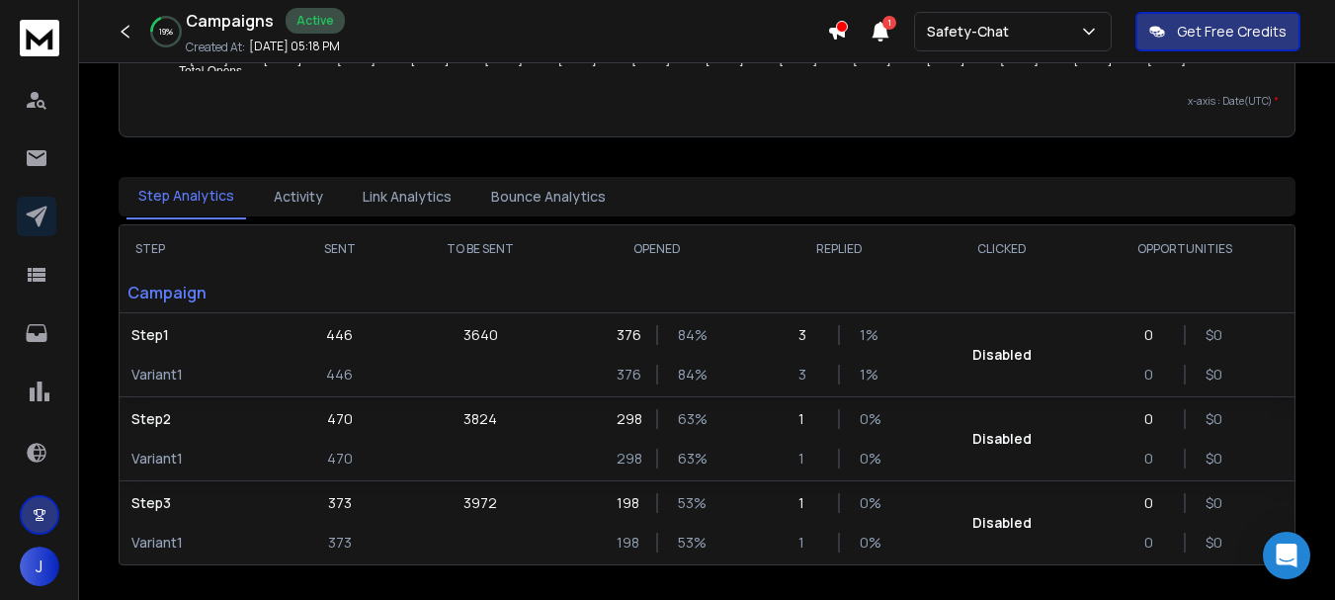
scroll to position [803, 0]
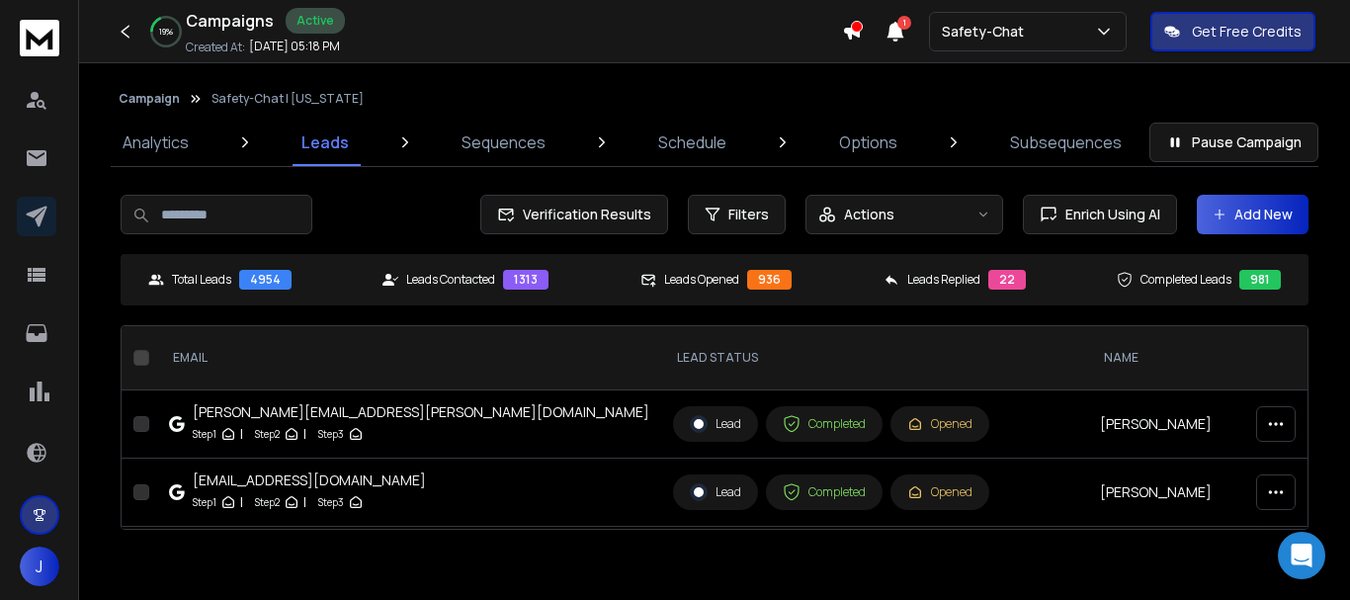
click at [400, 247] on div "Verification Results Filters Actions Enrich Using AI Add New Total Leads 4954 L…" at bounding box center [715, 352] width 1188 height 315
click at [40, 223] on icon at bounding box center [36, 216] width 21 height 21
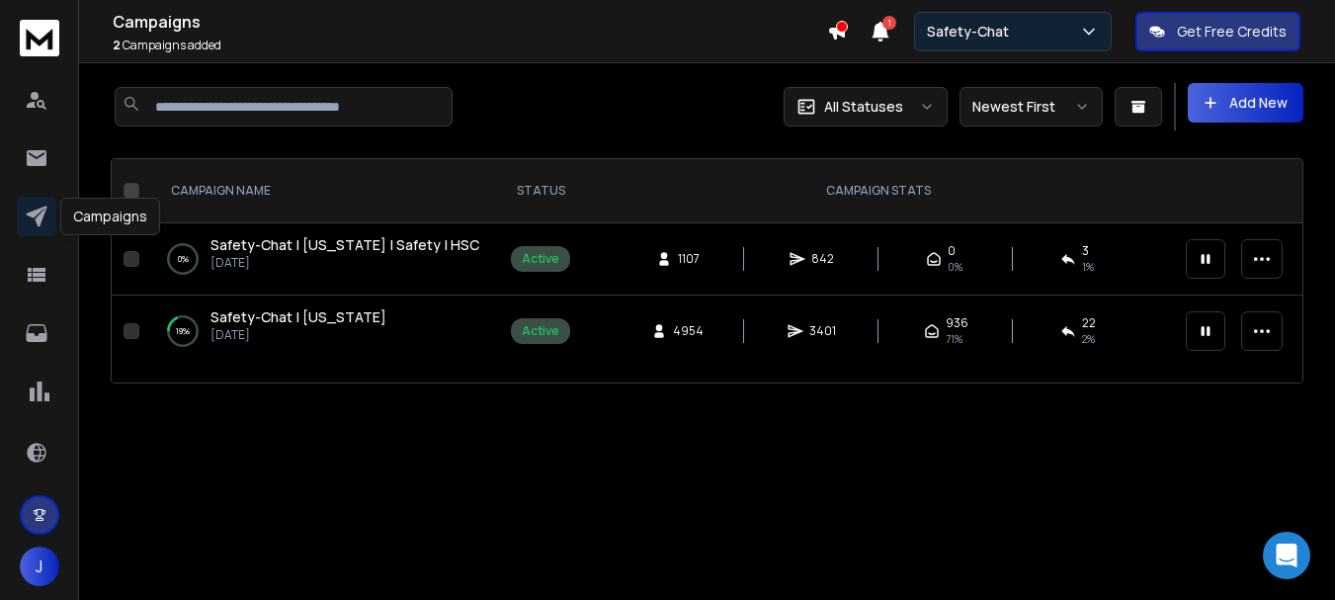
click at [1079, 30] on div "Safety-Chat" at bounding box center [1013, 32] width 172 height 20
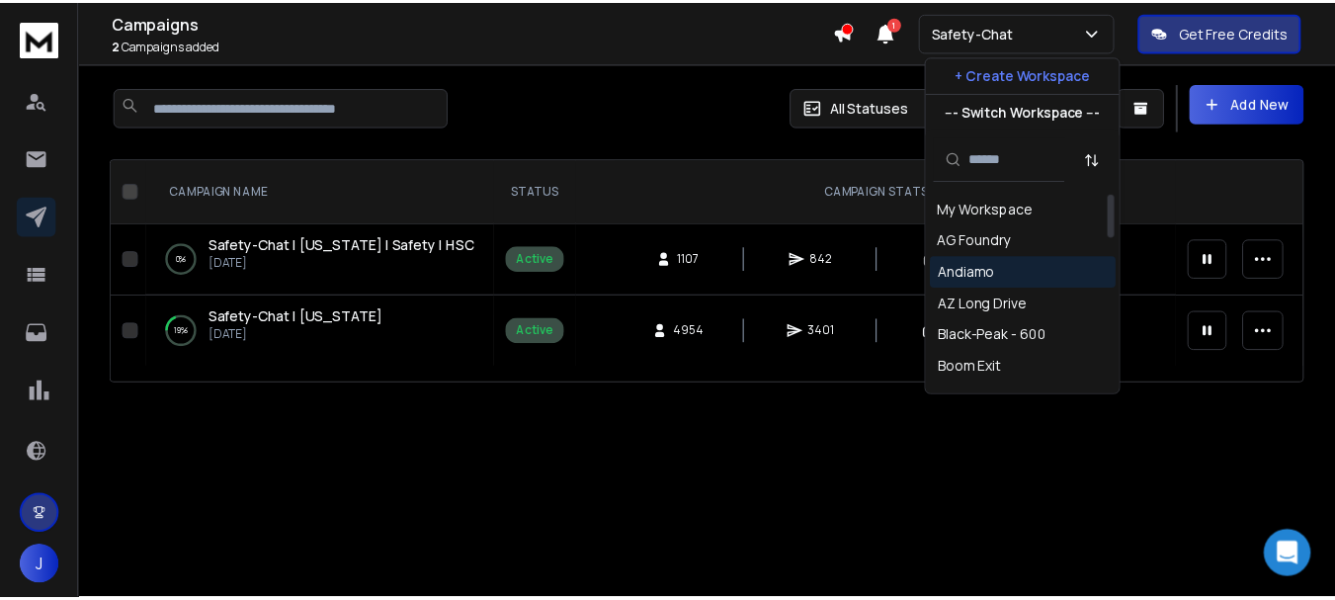
scroll to position [696, 0]
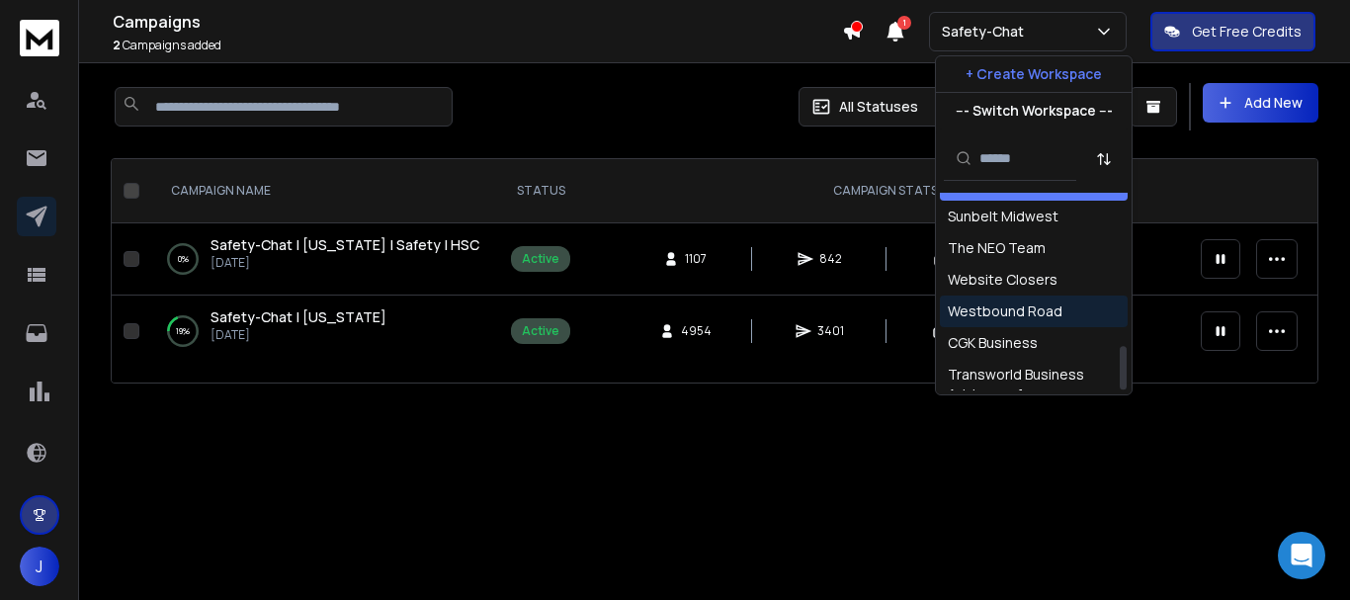
click at [1053, 301] on div "Westbound Road" at bounding box center [1005, 311] width 115 height 20
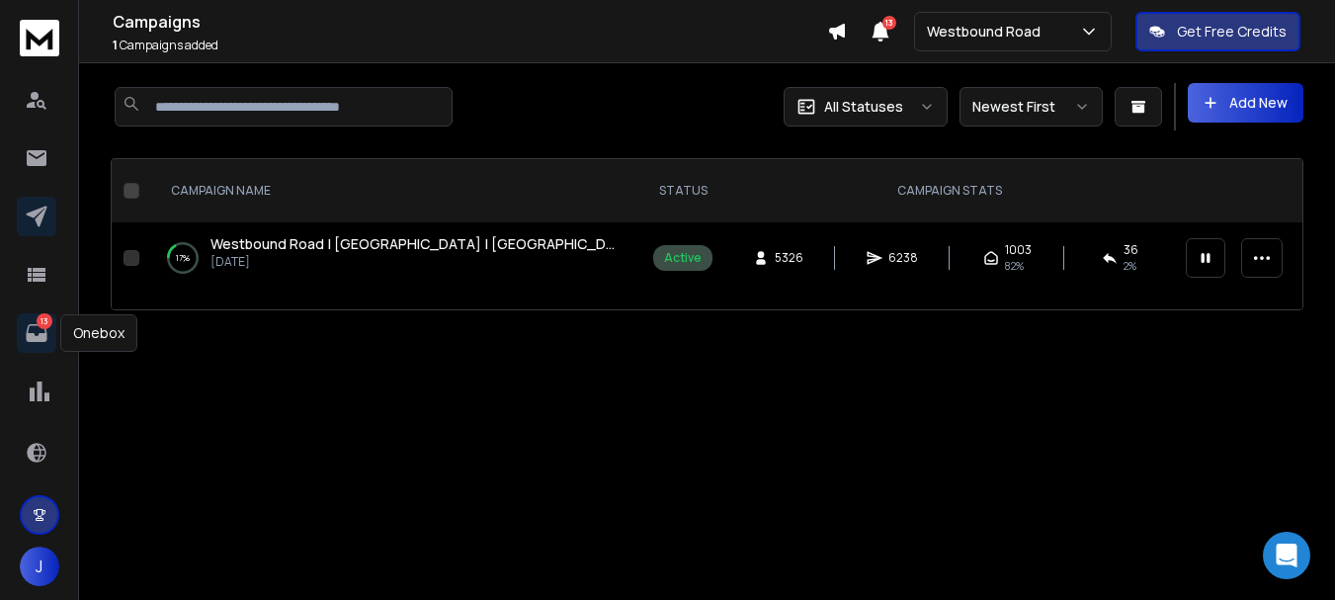
click at [37, 322] on p "13" at bounding box center [45, 321] width 16 height 16
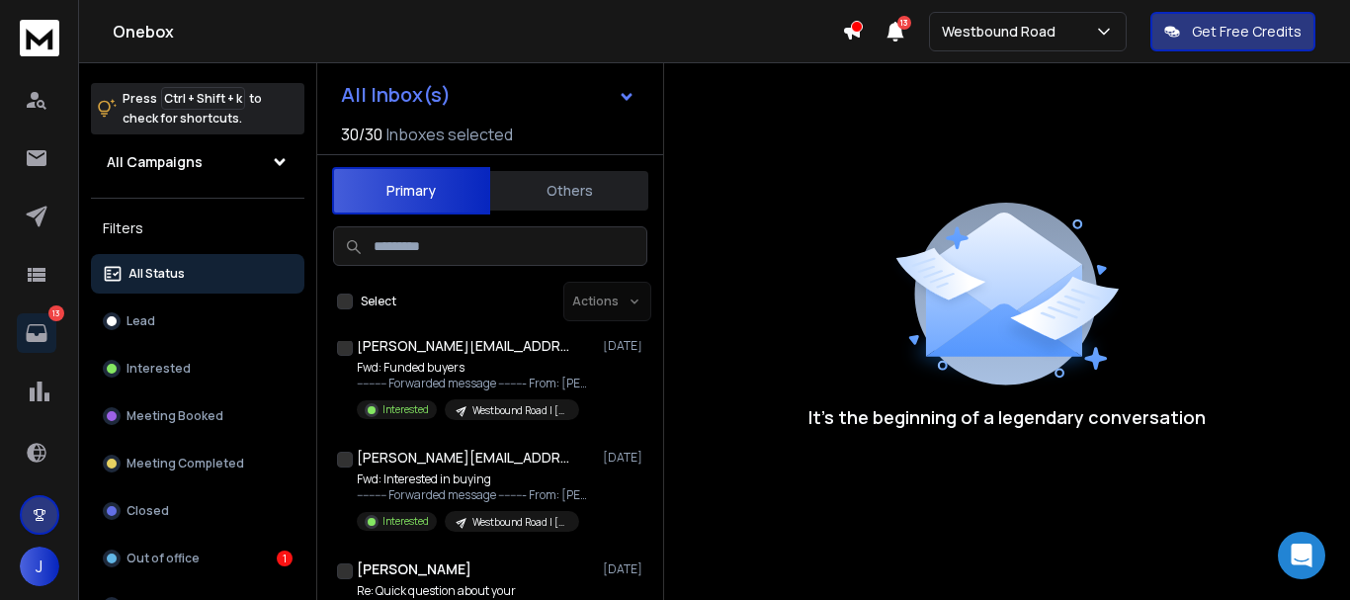
scroll to position [527, 0]
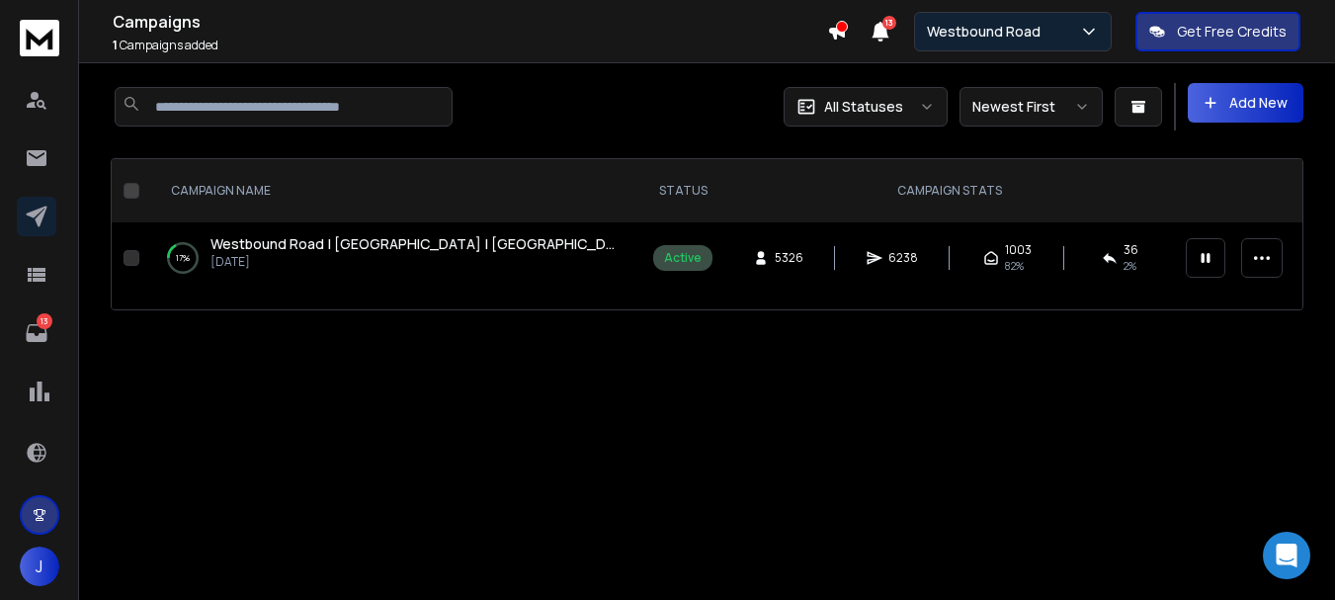
click at [986, 24] on p "Westbound Road" at bounding box center [988, 32] width 122 height 20
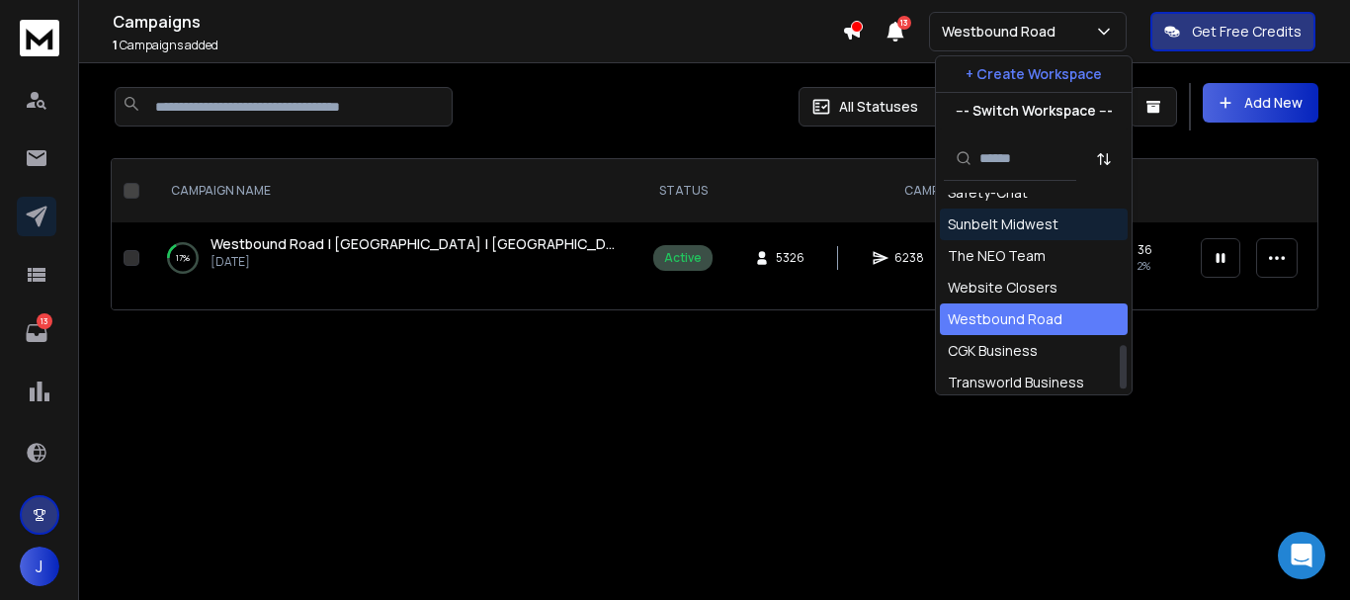
scroll to position [696, 0]
